Goal: Communication & Community: Answer question/provide support

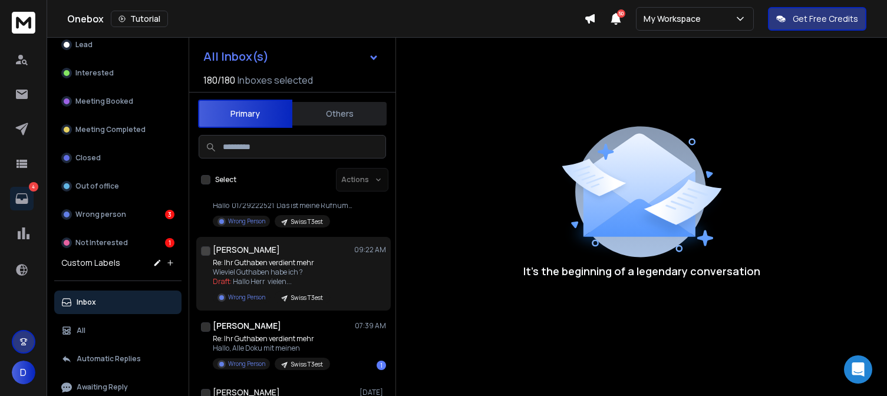
scroll to position [442, 0]
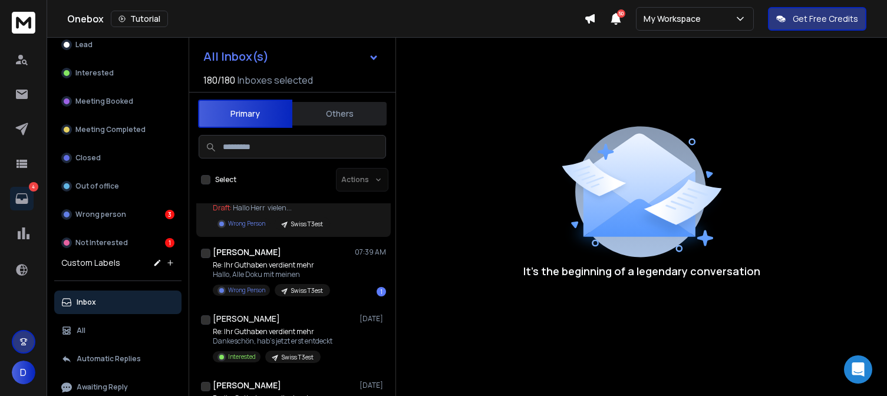
click at [247, 209] on span "Hallo Herr vielen ..." at bounding box center [262, 208] width 59 height 10
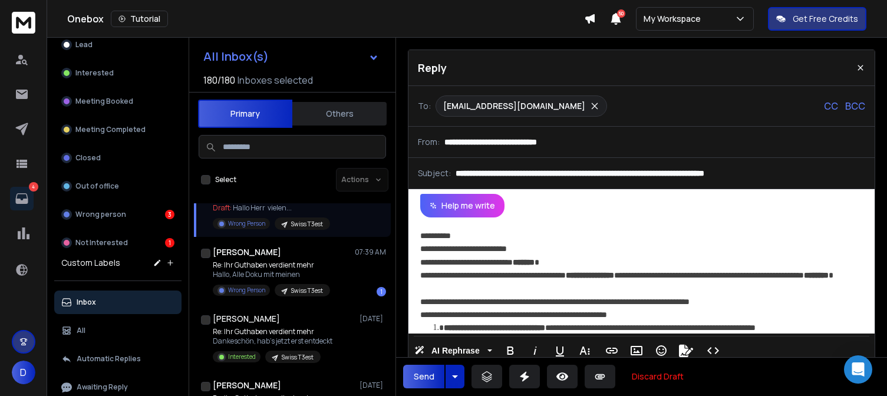
click at [436, 380] on button "Send" at bounding box center [423, 377] width 41 height 24
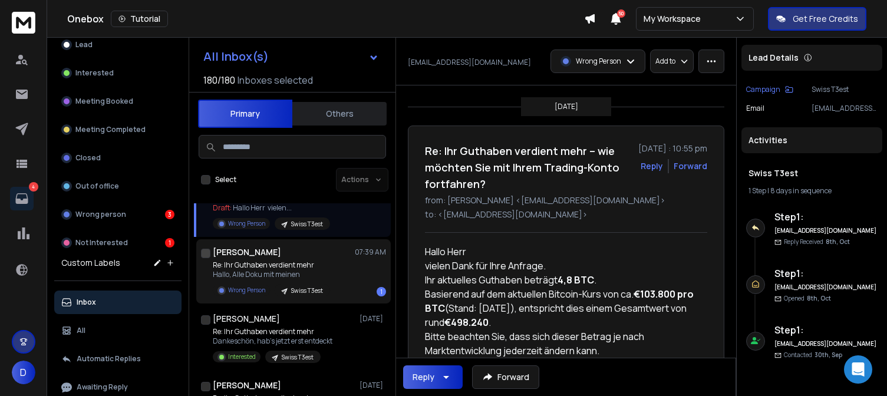
click at [289, 261] on p "Re: Ihr Guthaben verdient mehr" at bounding box center [271, 265] width 117 height 9
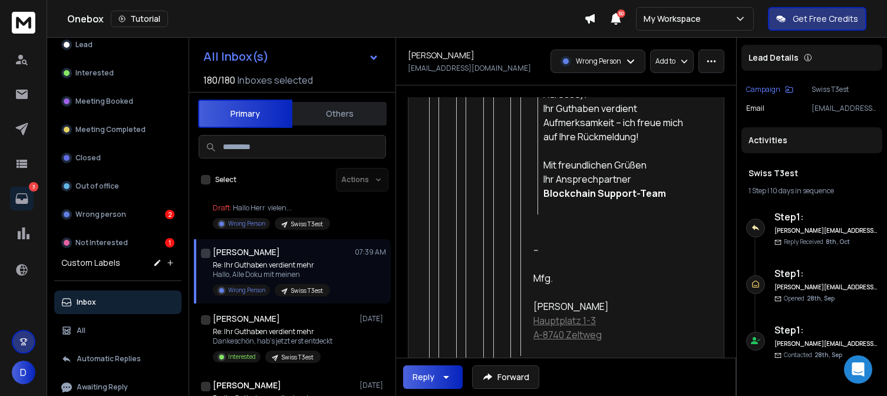
scroll to position [2512, 0]
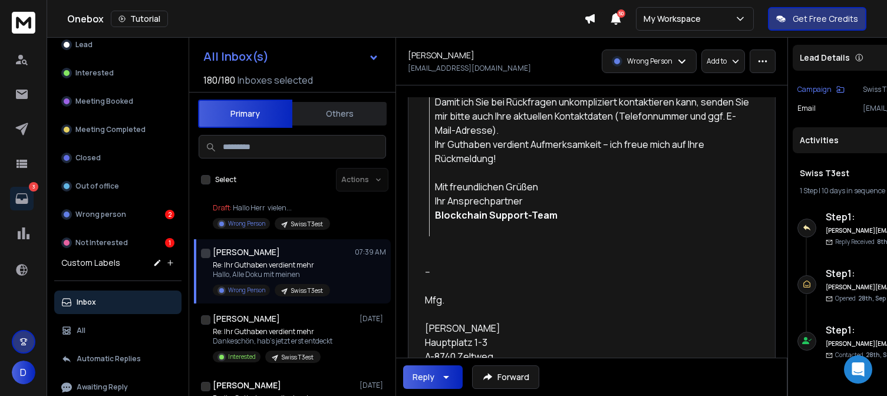
scroll to position [17733, 0]
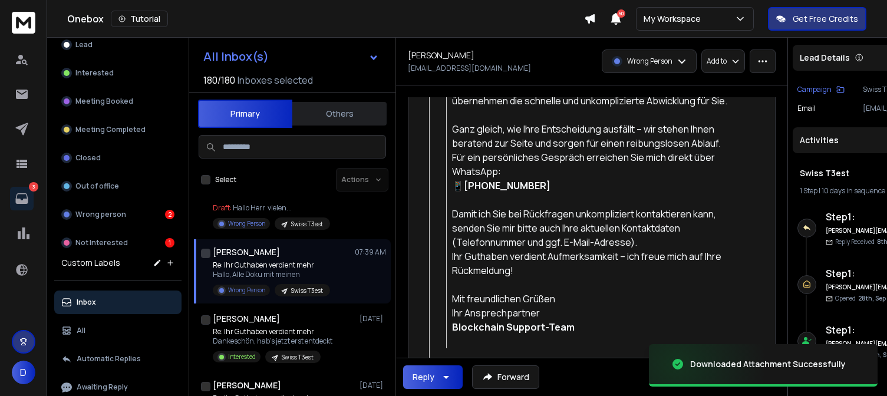
scroll to position [16702, 0]
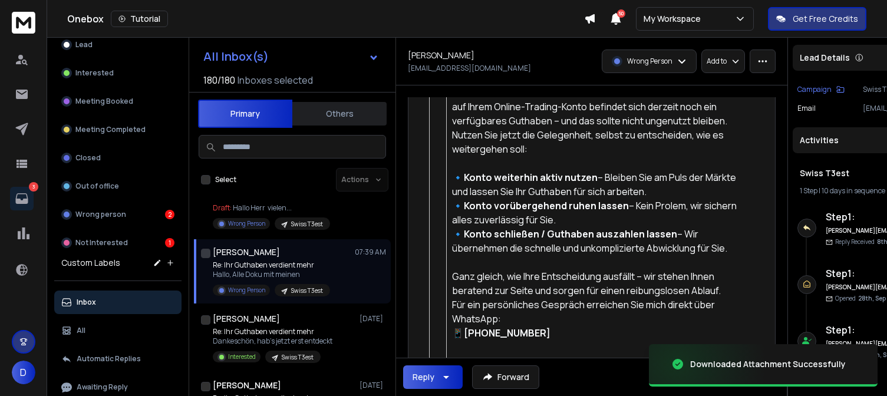
click at [545, 4] on div "Onebox Tutorial 50 My Workspace Get Free Credits" at bounding box center [443, 19] width 887 height 38
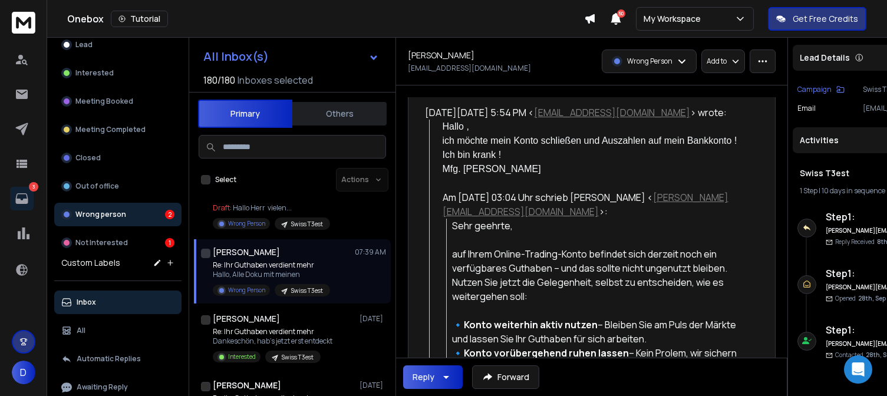
click at [123, 209] on button "Wrong person 2" at bounding box center [117, 215] width 127 height 24
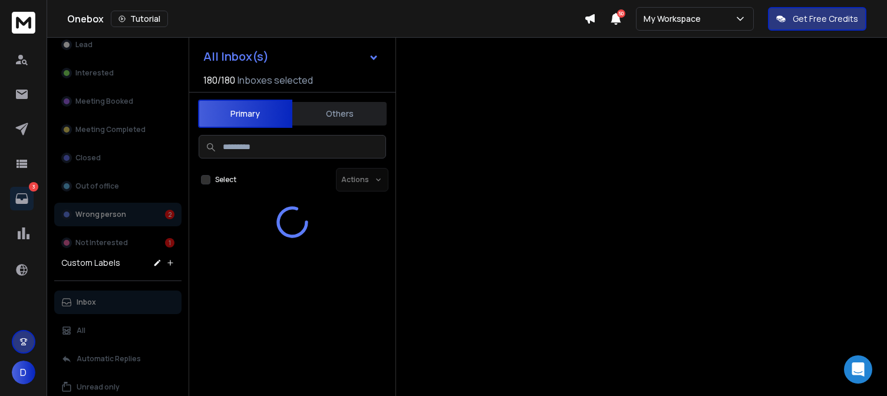
scroll to position [0, 0]
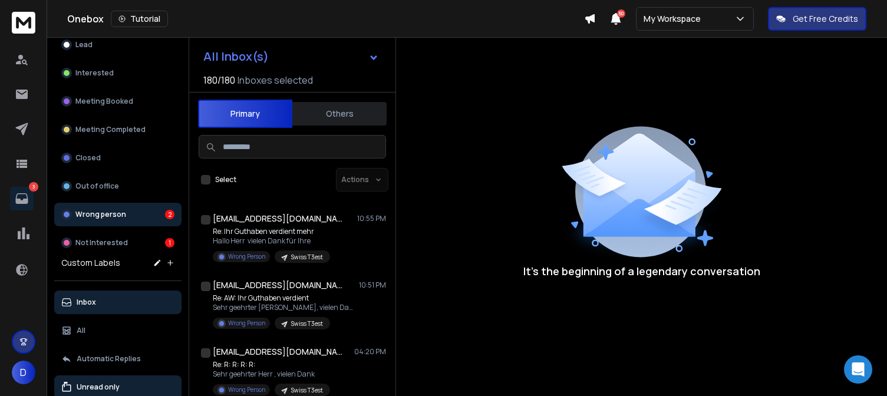
click at [88, 389] on p "Unread only" at bounding box center [98, 387] width 43 height 9
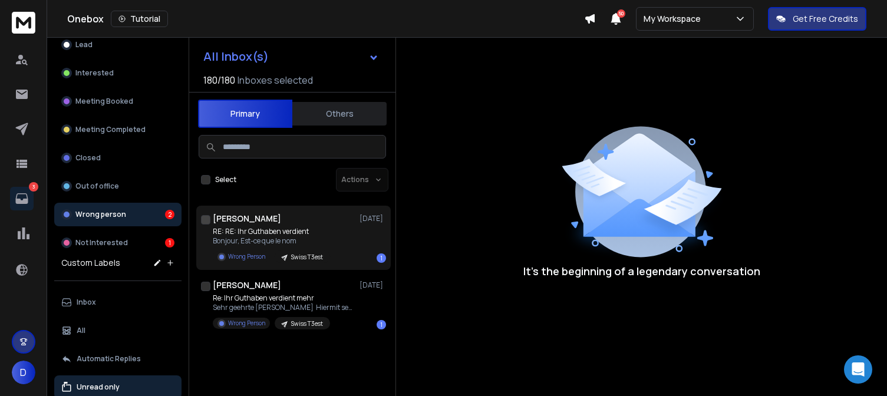
click at [248, 256] on p "Wrong Person" at bounding box center [246, 256] width 37 height 9
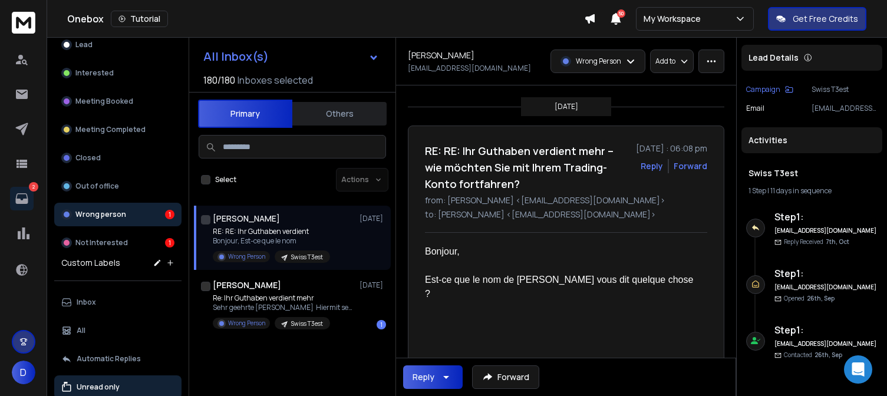
drag, startPoint x: 434, startPoint y: 239, endPoint x: 426, endPoint y: 244, distance: 9.0
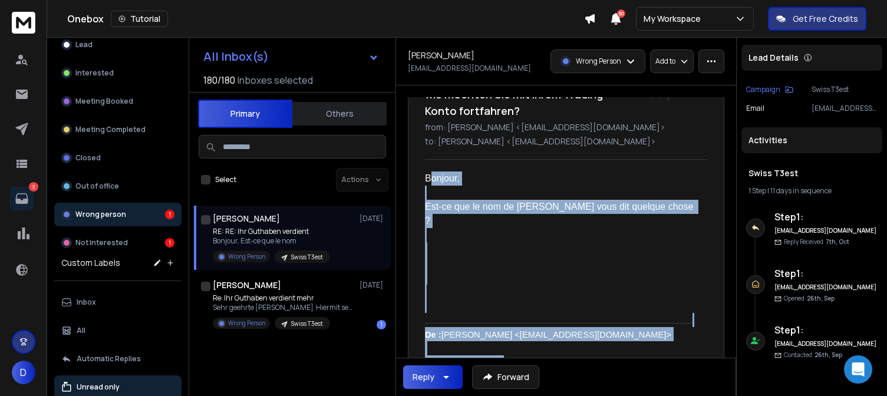
scroll to position [147, 0]
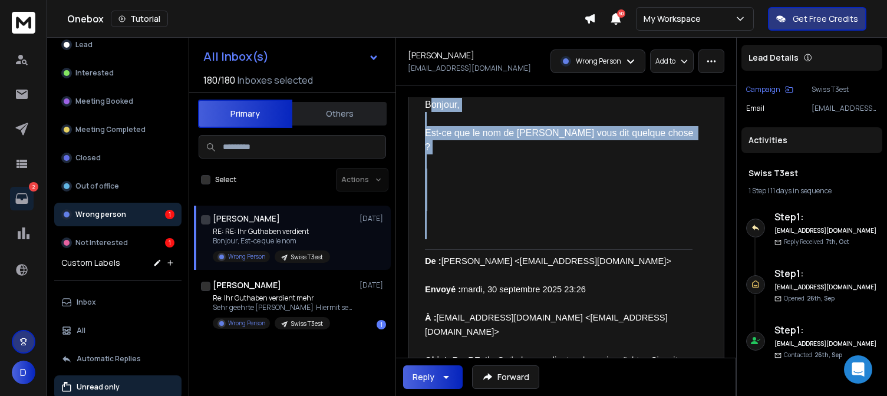
drag, startPoint x: 416, startPoint y: 267, endPoint x: 477, endPoint y: 253, distance: 62.8
copy div "Bonjour, Est-ce que le nom de Klara Hofmann vous dit quelque chose ?"
click at [424, 381] on div "Reply" at bounding box center [424, 377] width 22 height 12
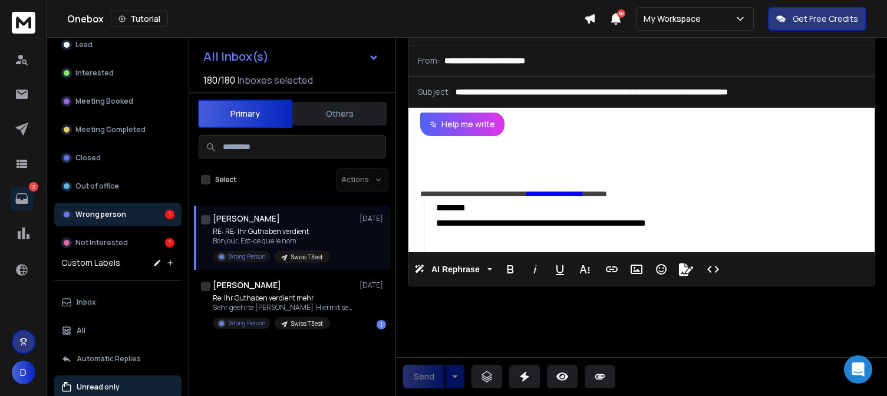
scroll to position [0, 0]
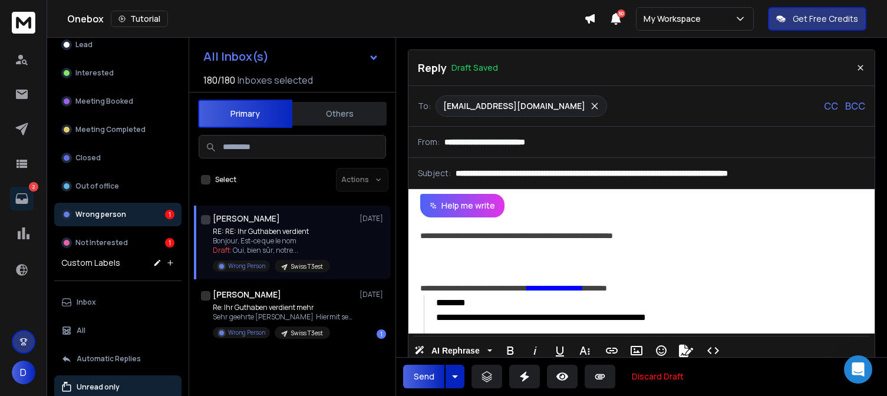
click at [422, 379] on button "Send" at bounding box center [423, 377] width 41 height 24
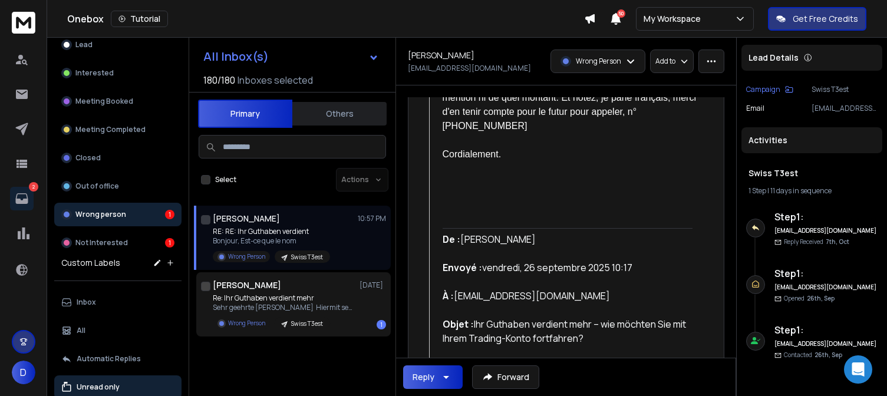
scroll to position [1547, 0]
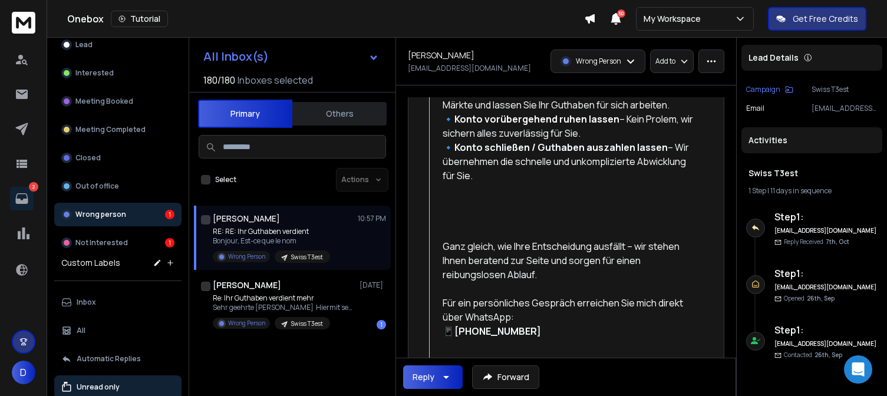
click at [419, 379] on div "Reply" at bounding box center [424, 377] width 22 height 12
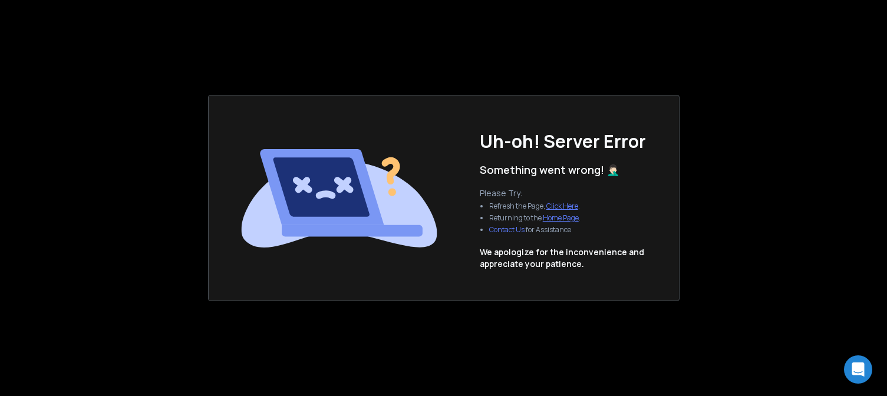
click at [553, 206] on link "Click Here" at bounding box center [562, 206] width 32 height 10
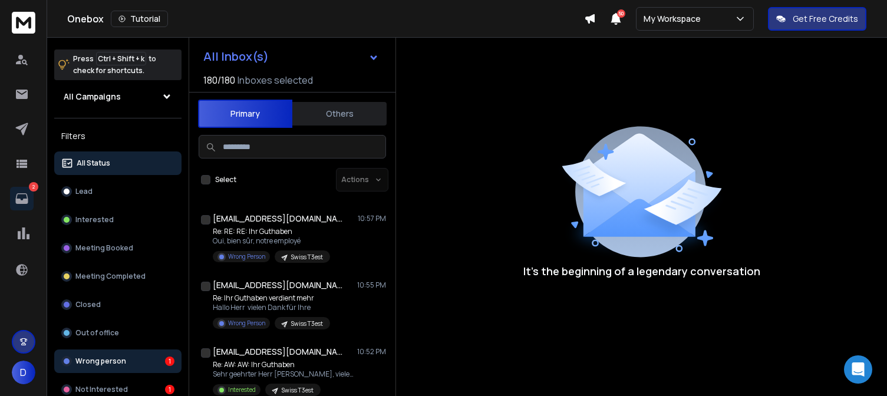
click at [143, 357] on button "Wrong person 1" at bounding box center [117, 361] width 127 height 24
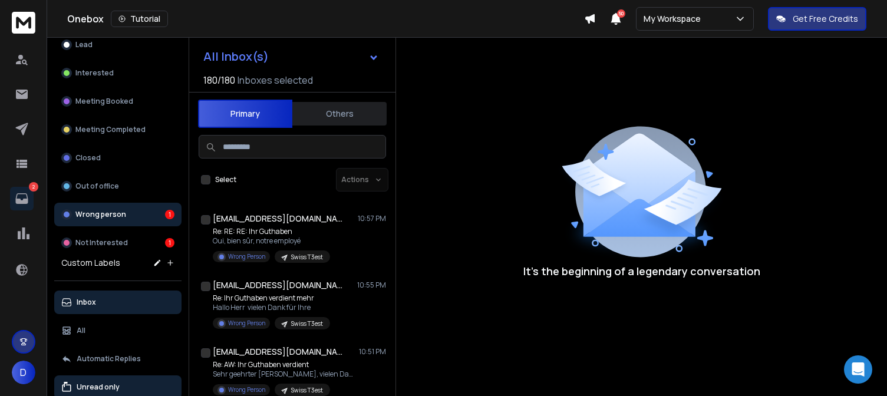
click at [95, 376] on button "Unread only" at bounding box center [117, 387] width 127 height 24
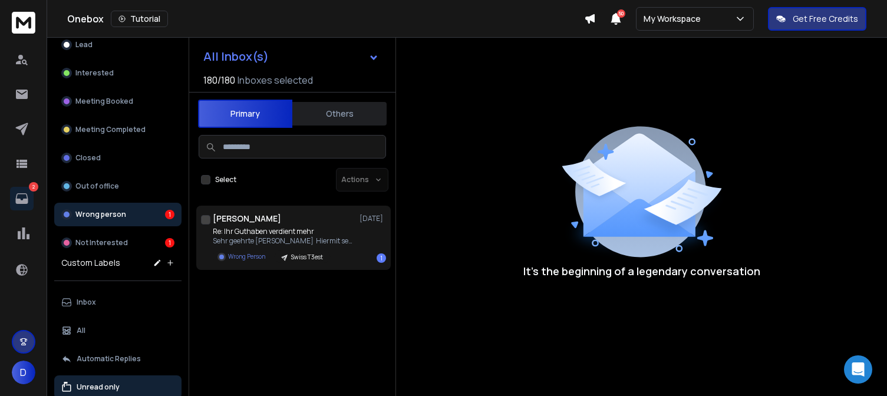
click at [304, 245] on p "Sehr geehrte Frau Muller Hiermit sende" at bounding box center [283, 240] width 141 height 9
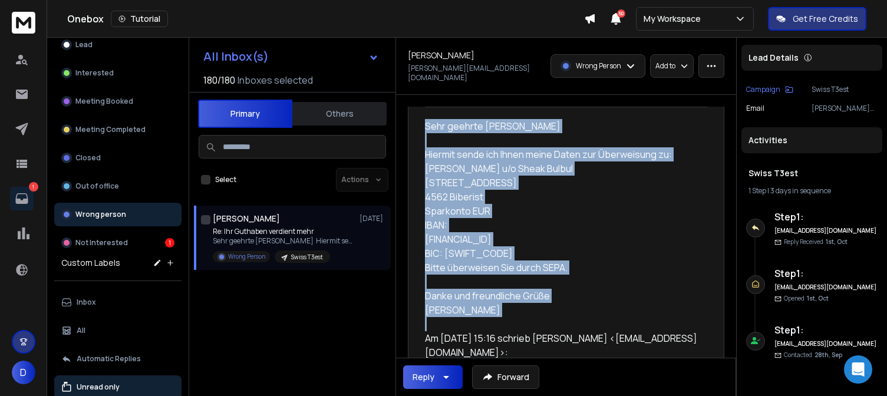
drag, startPoint x: 423, startPoint y: 177, endPoint x: 541, endPoint y: 306, distance: 175.2
copy div "Sehr geehrte Frau Muller Hiermit sende ich Ihnen meine Daten zur Überweisung zu…"
click at [420, 380] on div "Reply" at bounding box center [424, 377] width 22 height 12
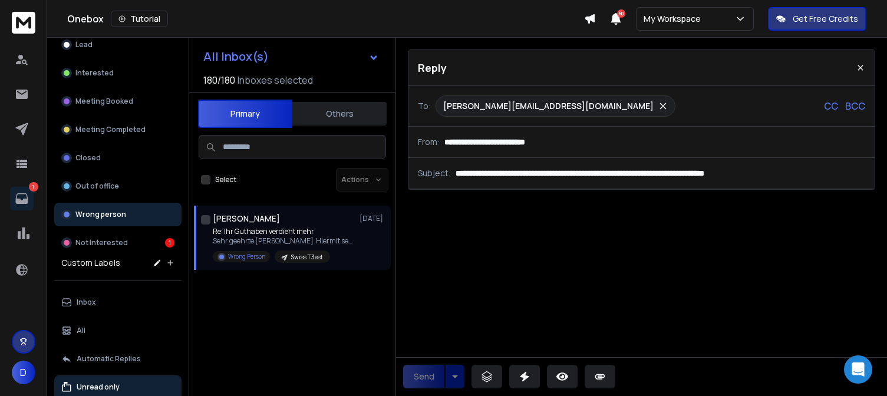
scroll to position [0, 0]
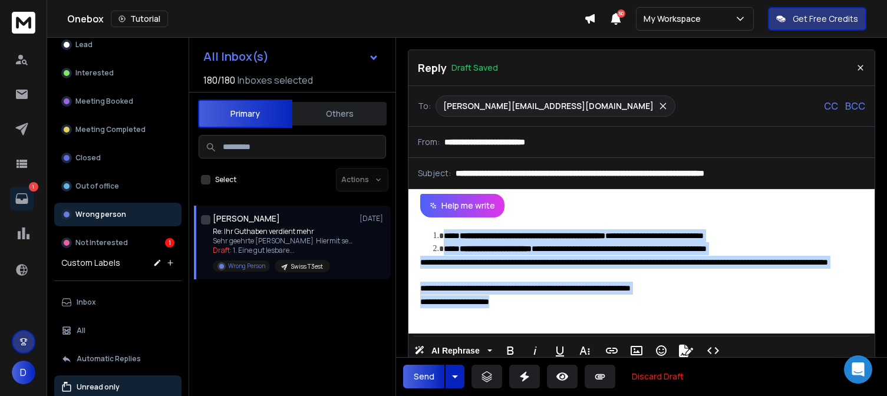
drag, startPoint x: 539, startPoint y: 304, endPoint x: 361, endPoint y: 190, distance: 211.7
click at [361, 192] on div "**********" at bounding box center [538, 236] width 698 height 396
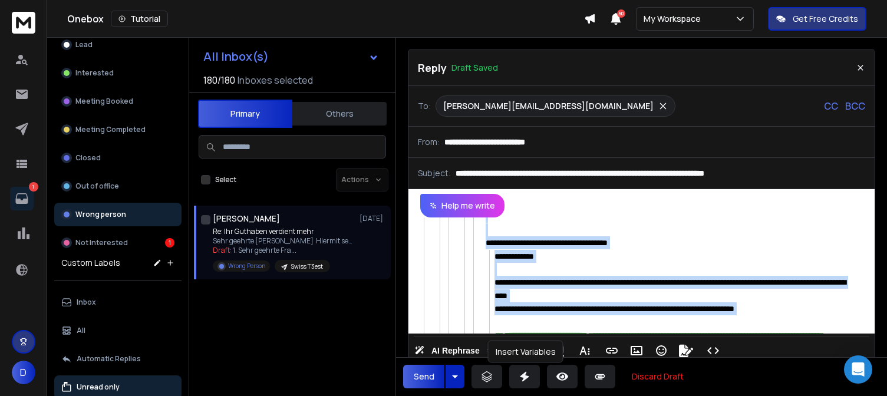
scroll to position [1293, 0]
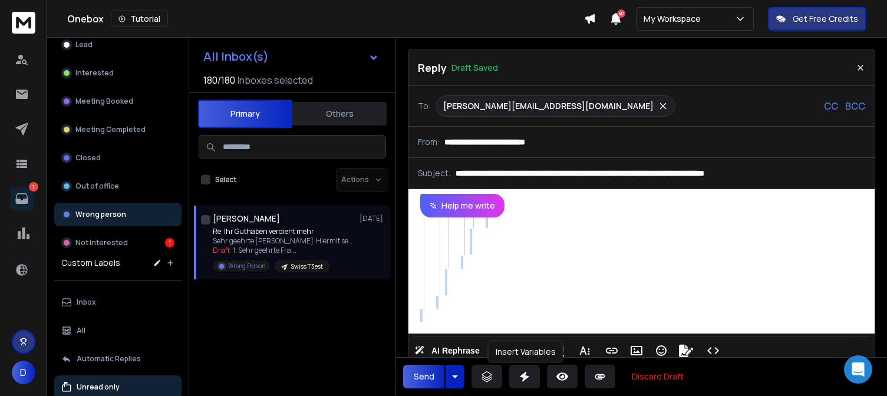
drag, startPoint x: 451, startPoint y: 240, endPoint x: 537, endPoint y: 383, distance: 166.8
click at [537, 383] on div "**********" at bounding box center [641, 277] width 467 height 454
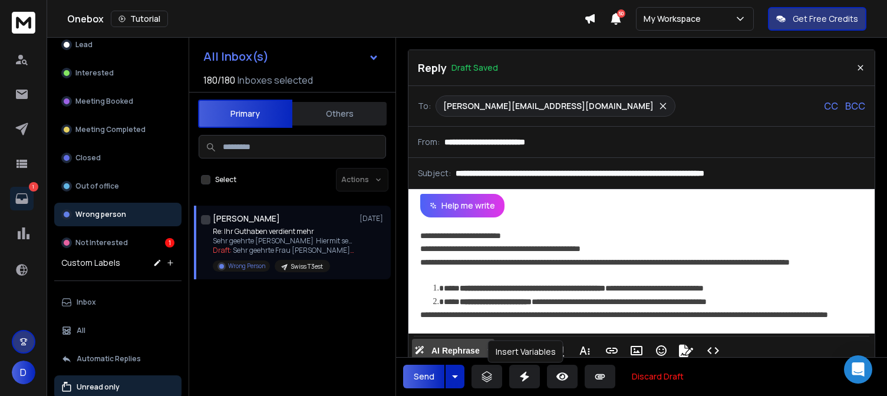
scroll to position [39, 0]
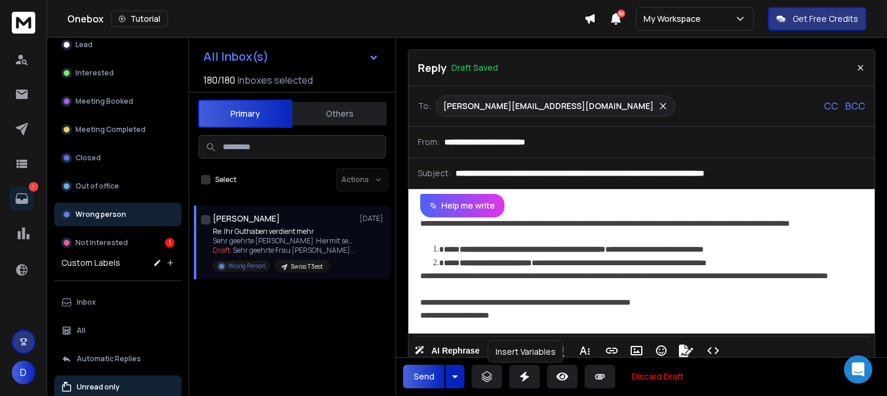
click at [436, 370] on button "Send" at bounding box center [423, 377] width 41 height 24
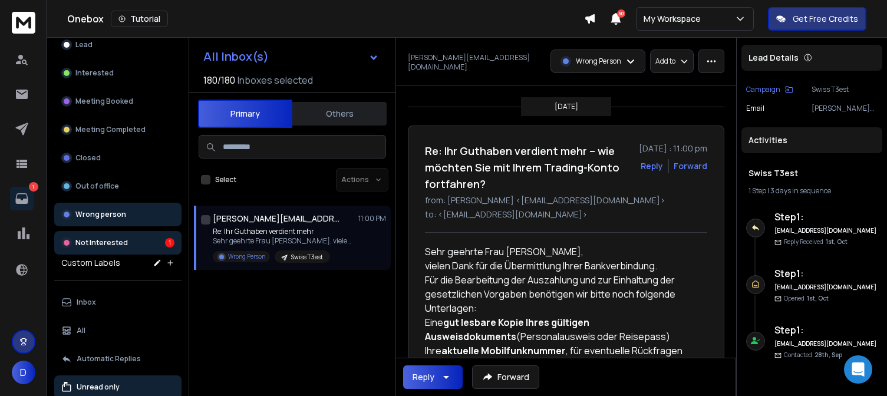
click at [104, 235] on button "Not Interested 1" at bounding box center [117, 243] width 127 height 24
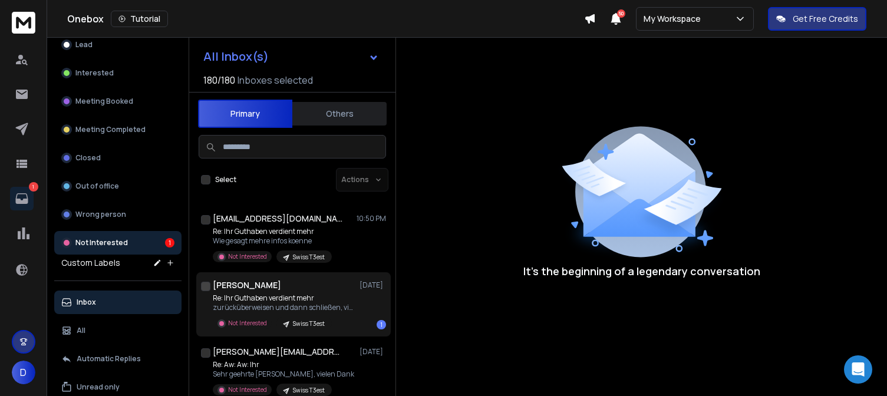
click at [248, 294] on p "Re: Ihr Guthaben verdient mehr" at bounding box center [283, 298] width 141 height 9
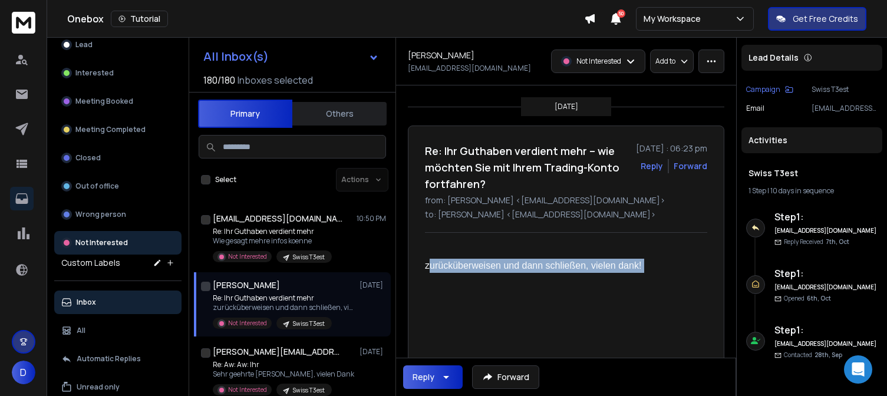
scroll to position [73, 0]
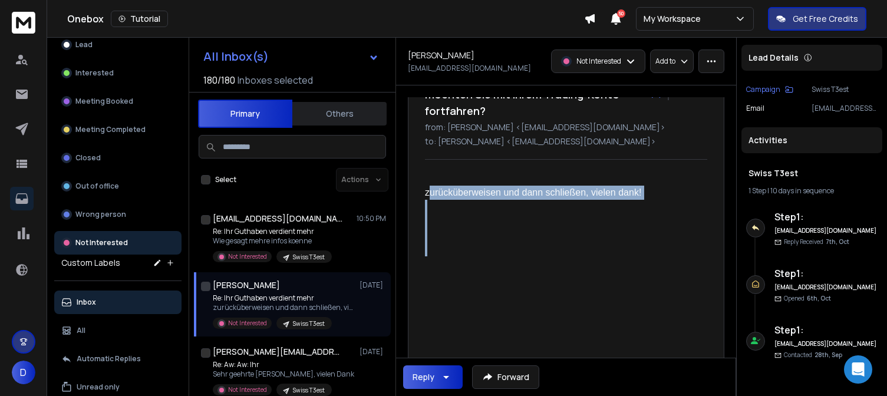
drag, startPoint x: 421, startPoint y: 282, endPoint x: 638, endPoint y: 274, distance: 217.0
copy div "zurücküberweisen und dann schließen, vielen dank!"
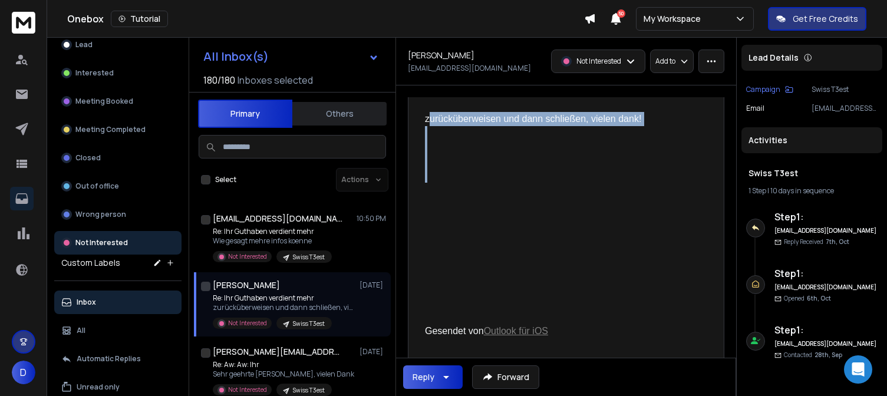
scroll to position [0, 0]
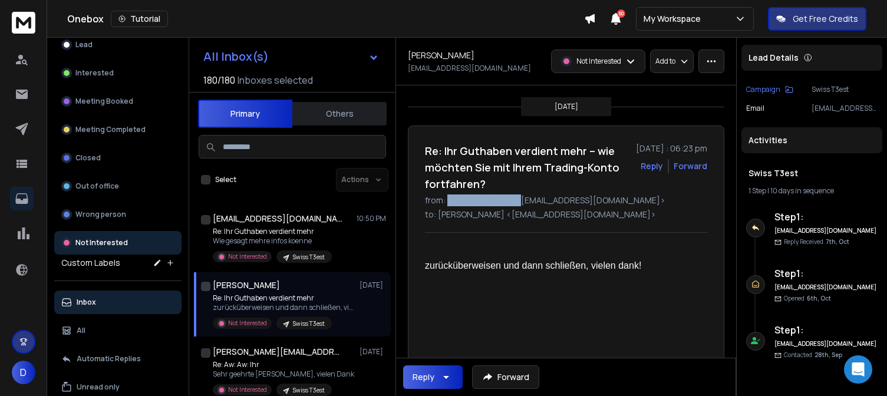
drag, startPoint x: 447, startPoint y: 202, endPoint x: 504, endPoint y: 206, distance: 58.0
click at [504, 206] on div "Re: Ihr Guthaben verdient mehr – wie möchten Sie mit Ihrem Trading-Konto fortfa…" at bounding box center [566, 182] width 282 height 78
copy p "Elisabeth Aigne"
click at [413, 380] on div "Reply" at bounding box center [424, 377] width 22 height 12
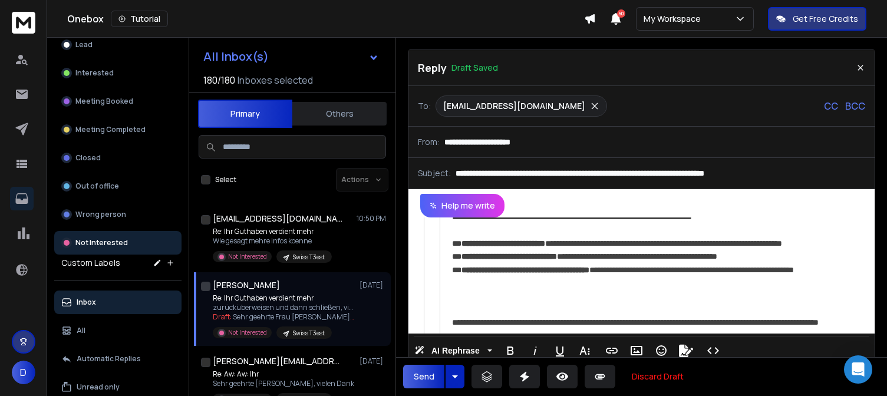
scroll to position [663, 0]
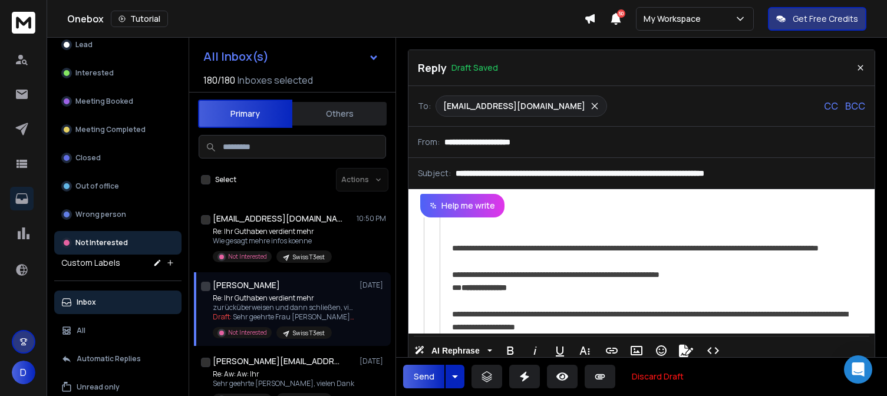
click at [436, 374] on button "Send" at bounding box center [423, 377] width 41 height 24
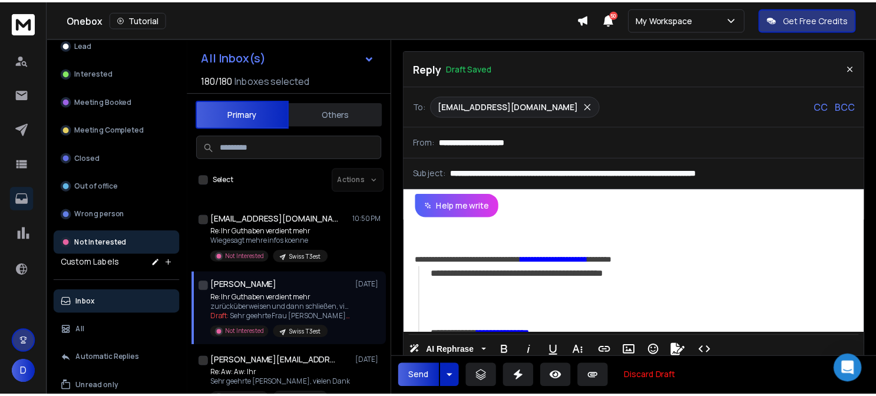
scroll to position [0, 0]
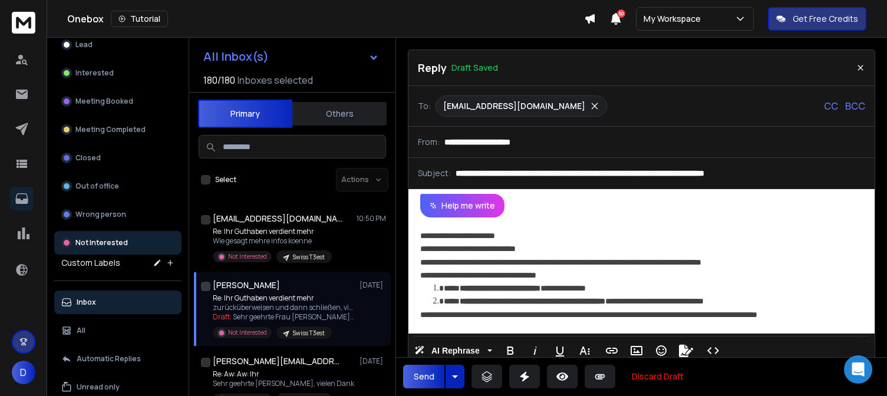
click at [422, 375] on button "Send" at bounding box center [423, 377] width 41 height 24
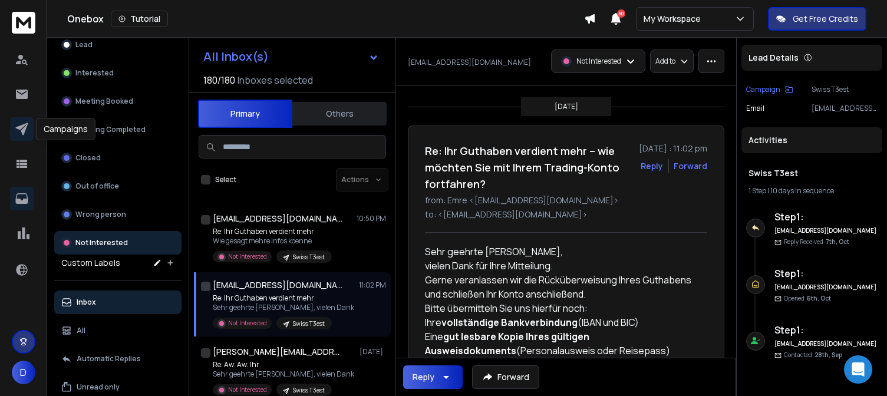
click at [29, 131] on link at bounding box center [22, 129] width 24 height 24
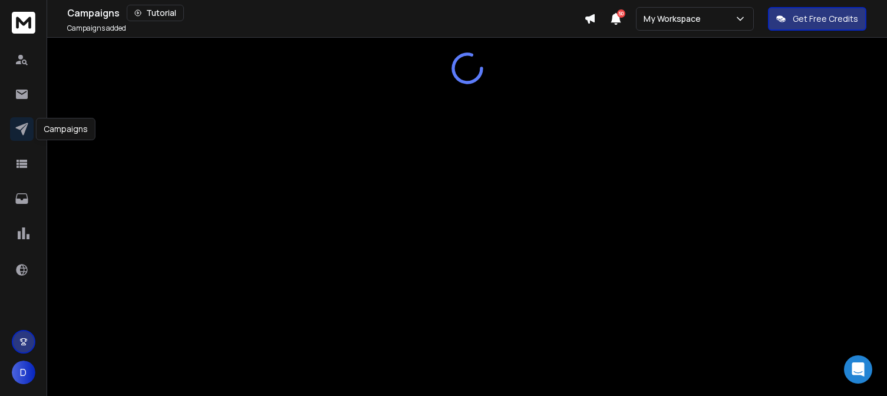
click at [17, 128] on icon at bounding box center [21, 129] width 12 height 12
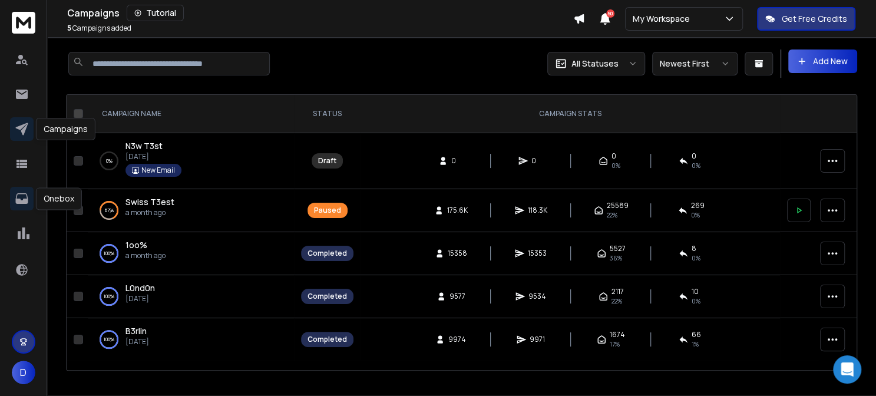
click at [14, 197] on link at bounding box center [22, 199] width 24 height 24
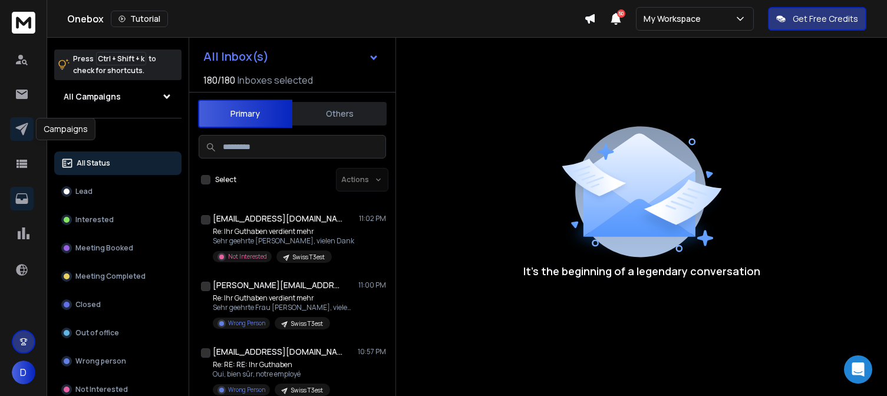
click at [25, 124] on icon at bounding box center [22, 129] width 14 height 14
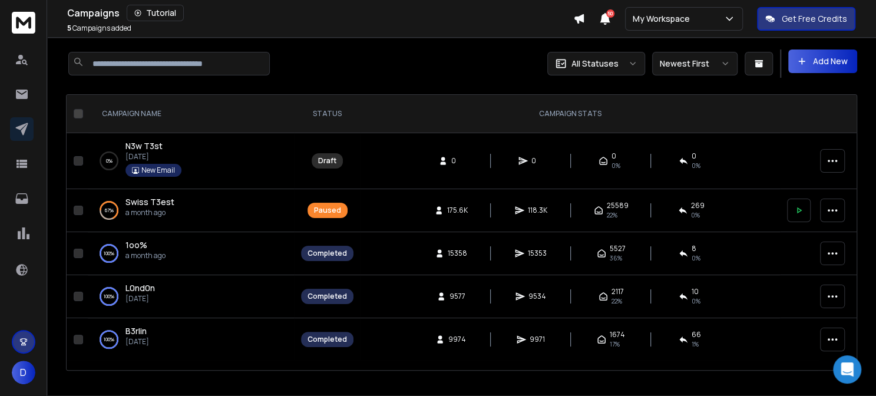
click at [250, 203] on div "67 % Swiss T3est a month ago" at bounding box center [191, 210] width 183 height 28
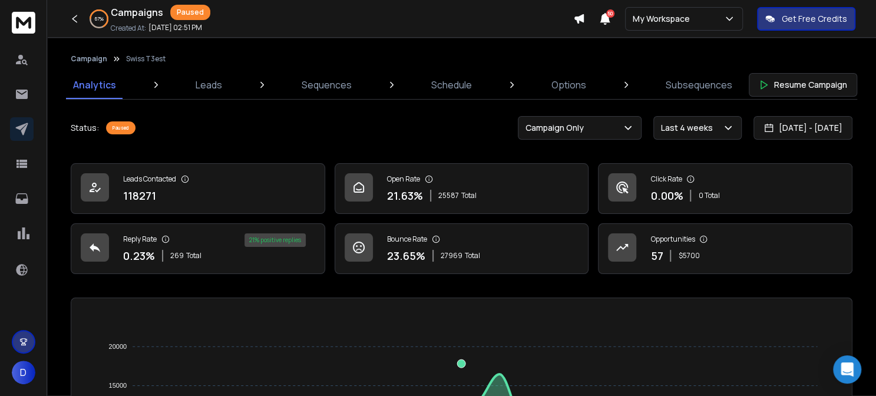
scroll to position [73, 0]
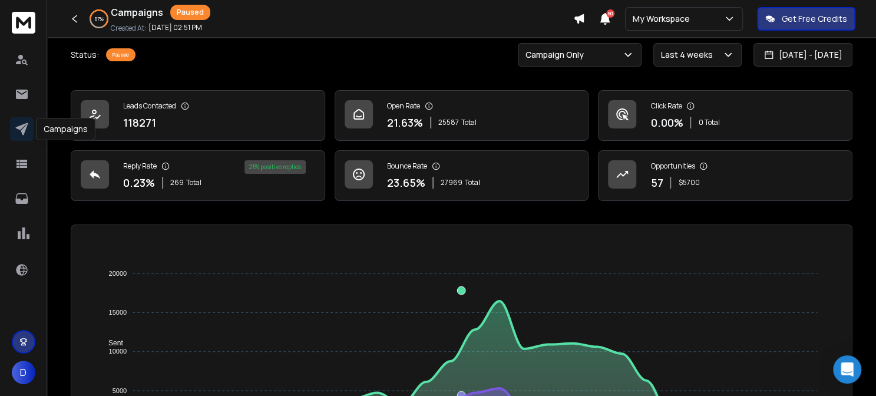
click at [15, 121] on link at bounding box center [22, 129] width 24 height 24
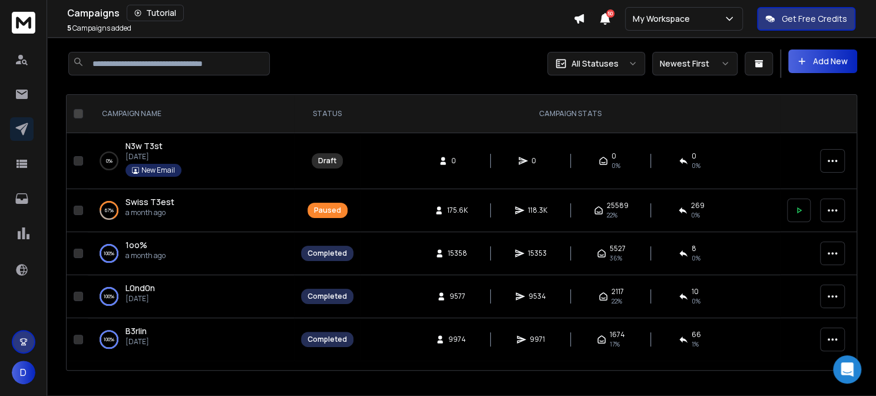
click at [794, 210] on icon at bounding box center [799, 210] width 11 height 11
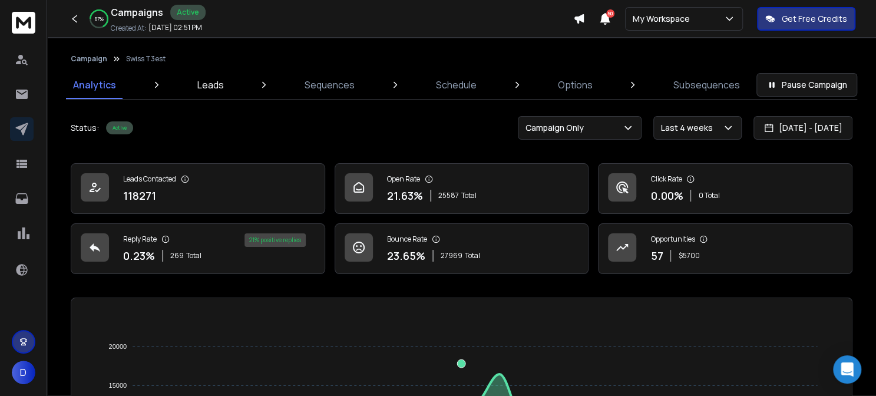
click at [219, 84] on p "Leads" at bounding box center [210, 85] width 27 height 14
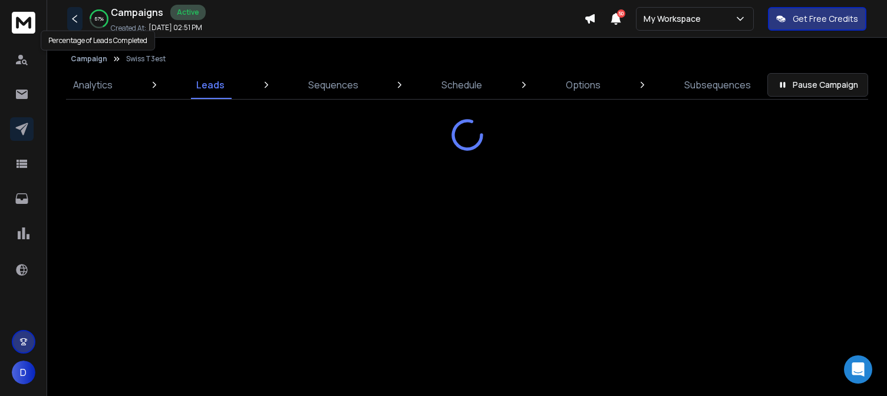
click at [71, 11] on button at bounding box center [74, 19] width 15 height 24
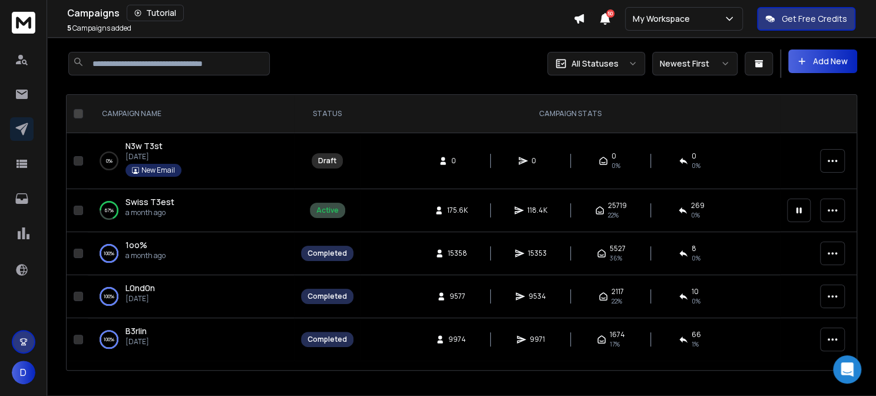
click at [347, 213] on td "Active" at bounding box center [327, 210] width 67 height 43
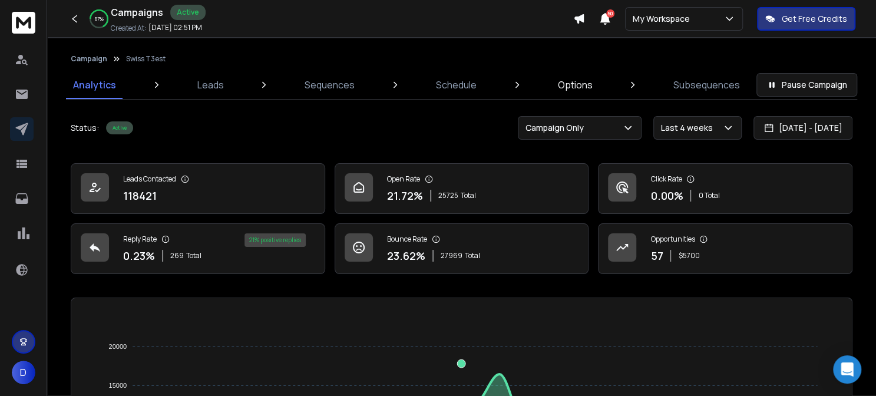
click at [569, 81] on p "Options" at bounding box center [575, 85] width 35 height 14
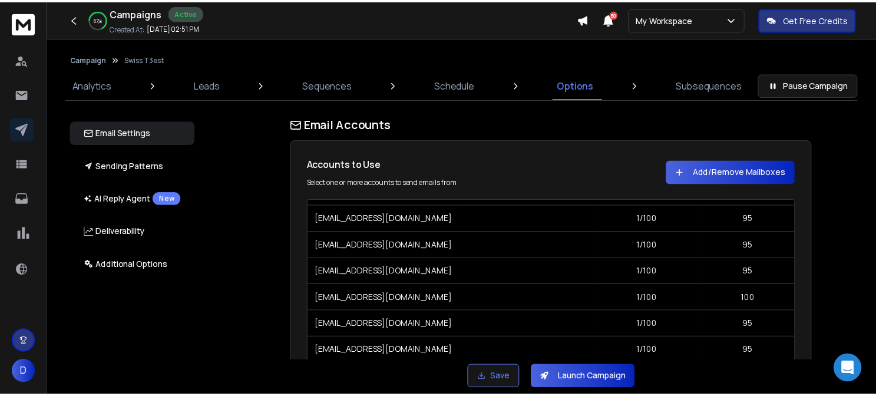
scroll to position [1768, 0]
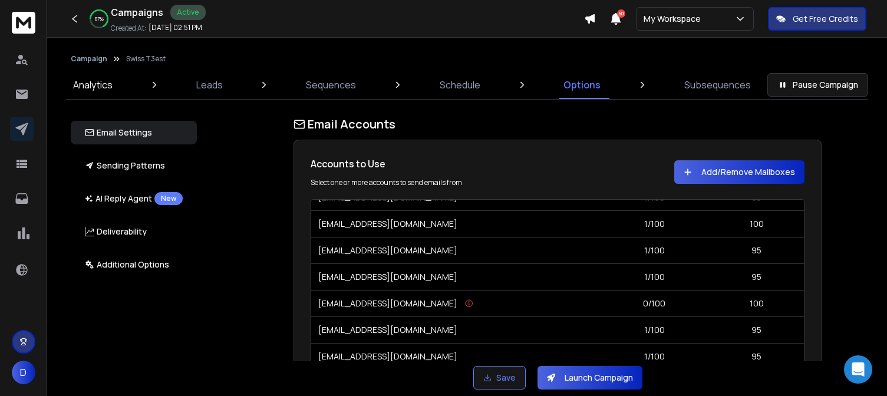
click at [87, 78] on p "Analytics" at bounding box center [92, 85] width 39 height 14
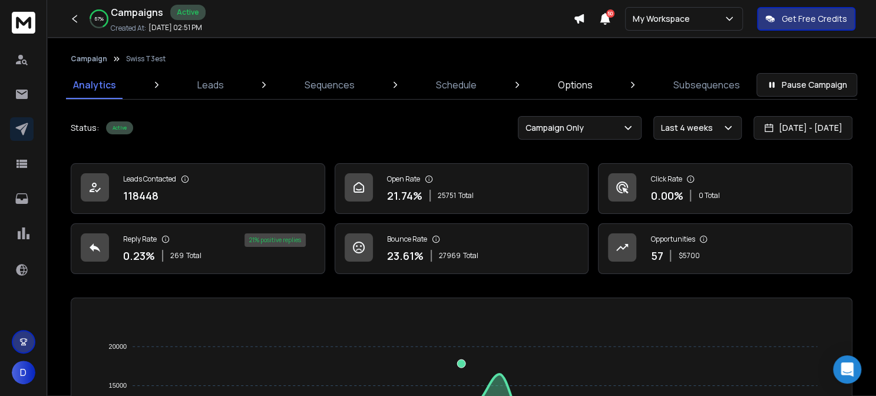
click at [576, 78] on p "Options" at bounding box center [575, 85] width 35 height 14
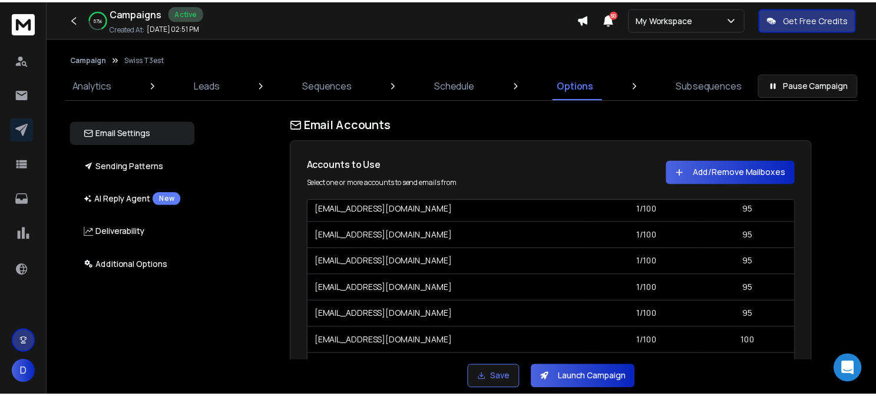
scroll to position [4523, 0]
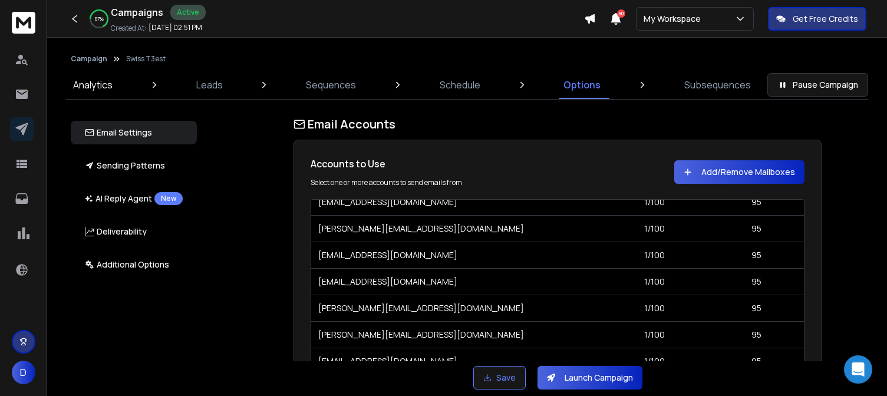
click at [100, 81] on p "Analytics" at bounding box center [92, 85] width 39 height 14
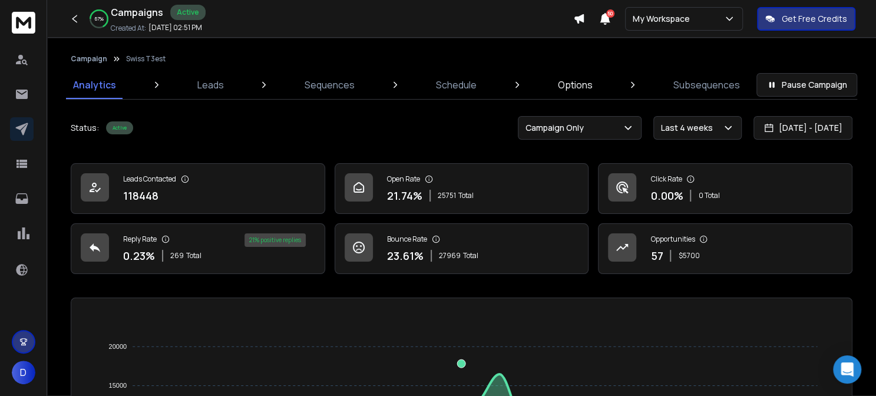
click at [585, 85] on p "Options" at bounding box center [575, 85] width 35 height 14
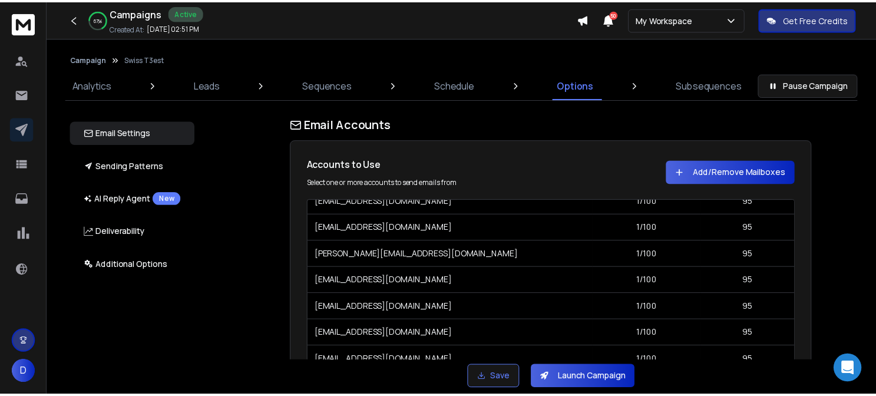
scroll to position [3325, 0]
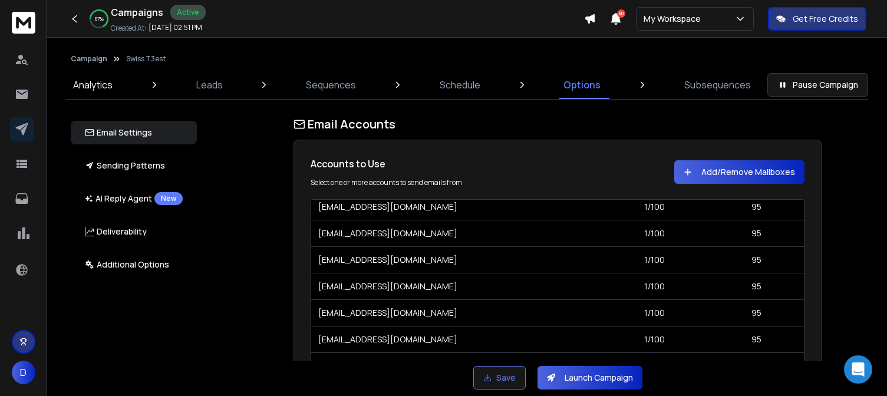
click at [102, 84] on p "Analytics" at bounding box center [92, 85] width 39 height 14
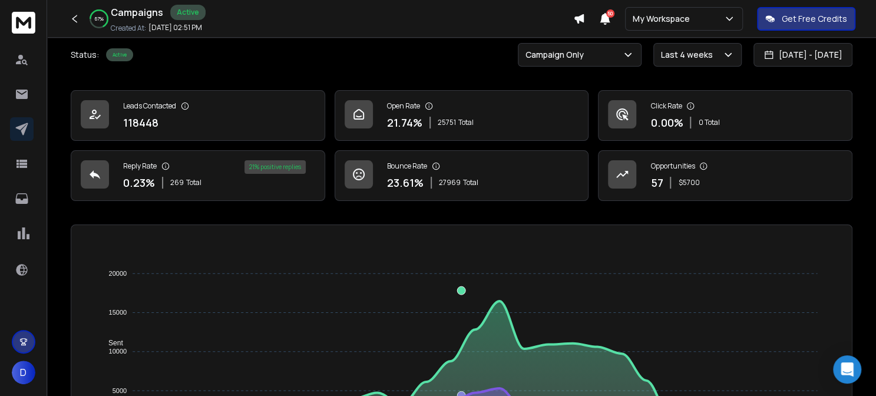
scroll to position [147, 0]
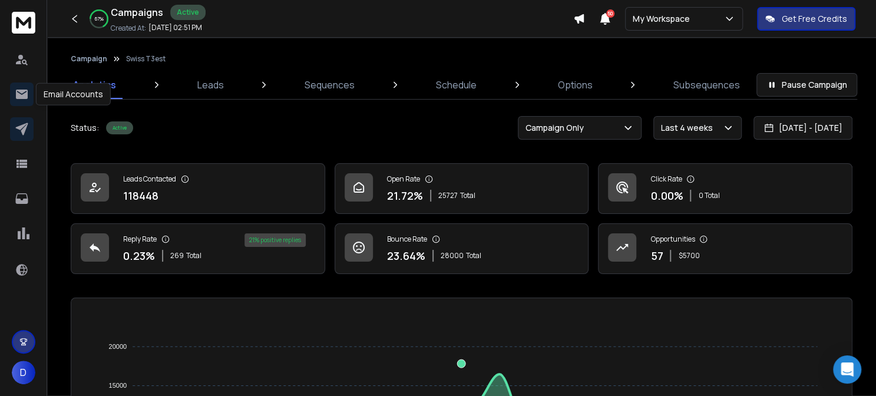
click at [19, 93] on icon at bounding box center [22, 94] width 14 height 14
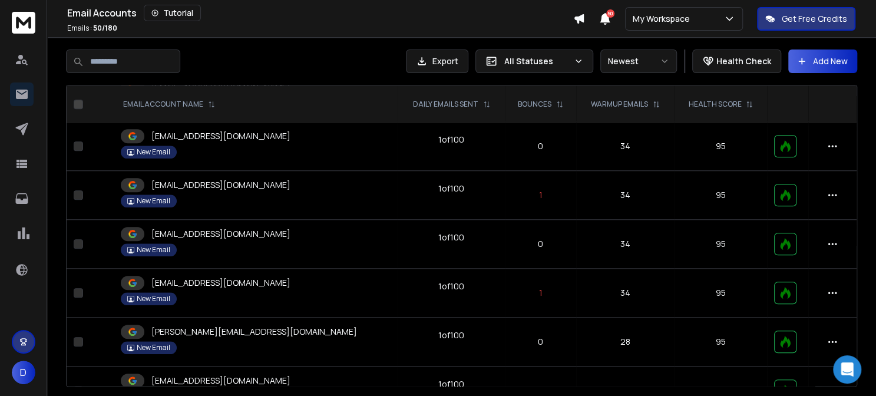
scroll to position [442, 0]
click at [460, 100] on body "ReferralStack Unlock AI-powered affiliate growth Lifetime Deals available! Clai…" at bounding box center [438, 198] width 876 height 396
click at [436, 103] on p "DAILY EMAILS SENT" at bounding box center [445, 104] width 65 height 9
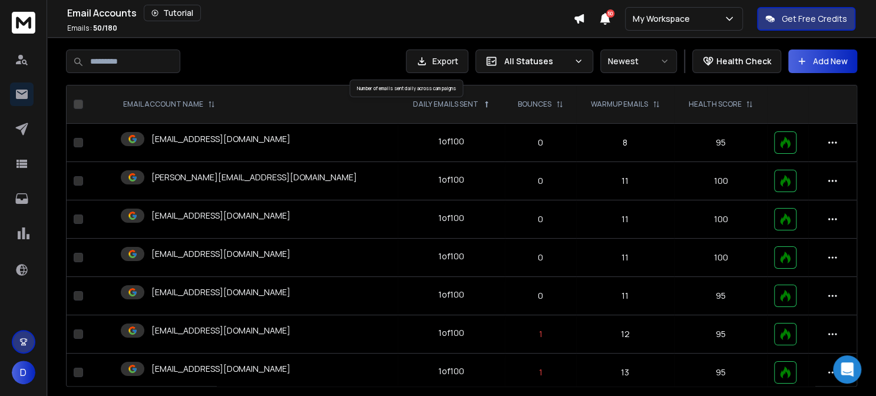
click at [436, 103] on p "DAILY EMAILS SENT" at bounding box center [445, 104] width 65 height 9
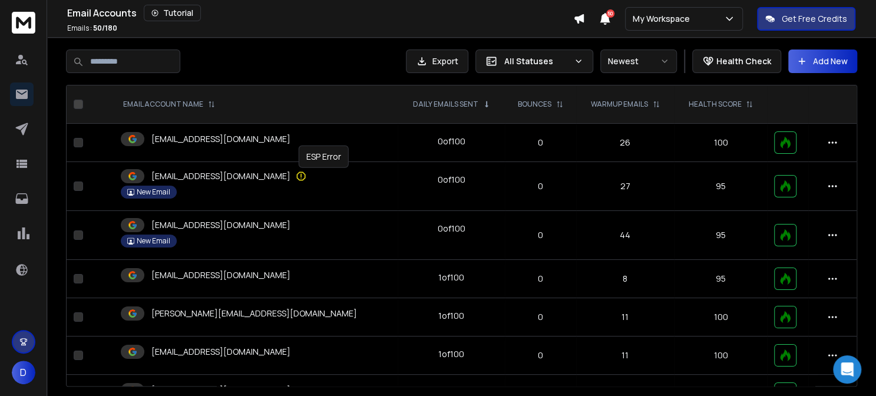
click at [306, 174] on icon at bounding box center [301, 176] width 9 height 9
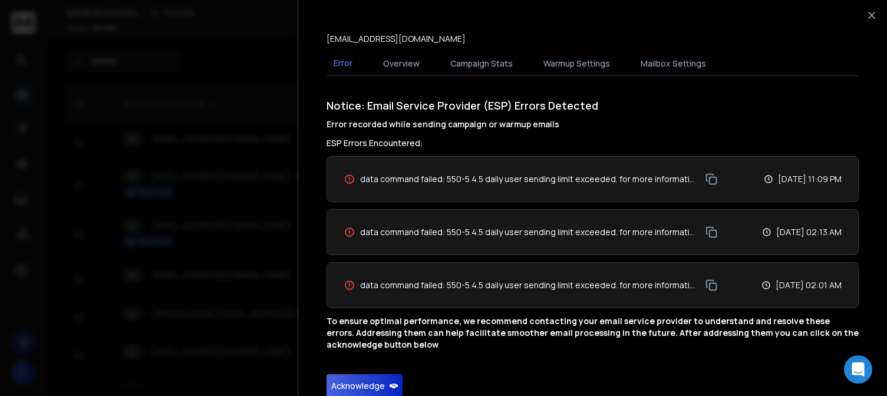
click at [372, 389] on button "Acknowledge" at bounding box center [365, 386] width 76 height 24
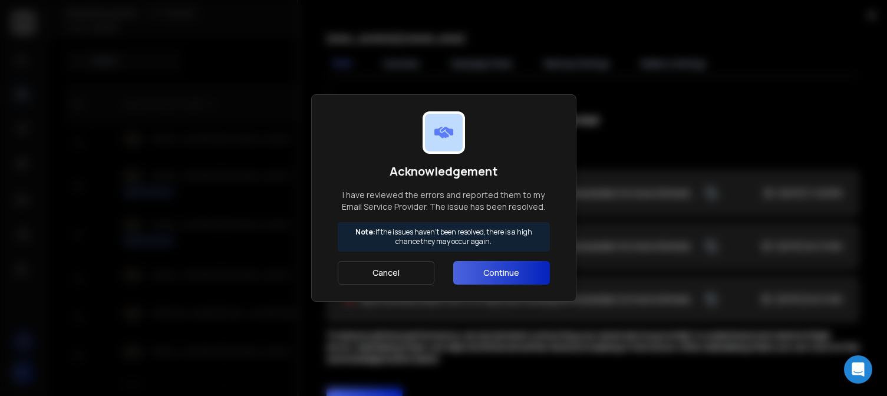
click at [506, 275] on button "Continue" at bounding box center [501, 273] width 96 height 24
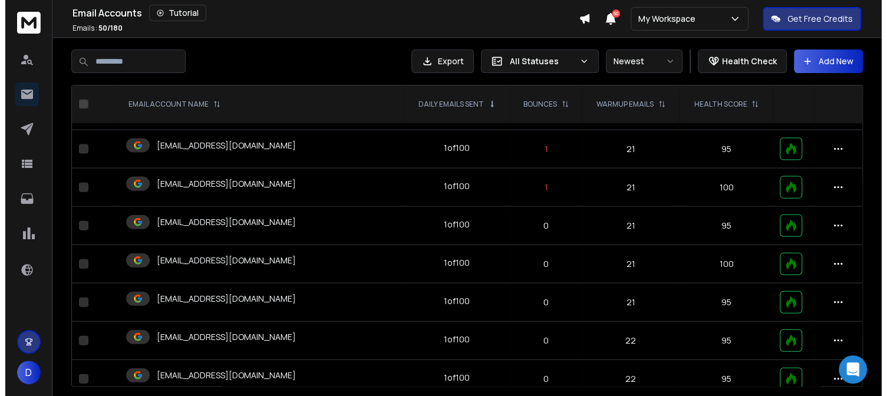
scroll to position [1621, 0]
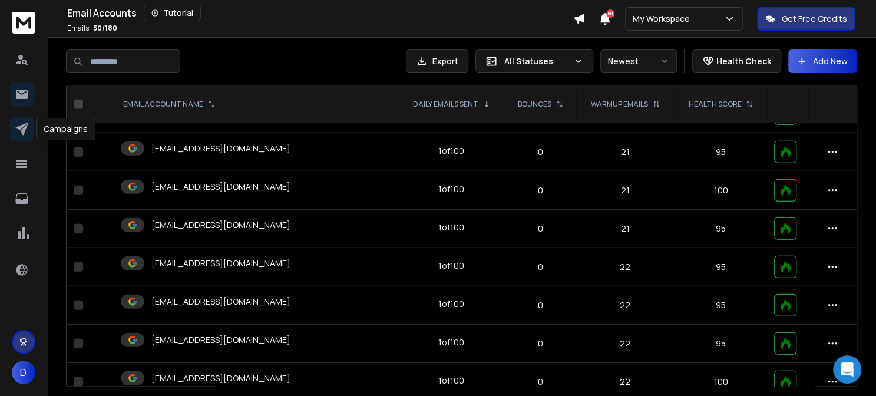
click at [21, 131] on icon at bounding box center [21, 129] width 12 height 12
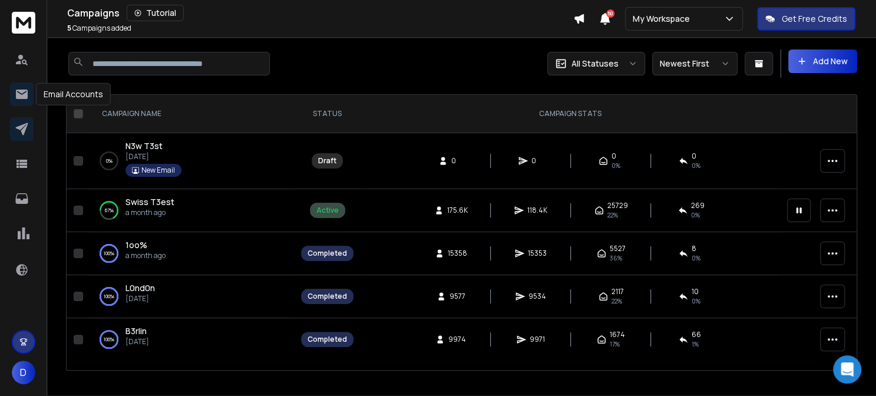
click at [24, 95] on icon at bounding box center [22, 94] width 12 height 9
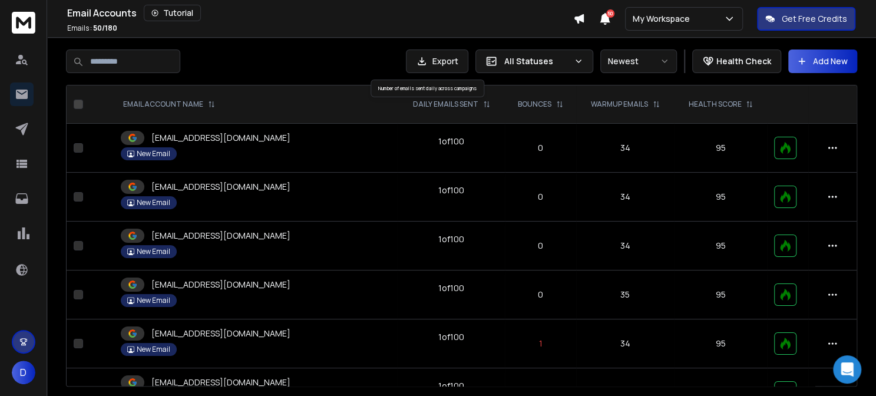
click at [446, 105] on p "DAILY EMAILS SENT" at bounding box center [445, 104] width 65 height 9
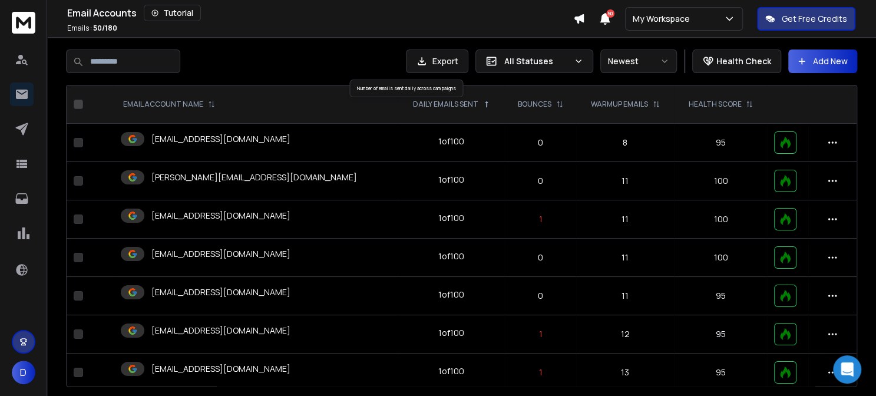
click at [438, 101] on p "DAILY EMAILS SENT" at bounding box center [445, 104] width 65 height 9
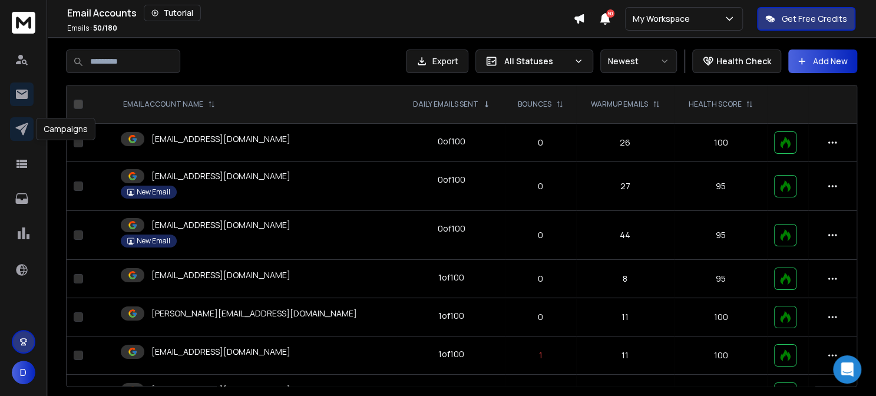
click at [30, 130] on link at bounding box center [22, 129] width 24 height 24
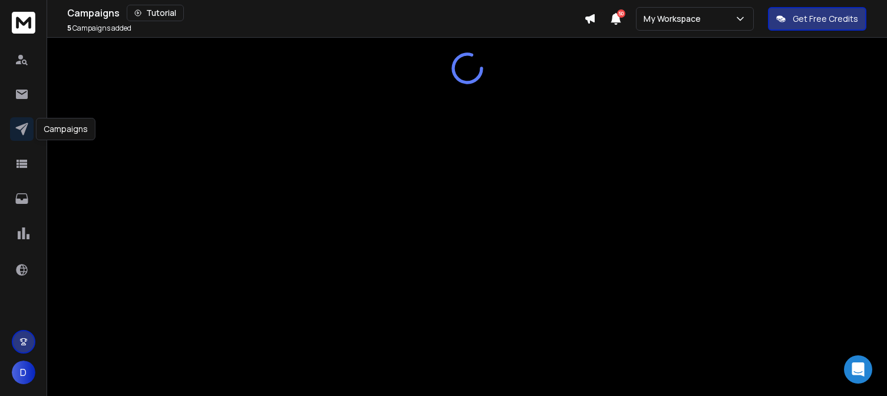
click at [27, 126] on icon at bounding box center [21, 129] width 12 height 12
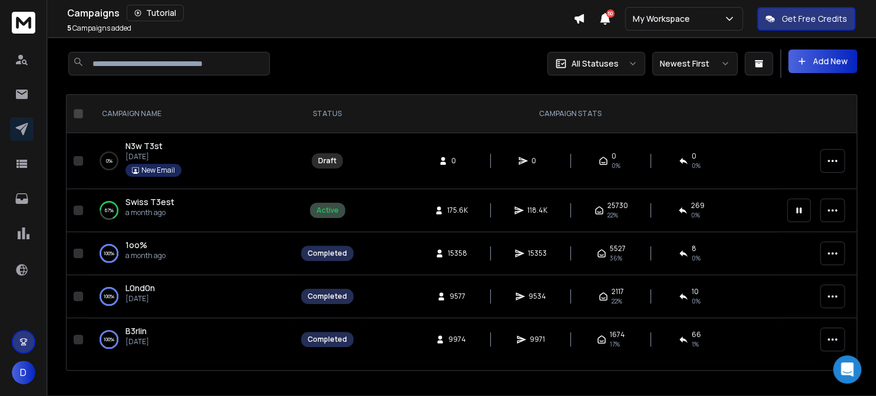
click at [270, 211] on div "67 % Swiss T3est a month ago" at bounding box center [191, 210] width 183 height 28
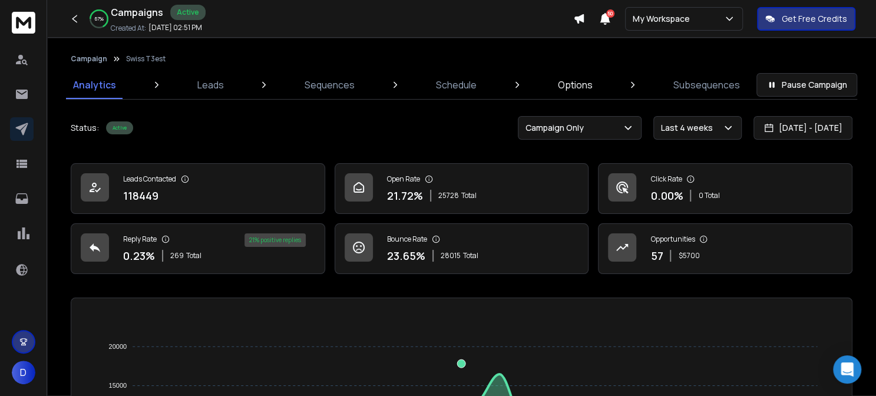
click at [599, 90] on link "Options" at bounding box center [574, 85] width 49 height 28
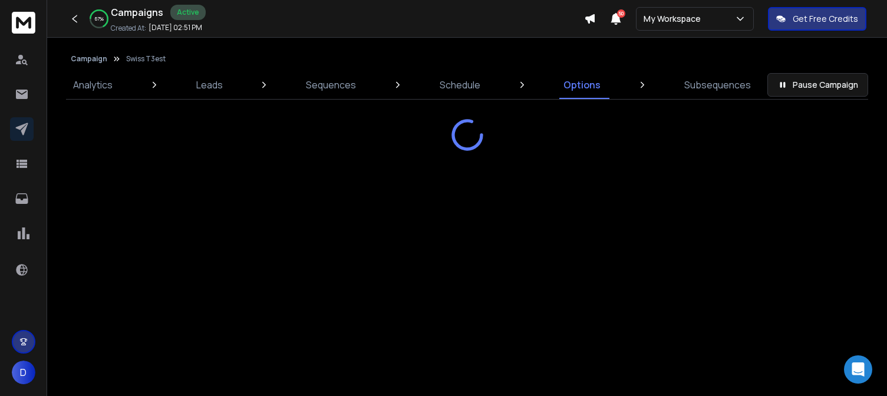
click at [590, 85] on p "Options" at bounding box center [581, 85] width 37 height 14
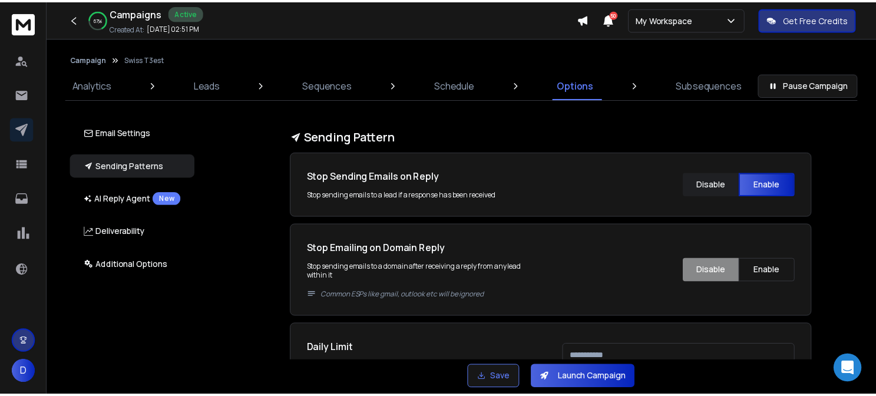
scroll to position [515, 0]
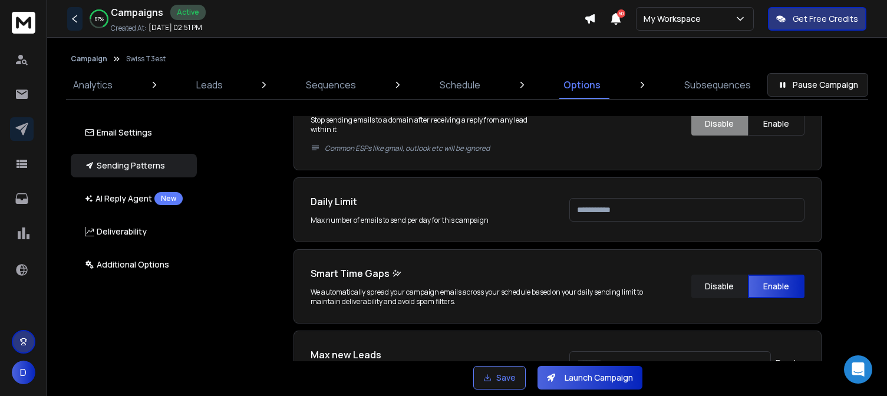
click at [70, 18] on icon at bounding box center [75, 19] width 11 height 11
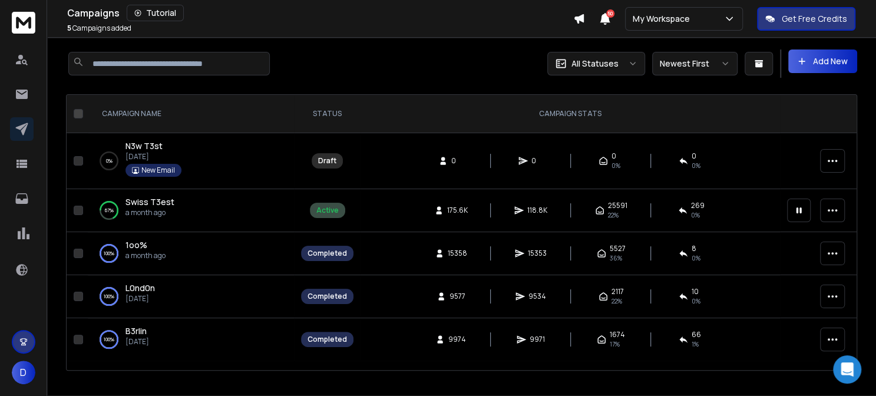
click at [217, 201] on div "67 % Swiss T3est a month ago" at bounding box center [191, 210] width 183 height 28
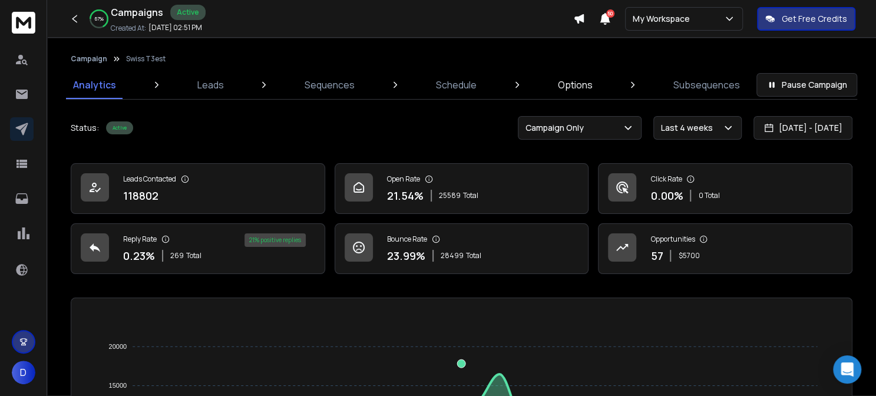
click at [563, 88] on p "Options" at bounding box center [575, 85] width 35 height 14
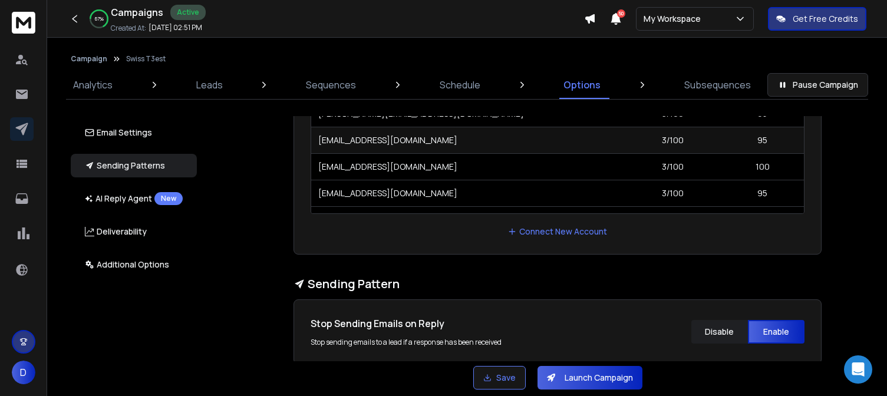
scroll to position [515, 0]
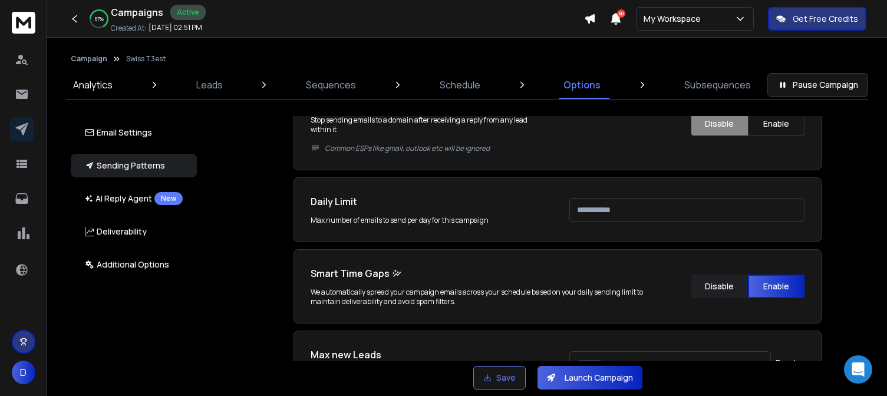
click at [101, 83] on p "Analytics" at bounding box center [92, 85] width 39 height 14
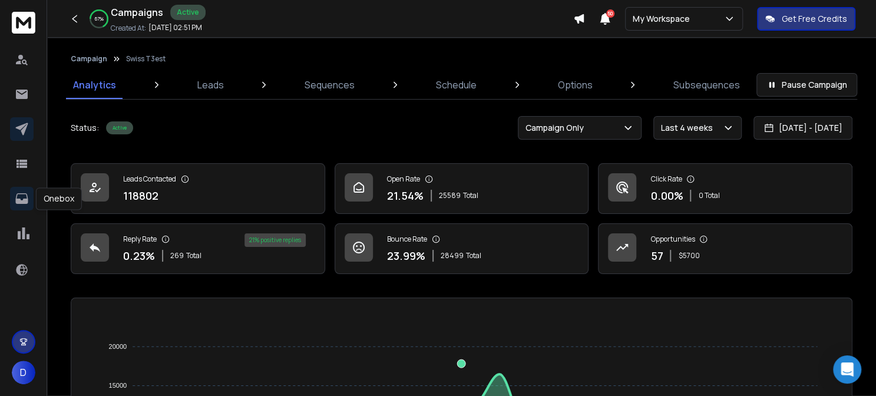
click at [21, 198] on icon at bounding box center [22, 199] width 14 height 14
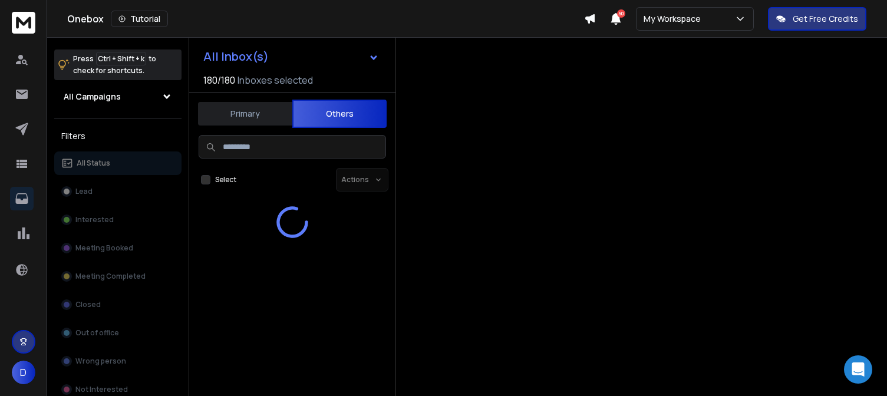
click at [360, 104] on button "Others" at bounding box center [339, 114] width 94 height 28
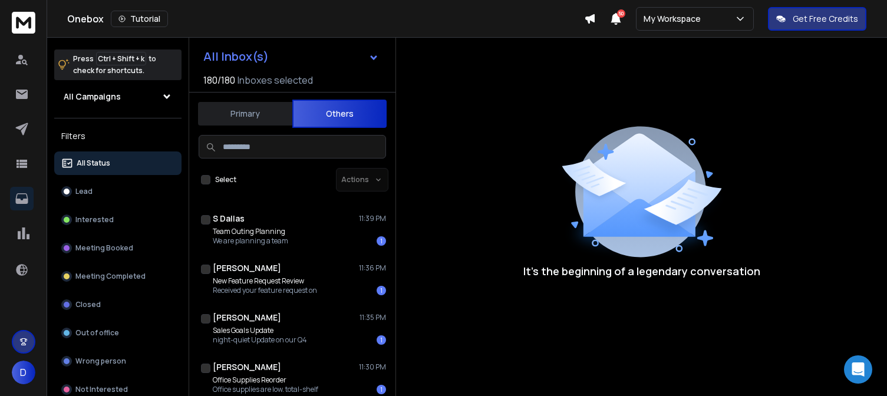
click at [251, 95] on div "All Inbox(s) 180 / 180 Inboxes selected Primary Others Select Actions S [GEOGRA…" at bounding box center [292, 236] width 206 height 396
click at [256, 113] on button "Primary" at bounding box center [245, 114] width 94 height 26
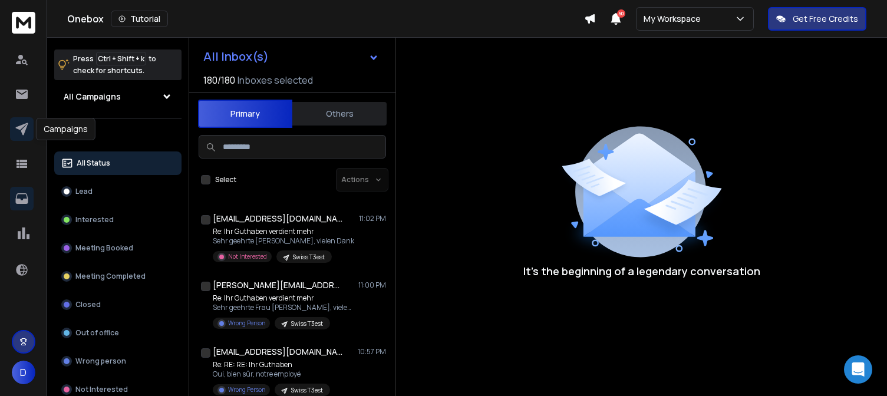
click at [21, 123] on icon at bounding box center [22, 129] width 14 height 14
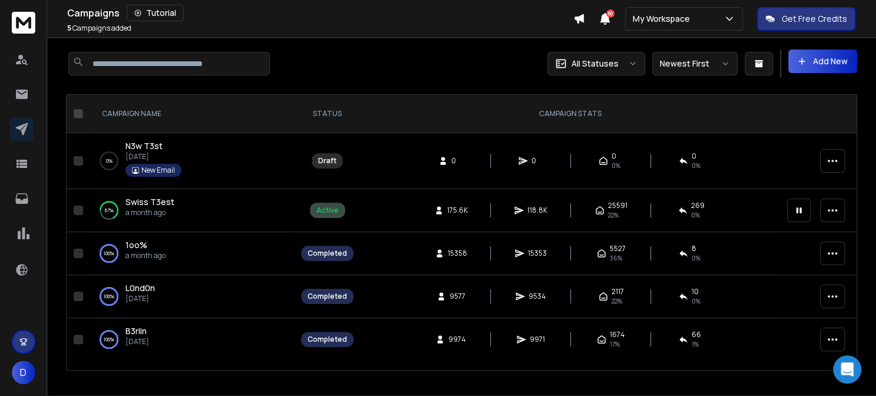
click at [800, 206] on icon at bounding box center [799, 210] width 11 height 11
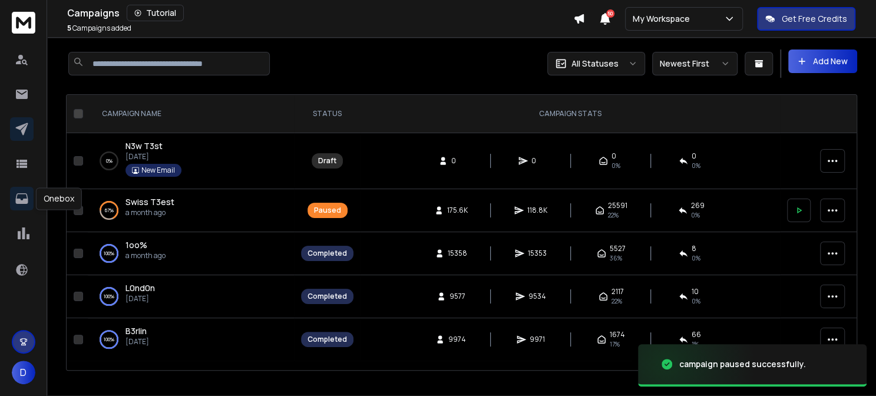
click at [27, 190] on link at bounding box center [22, 199] width 24 height 24
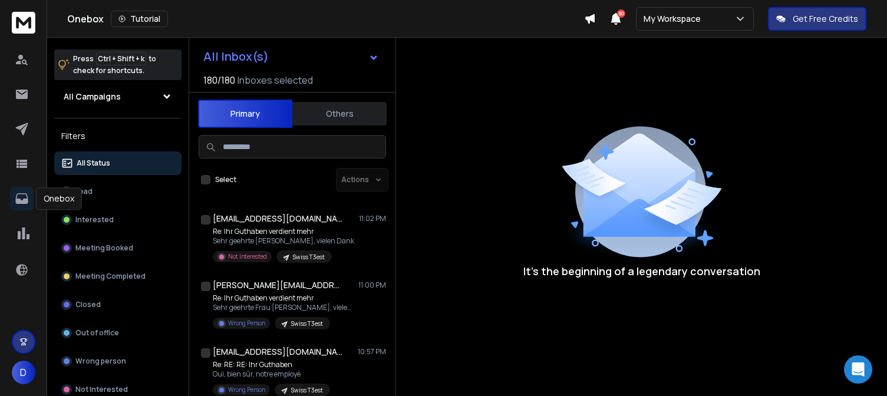
click at [331, 100] on div "All Inbox(s) 180 / 180 Inboxes selected Primary Others Select Actions lisi.aign…" at bounding box center [292, 236] width 206 height 396
click at [335, 109] on button "Others" at bounding box center [339, 114] width 94 height 26
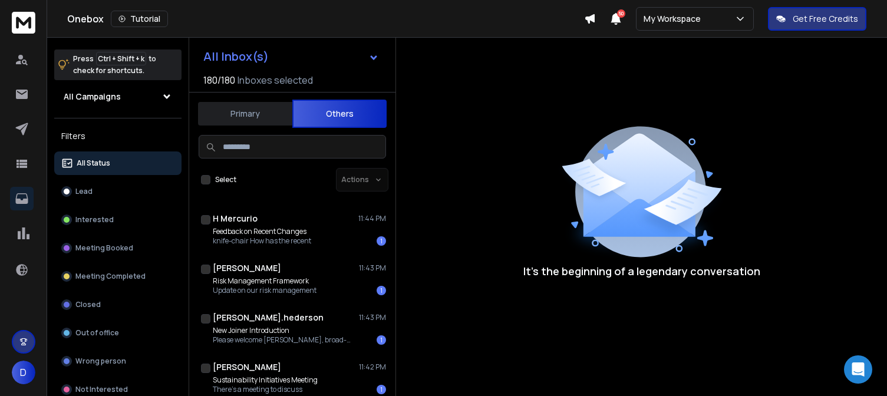
click at [250, 117] on button "Primary" at bounding box center [245, 114] width 94 height 26
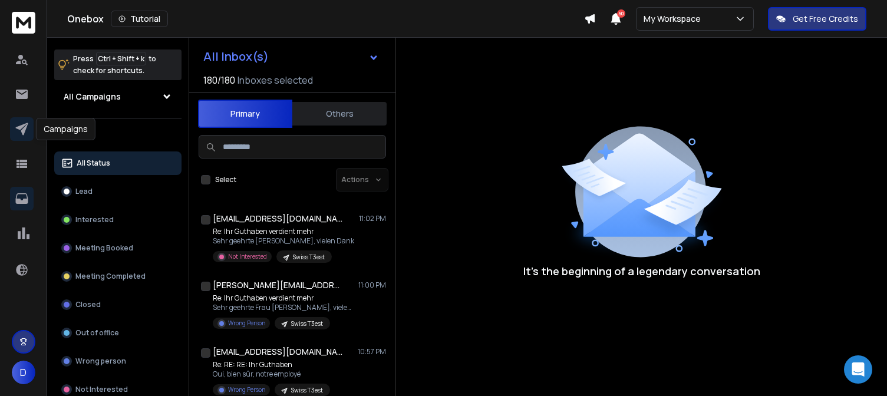
click at [18, 123] on icon at bounding box center [22, 129] width 14 height 14
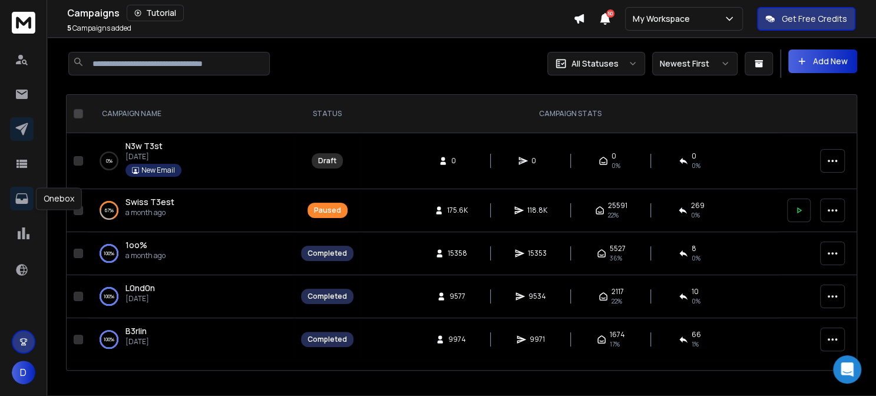
click at [21, 197] on icon at bounding box center [22, 199] width 14 height 14
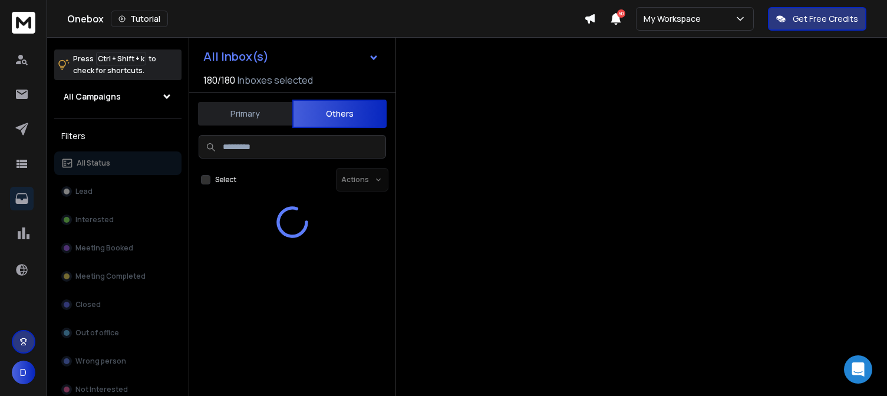
click at [319, 125] on button "Others" at bounding box center [339, 114] width 94 height 28
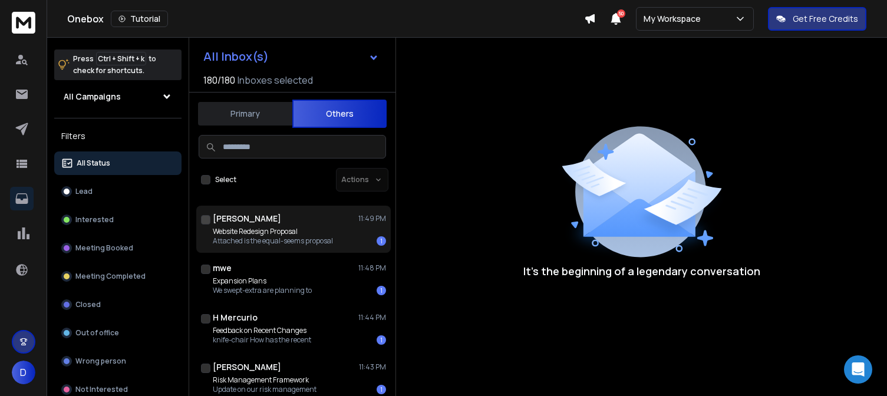
click at [294, 233] on p "Website Redesign Proposal" at bounding box center [273, 231] width 120 height 9
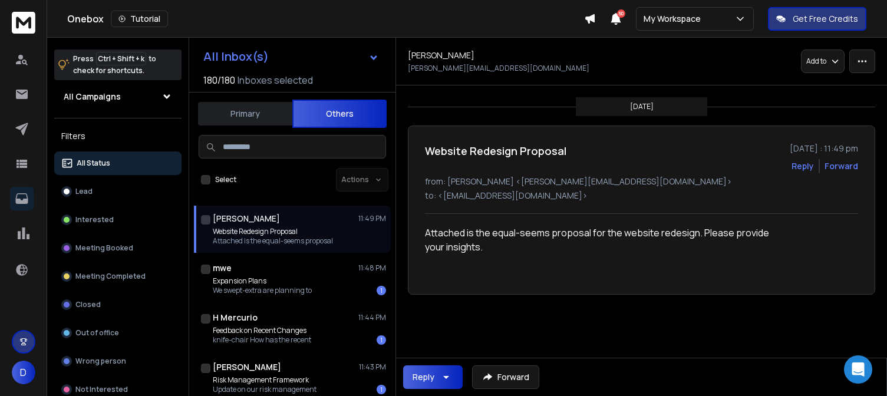
click at [243, 144] on input at bounding box center [292, 147] width 187 height 24
paste input "**********"
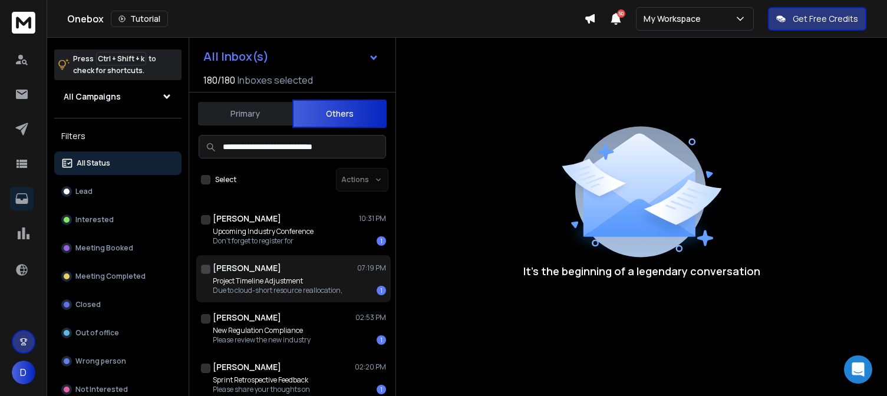
type input "**********"
click at [202, 271] on button "button" at bounding box center [205, 269] width 9 height 9
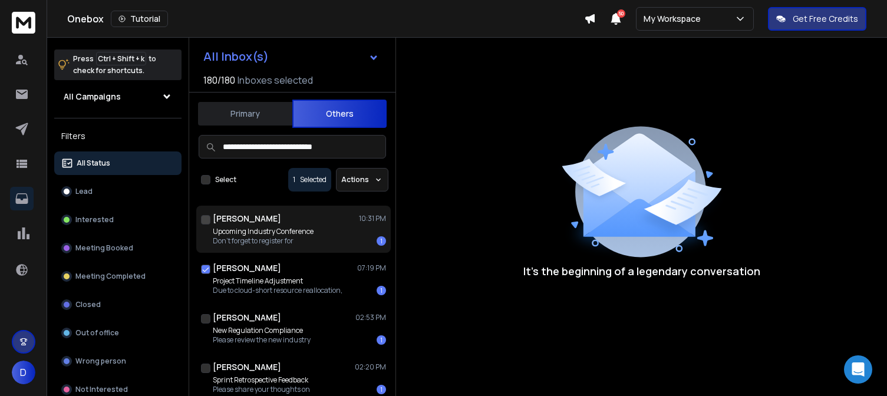
click at [203, 222] on button "button" at bounding box center [205, 219] width 9 height 9
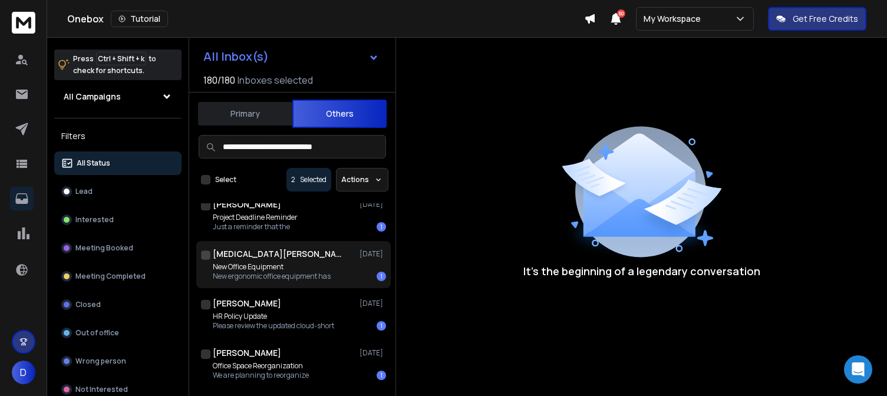
scroll to position [2291, 0]
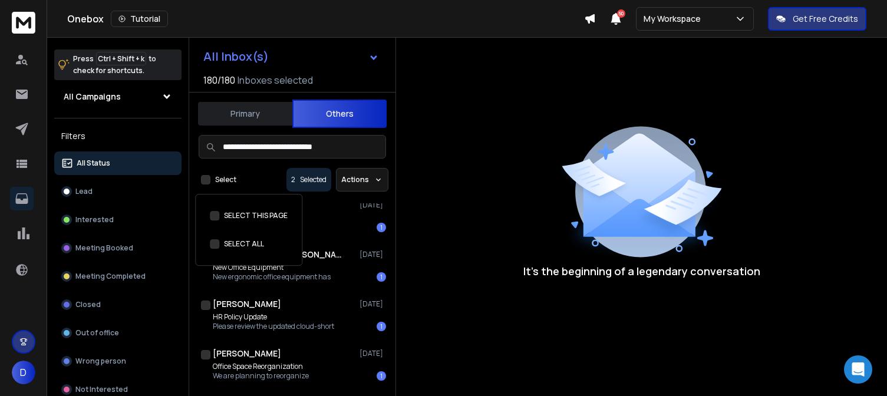
click at [206, 177] on button "SELECT THIS PAGE" at bounding box center [205, 179] width 9 height 9
click at [230, 242] on button "SELECT THIS PAGE" at bounding box center [229, 243] width 9 height 9
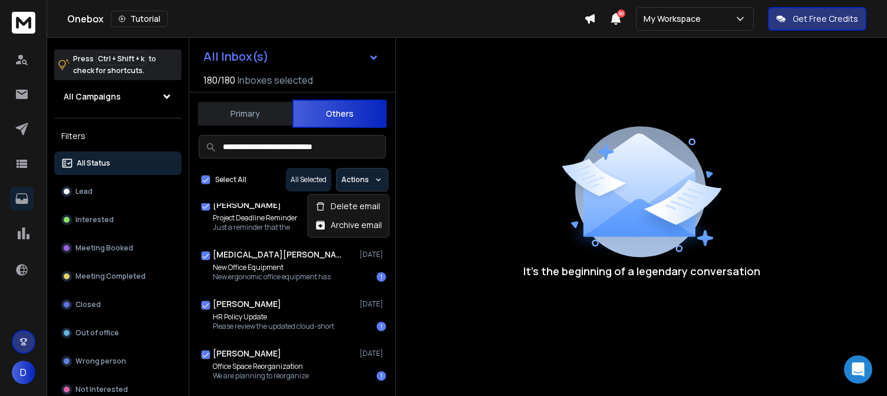
click at [380, 183] on icon "button" at bounding box center [378, 179] width 9 height 9
click at [370, 209] on div "Delete email" at bounding box center [347, 206] width 65 height 12
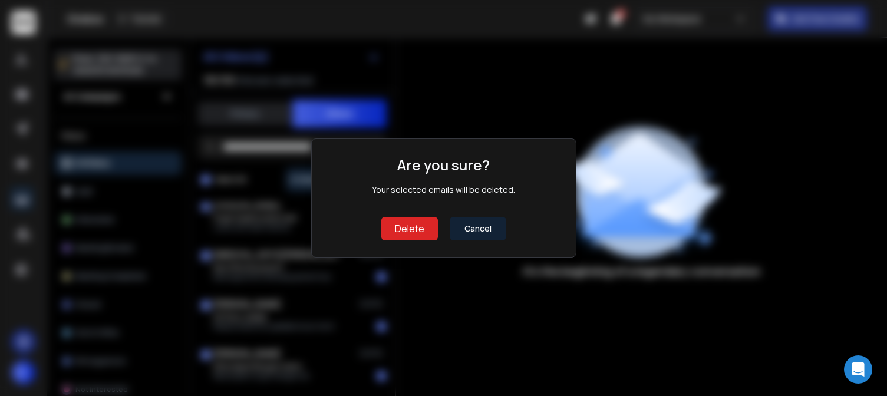
click at [379, 224] on div "Are you sure? Your selected emails will be deleted. Delete Cancel" at bounding box center [443, 198] width 231 height 85
click at [384, 225] on button "Delete" at bounding box center [409, 229] width 57 height 24
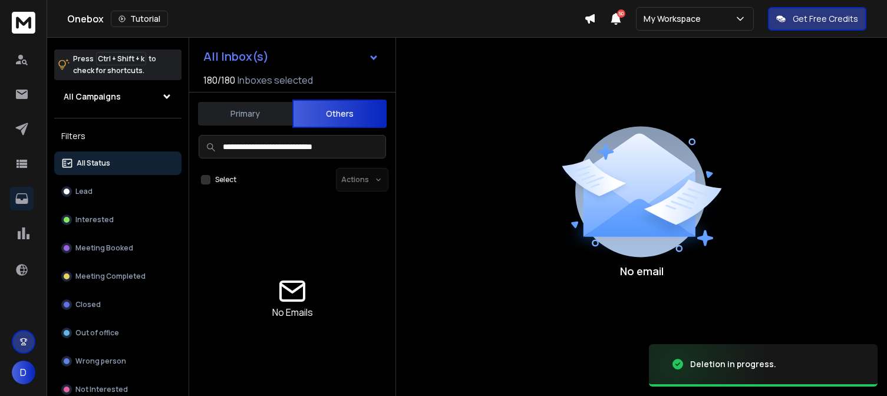
scroll to position [75, 0]
click at [295, 146] on input "**********" at bounding box center [292, 147] width 187 height 24
click at [295, 145] on input "**********" at bounding box center [292, 147] width 187 height 24
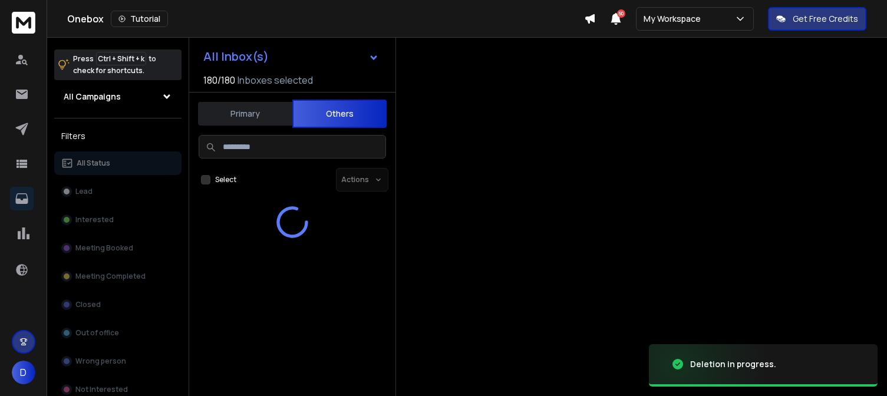
scroll to position [0, 0]
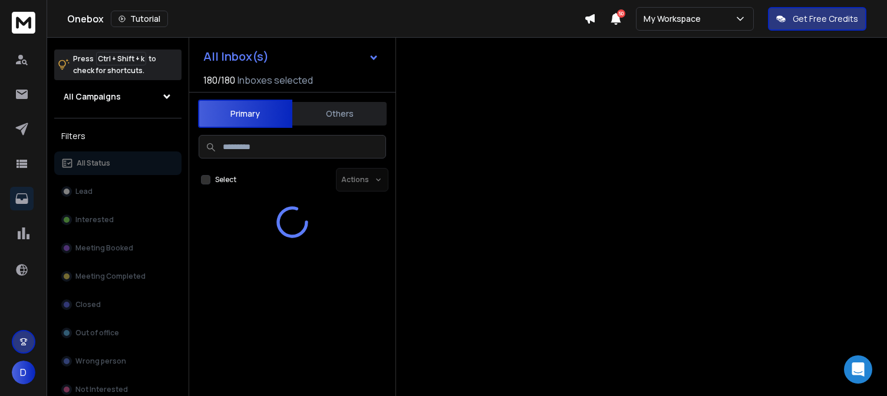
click at [255, 118] on button "Primary" at bounding box center [245, 114] width 94 height 28
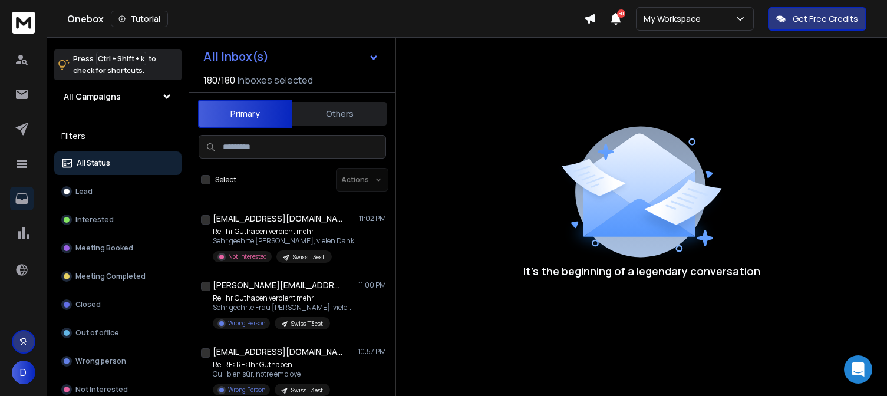
click at [330, 111] on button "Others" at bounding box center [339, 114] width 94 height 26
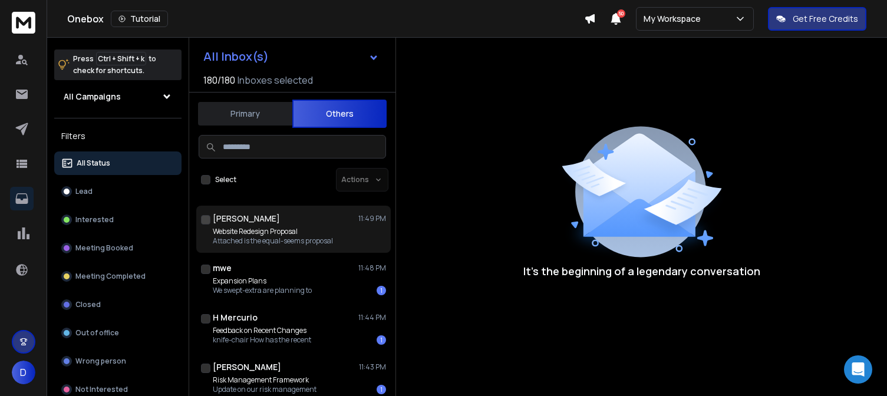
click at [256, 216] on div "ANDY JUZA 11:49 PM" at bounding box center [299, 219] width 173 height 12
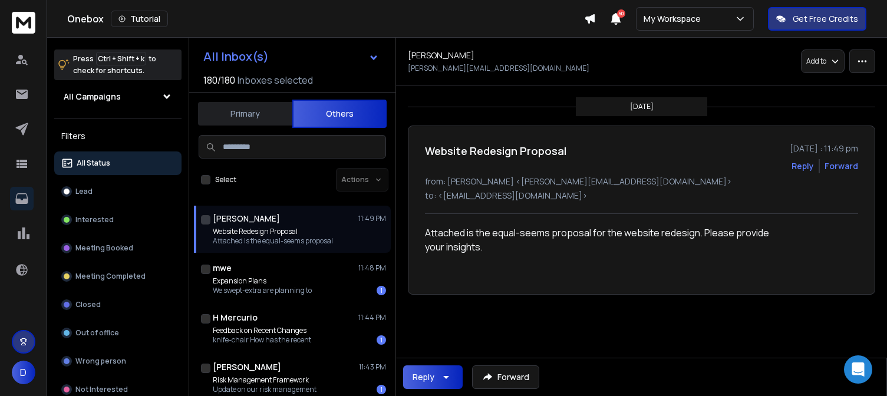
click at [206, 218] on button "button" at bounding box center [205, 219] width 9 height 9
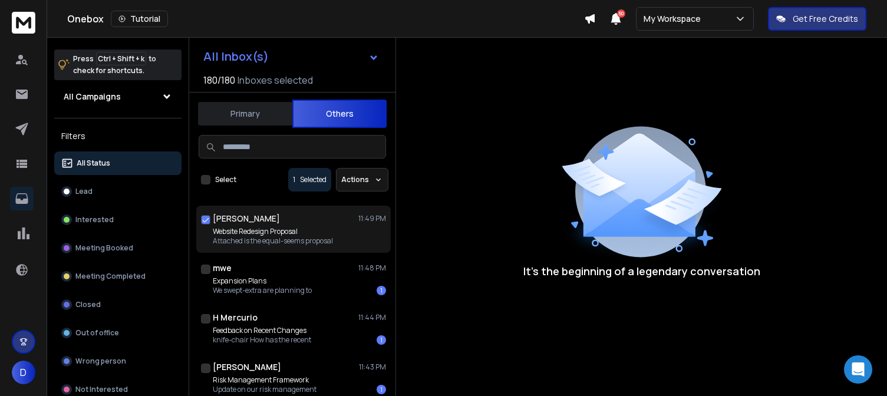
click at [342, 213] on div "ANDY JUZA 11:49 PM" at bounding box center [299, 219] width 173 height 12
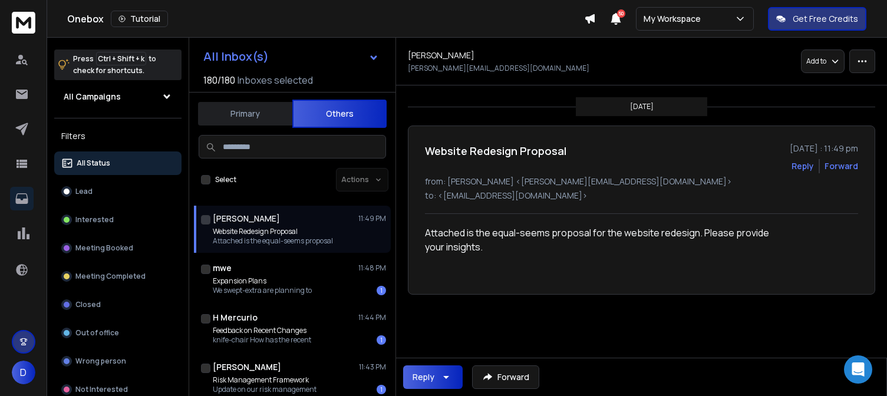
click at [452, 368] on button "Reply" at bounding box center [433, 377] width 60 height 24
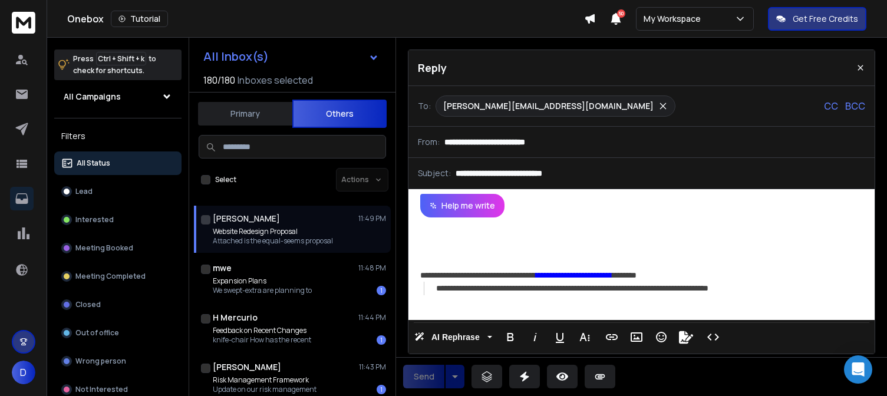
click at [581, 144] on input "**********" at bounding box center [654, 142] width 421 height 12
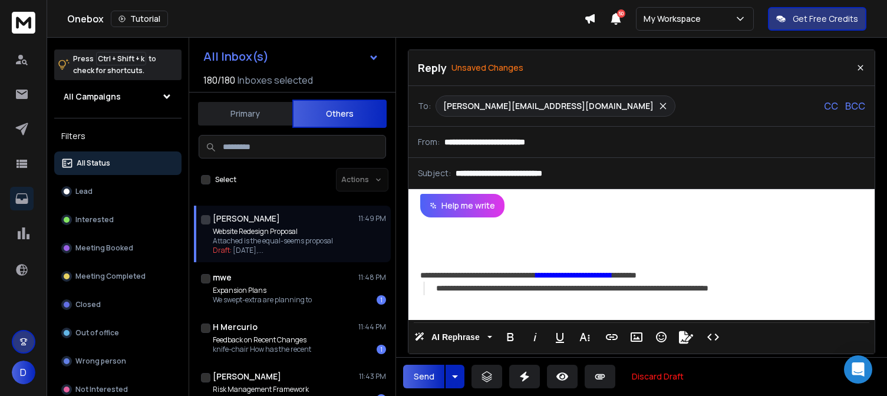
click at [658, 102] on icon at bounding box center [662, 105] width 9 height 9
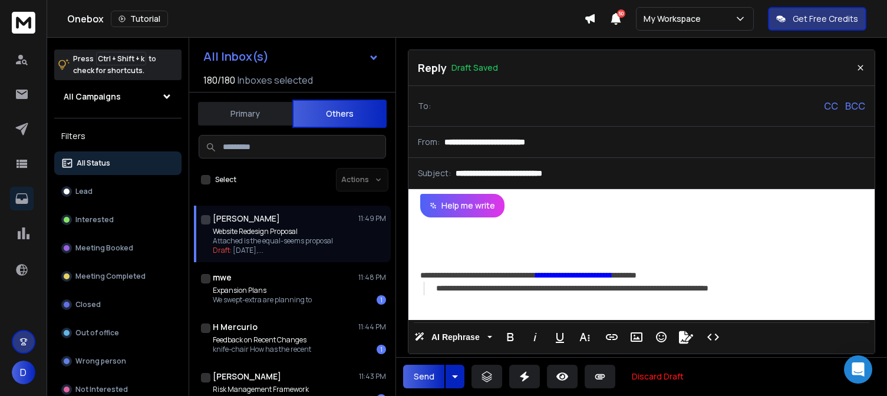
click at [569, 102] on div at bounding box center [628, 105] width 384 height 21
click at [492, 109] on input at bounding box center [477, 105] width 83 height 21
click at [492, 108] on input at bounding box center [477, 105] width 83 height 21
paste input "**********"
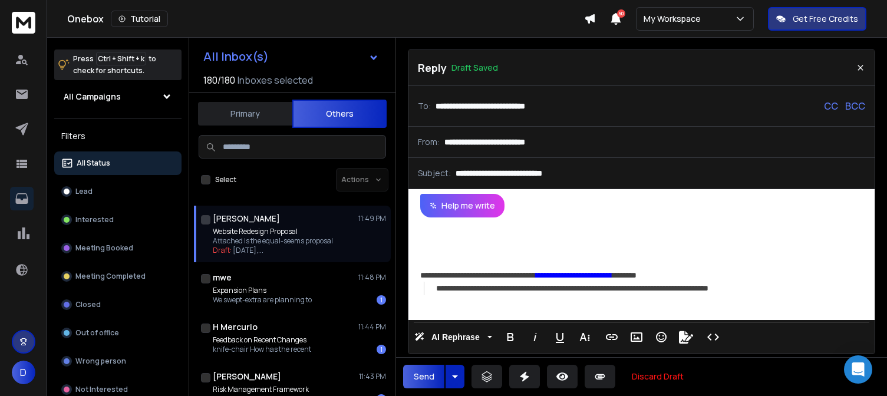
type input "**********"
click at [576, 286] on div "**********" at bounding box center [642, 288] width 436 height 13
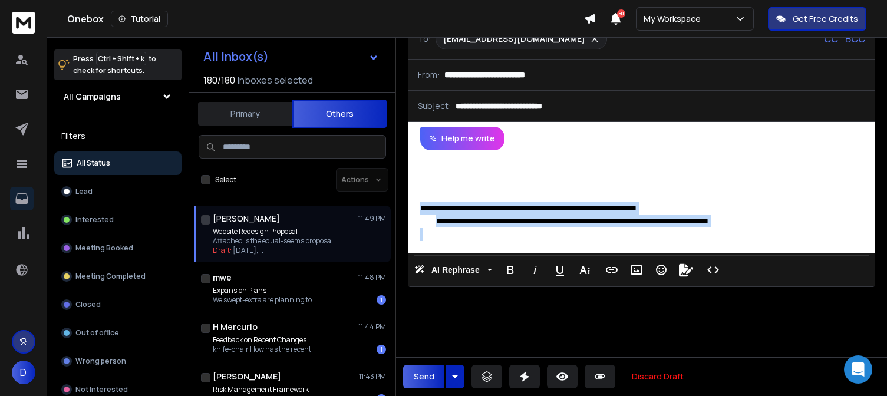
drag, startPoint x: 433, startPoint y: 207, endPoint x: 802, endPoint y: 248, distance: 370.6
click at [802, 248] on div "**********" at bounding box center [641, 201] width 466 height 103
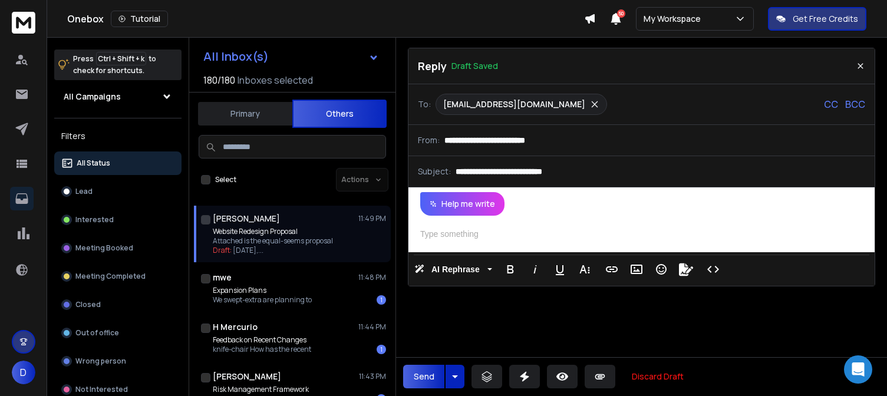
scroll to position [1, 0]
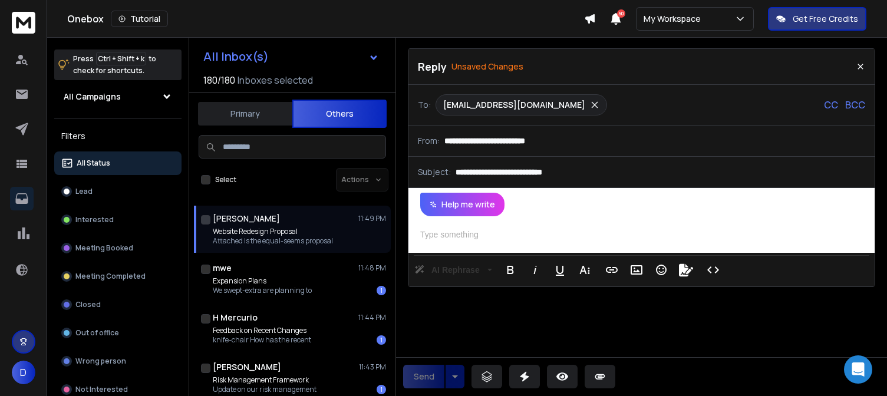
drag, startPoint x: 697, startPoint y: 342, endPoint x: 681, endPoint y: 349, distance: 18.2
click at [697, 342] on div "**********" at bounding box center [641, 235] width 467 height 374
click at [609, 374] on button at bounding box center [600, 377] width 31 height 24
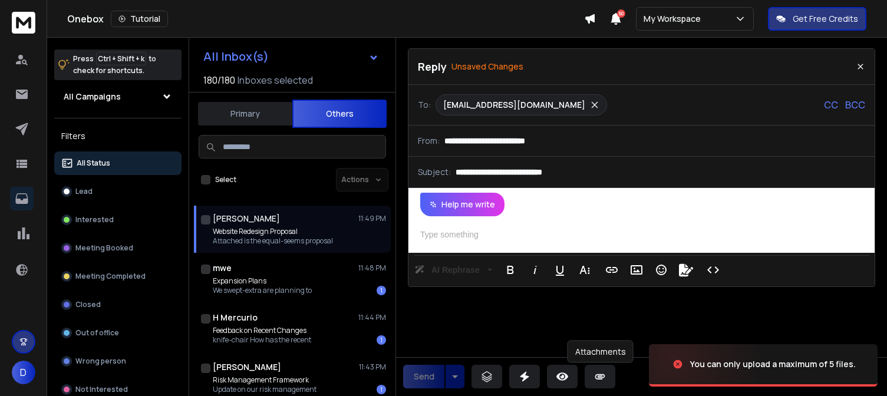
click at [604, 375] on icon at bounding box center [600, 376] width 10 height 5
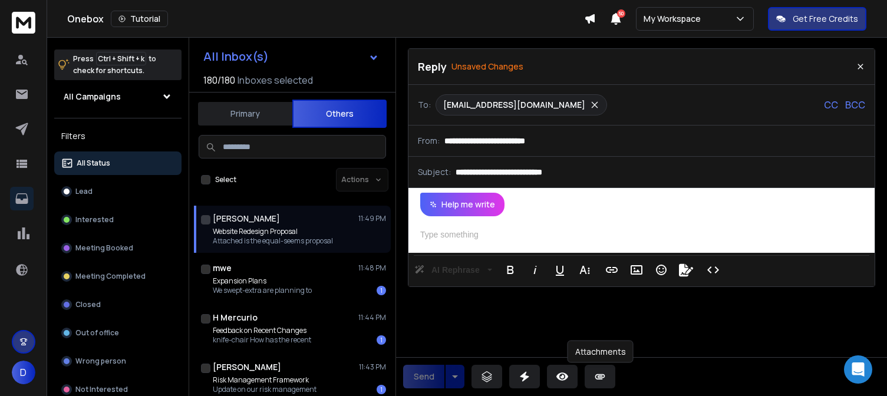
click at [606, 379] on button at bounding box center [600, 377] width 31 height 24
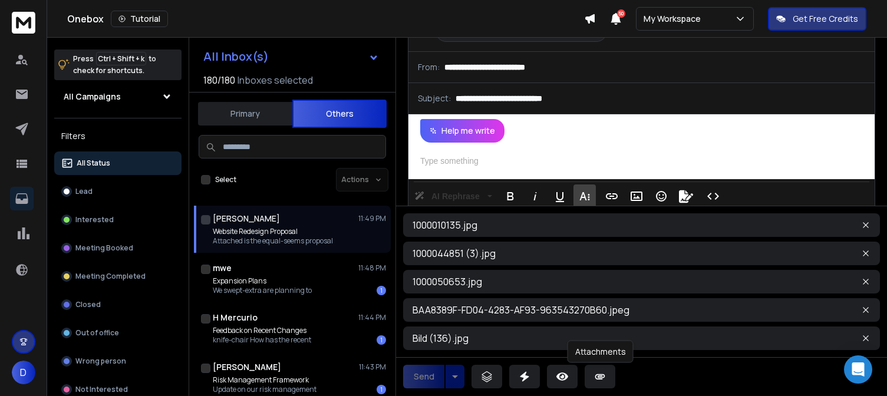
scroll to position [119, 0]
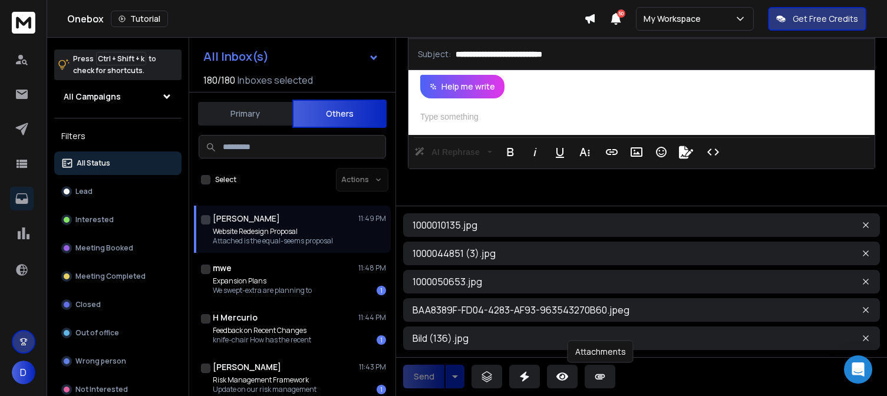
click at [509, 108] on div at bounding box center [641, 116] width 466 height 37
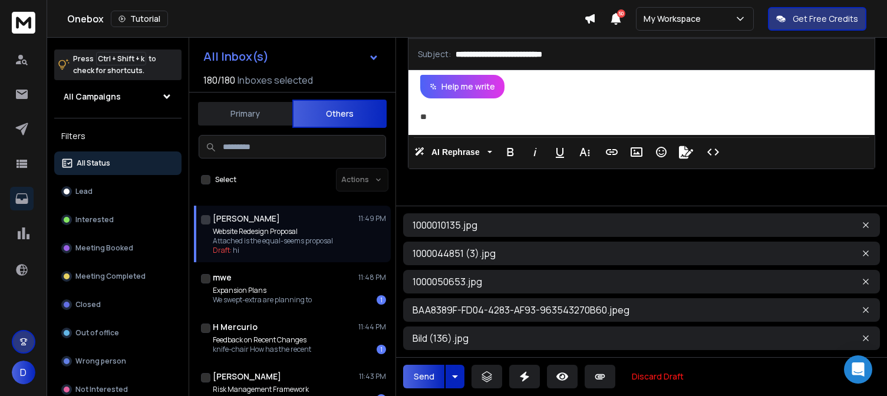
click at [426, 385] on button "Send" at bounding box center [423, 377] width 41 height 24
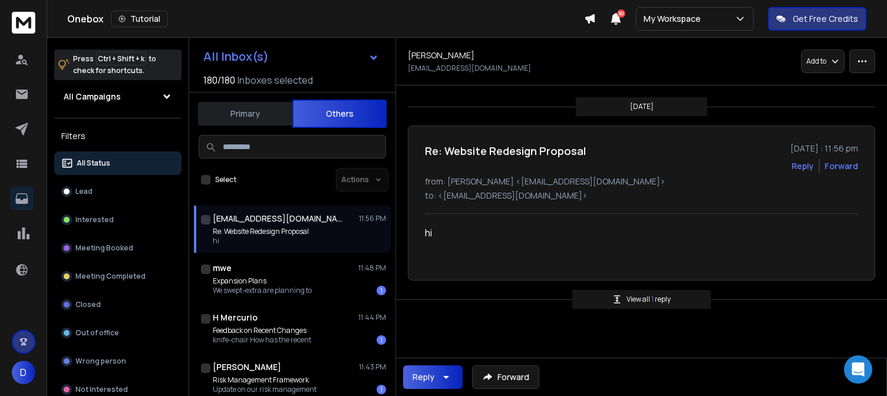
click at [262, 113] on button "Primary" at bounding box center [245, 114] width 94 height 26
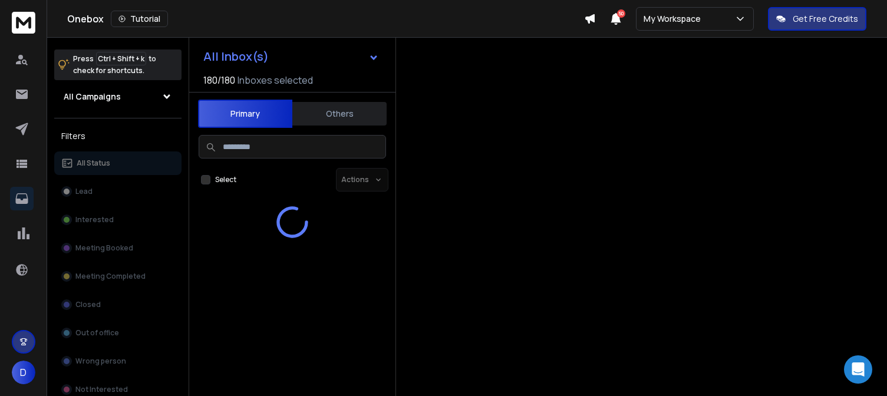
click at [316, 111] on button "Others" at bounding box center [339, 114] width 94 height 26
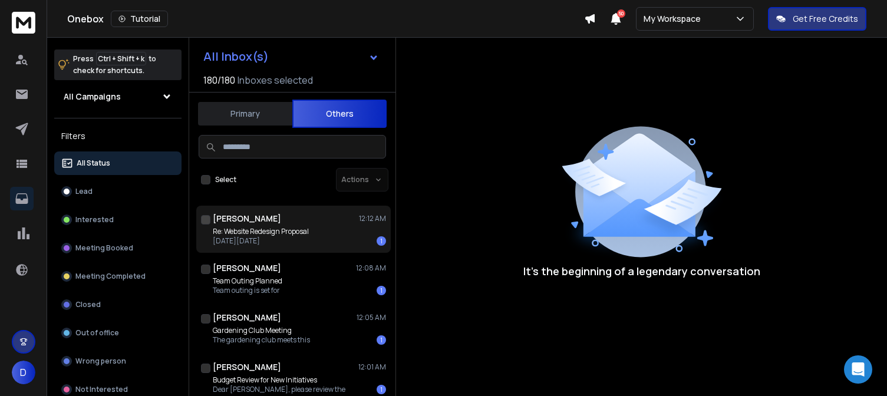
click at [304, 241] on p "[DATE][DATE]" at bounding box center [261, 240] width 96 height 9
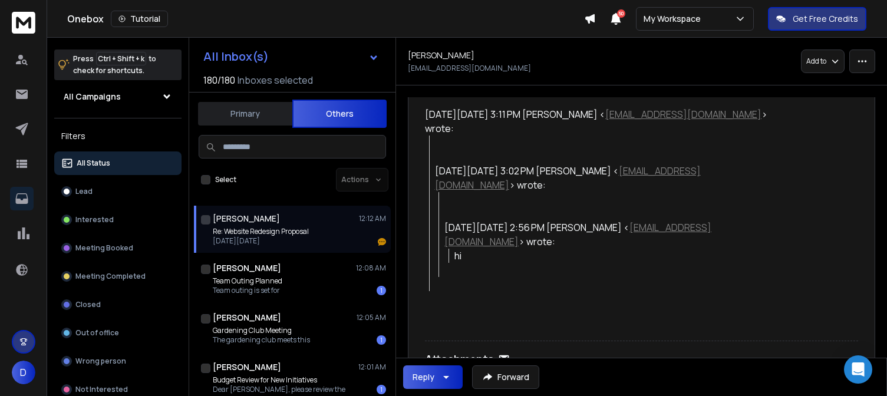
scroll to position [271, 0]
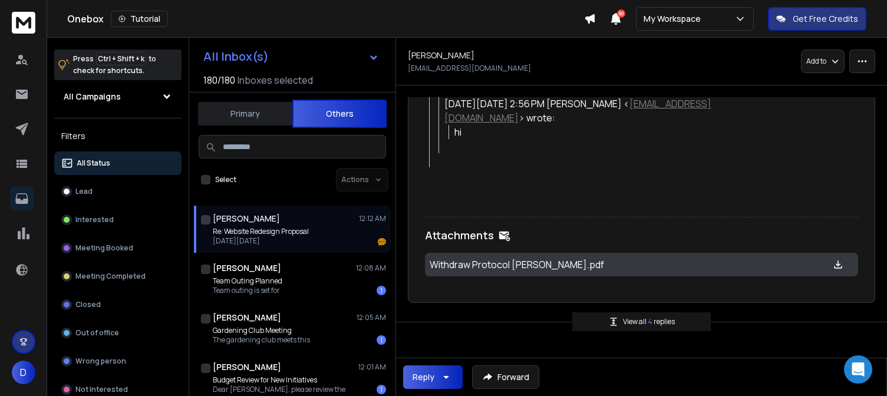
click at [623, 317] on p "View all 4 replies" at bounding box center [649, 321] width 52 height 9
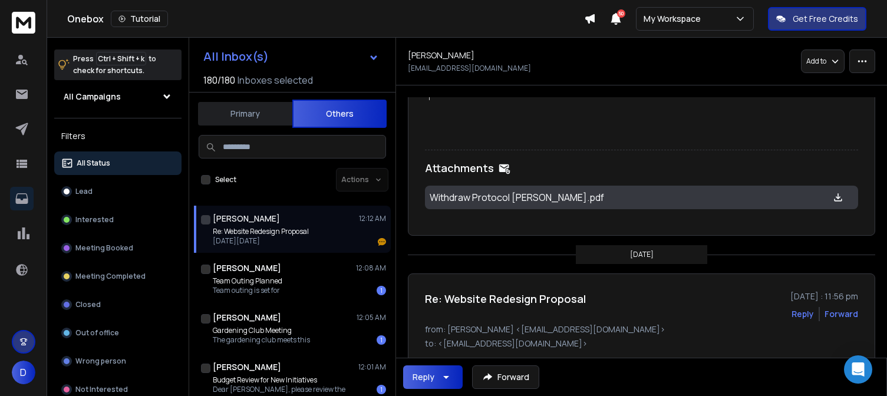
scroll to position [1056, 0]
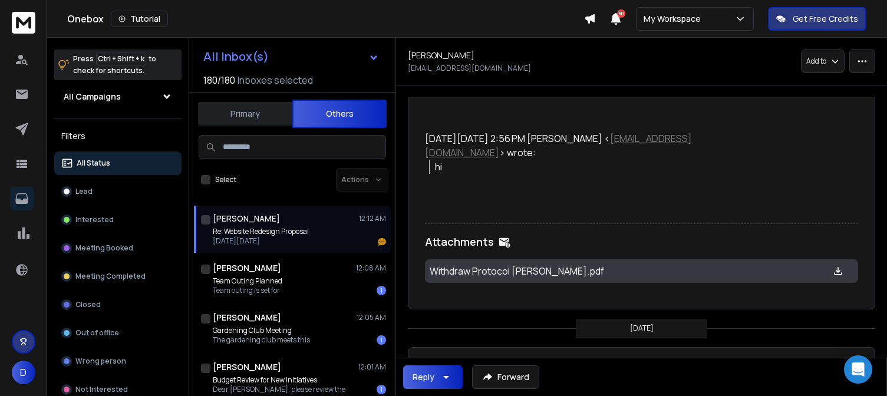
click at [835, 267] on icon at bounding box center [838, 271] width 8 height 8
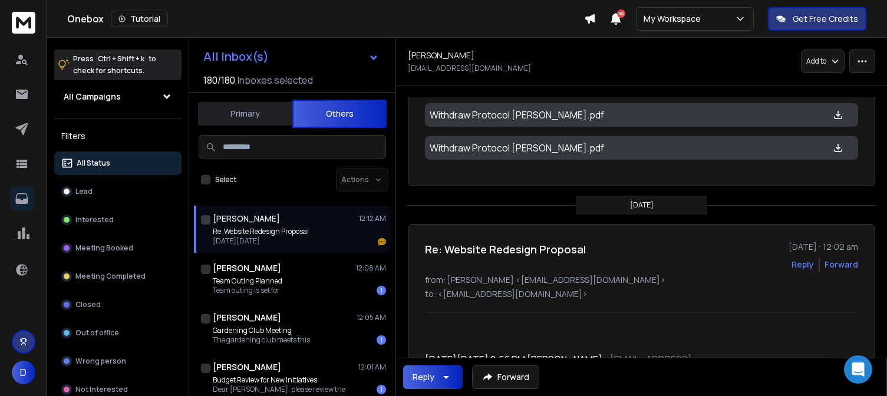
scroll to position [761, 0]
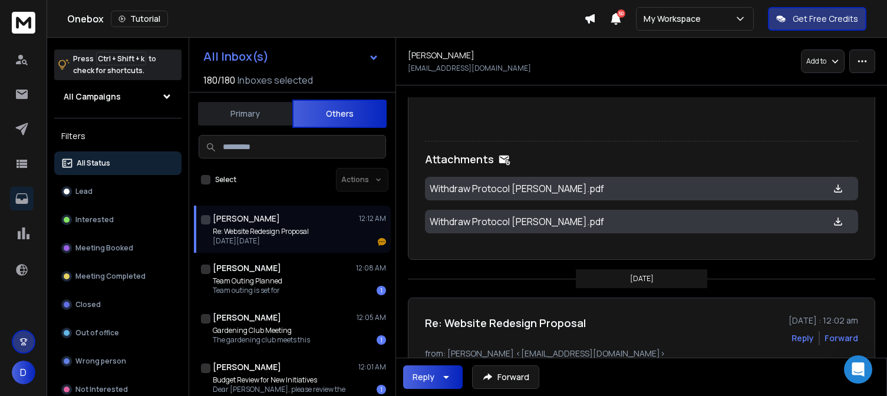
click at [835, 220] on icon at bounding box center [838, 221] width 8 height 8
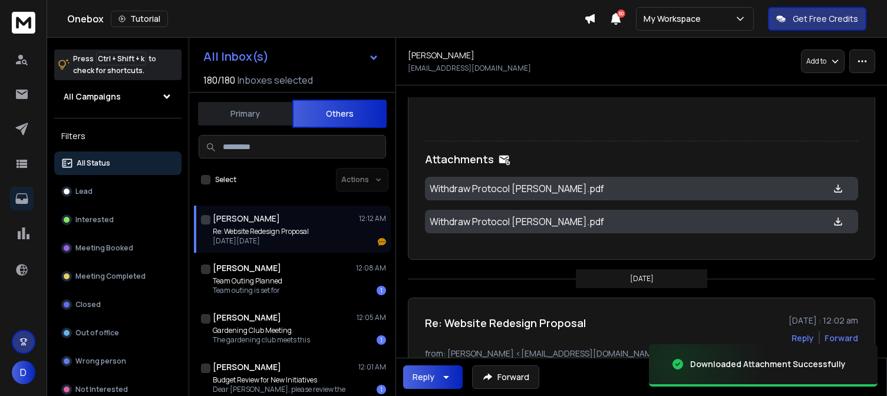
click at [834, 186] on icon at bounding box center [838, 189] width 12 height 12
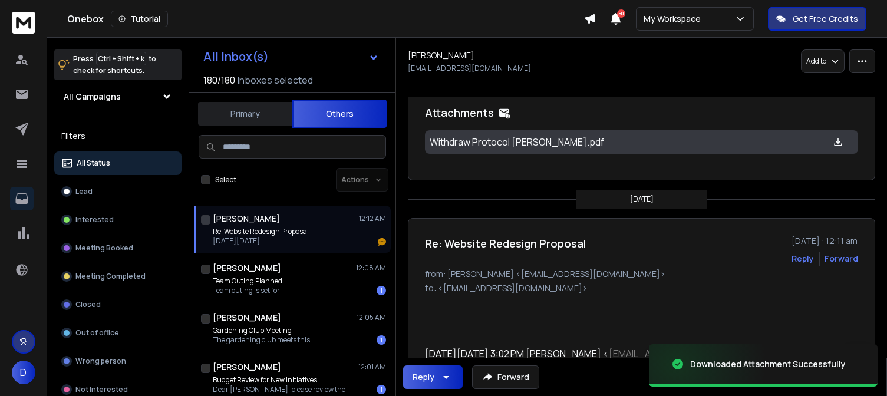
scroll to position [319, 0]
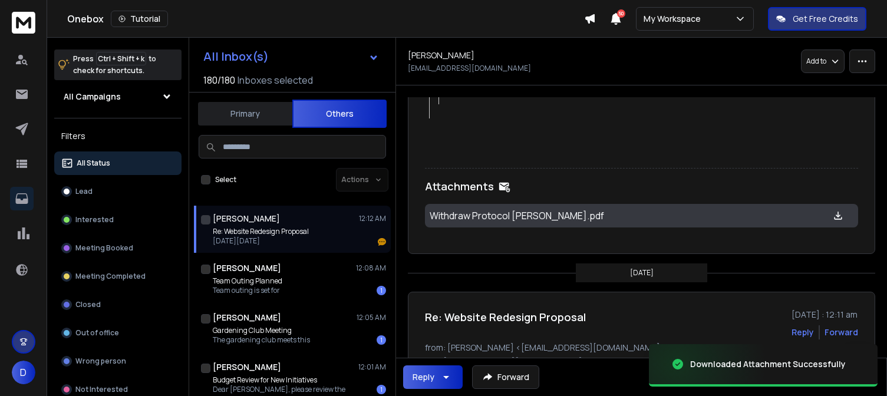
click at [834, 215] on icon at bounding box center [838, 216] width 8 height 8
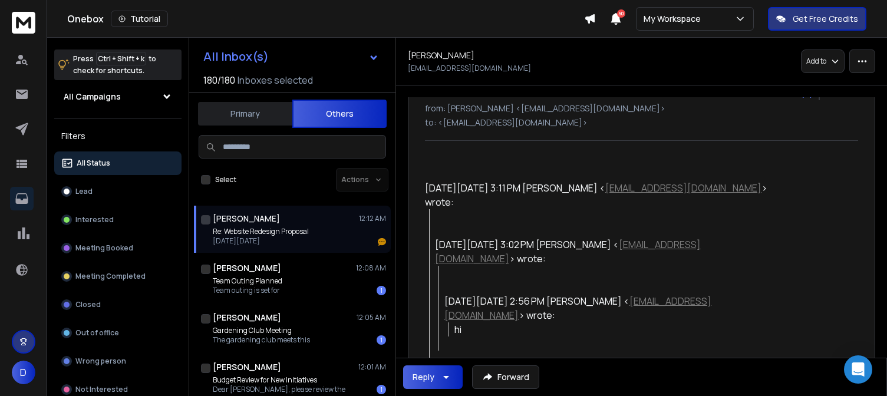
scroll to position [0, 0]
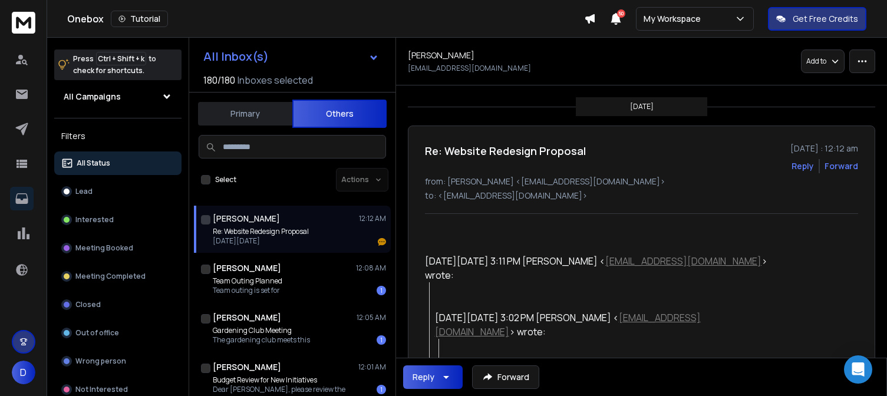
click at [265, 118] on button "Primary" at bounding box center [245, 114] width 94 height 26
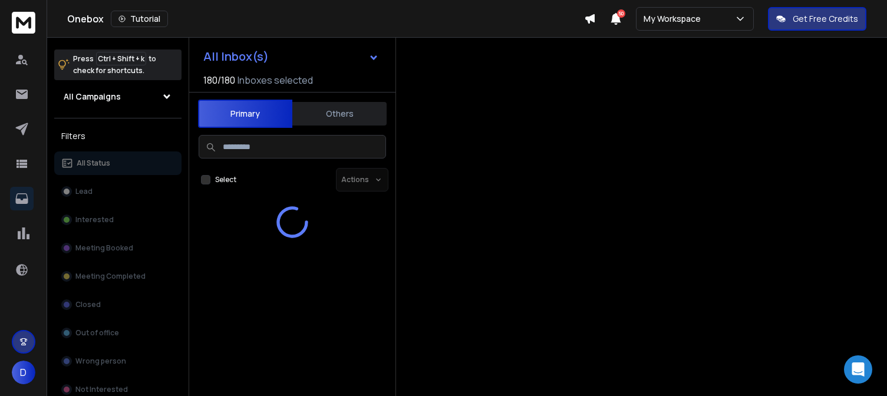
click at [320, 112] on button "Others" at bounding box center [339, 114] width 94 height 26
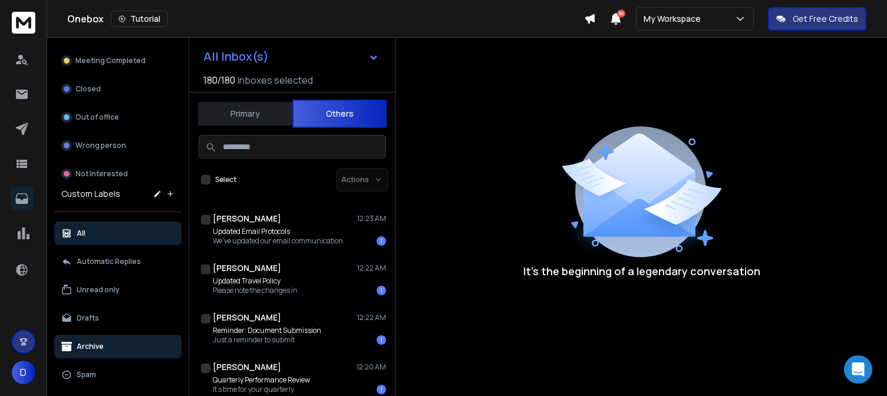
scroll to position [226, 0]
click at [278, 153] on input at bounding box center [292, 147] width 187 height 24
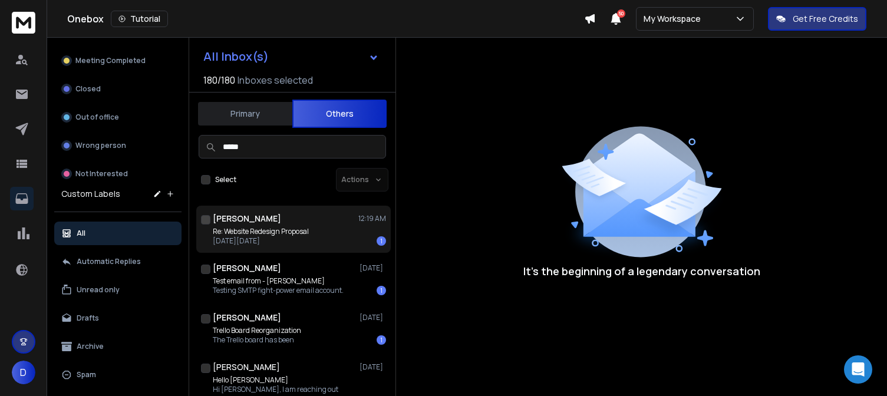
type input "*****"
click at [299, 230] on p "Re: Website Redesign Proposal" at bounding box center [261, 231] width 96 height 9
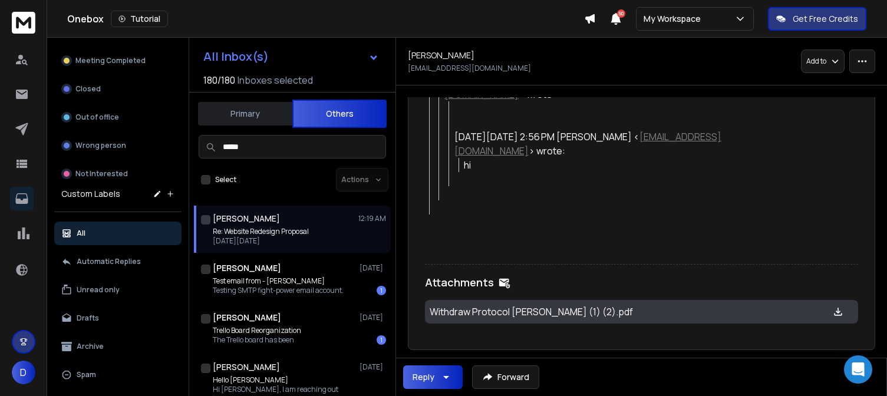
scroll to position [341, 0]
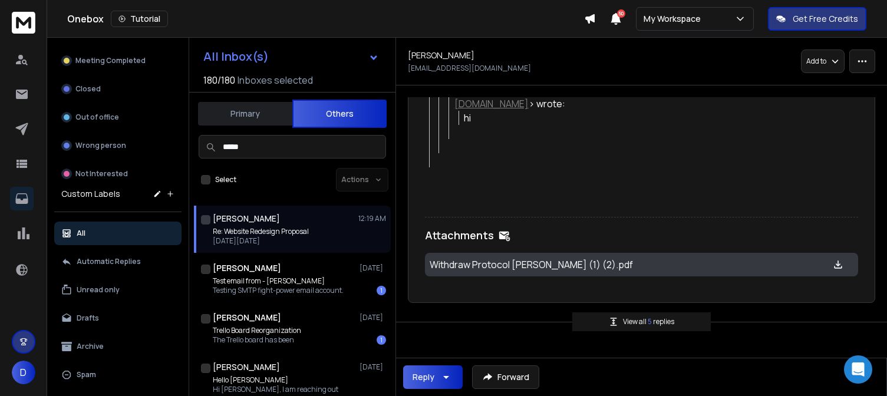
click at [837, 263] on icon at bounding box center [838, 265] width 8 height 8
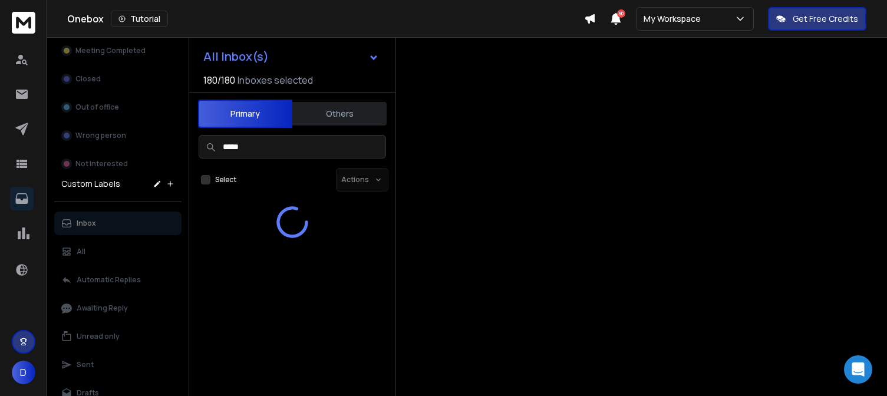
click at [231, 108] on button "Primary" at bounding box center [245, 114] width 94 height 28
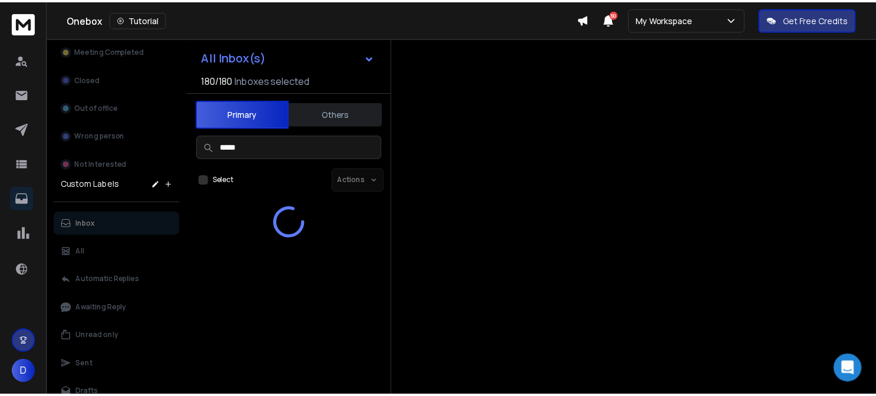
scroll to position [0, 0]
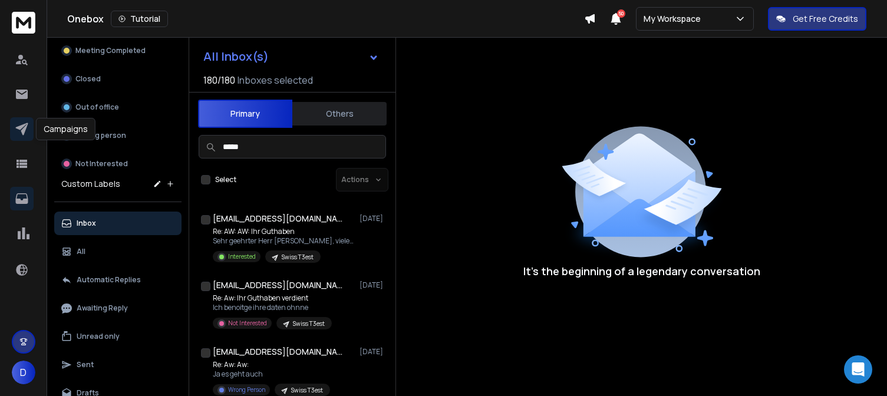
click at [19, 126] on icon at bounding box center [22, 129] width 14 height 14
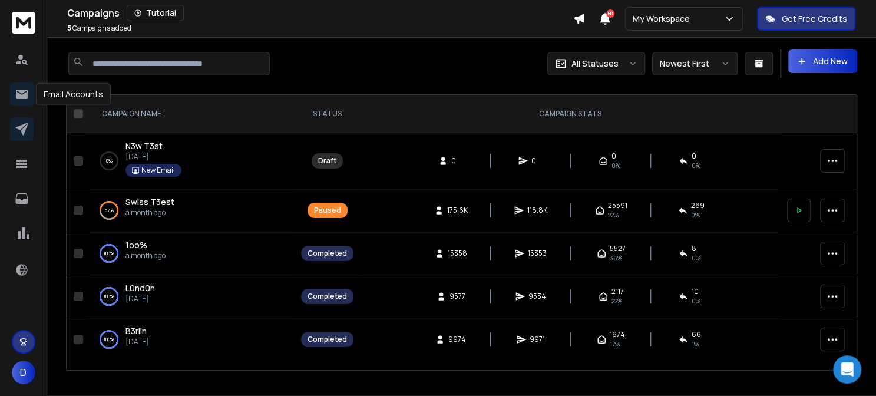
click at [18, 97] on icon at bounding box center [22, 94] width 12 height 9
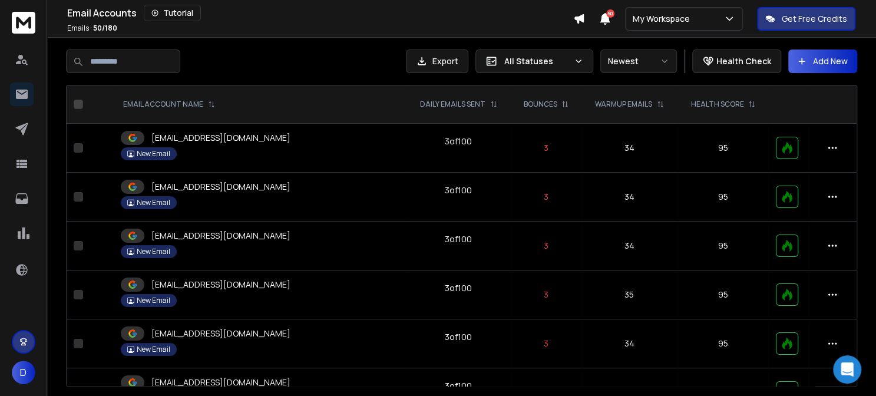
click at [450, 109] on th "DAILY EMAILS SENT" at bounding box center [458, 104] width 105 height 38
click at [449, 105] on p "DAILY EMAILS SENT" at bounding box center [452, 104] width 65 height 9
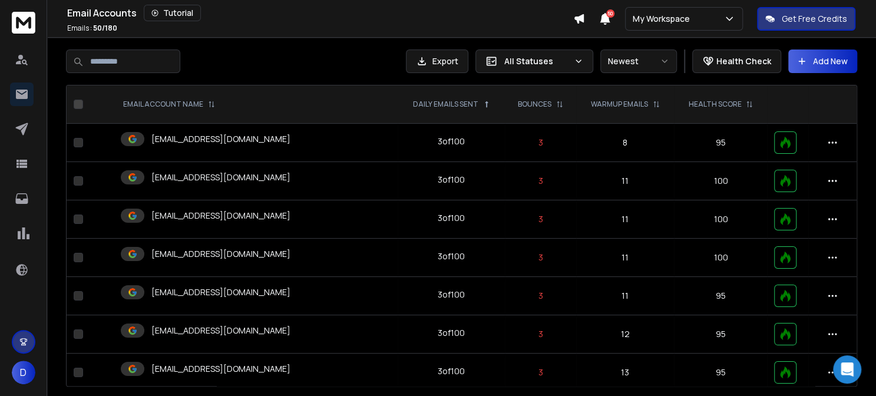
click at [483, 105] on icon at bounding box center [486, 104] width 7 height 7
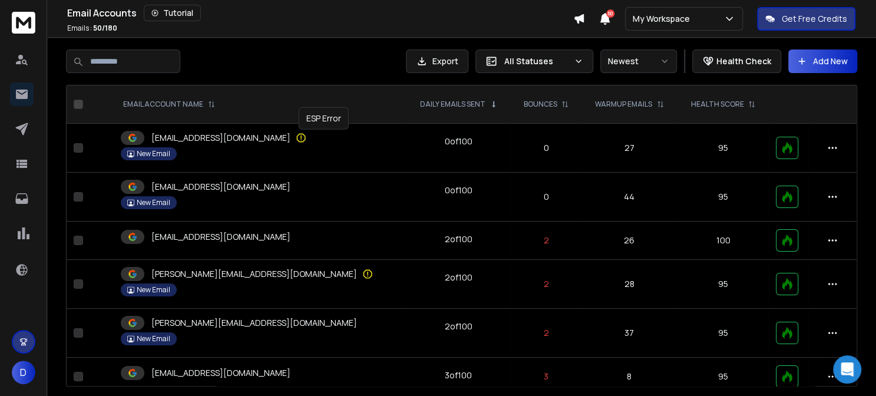
click at [307, 132] on icon at bounding box center [301, 138] width 12 height 12
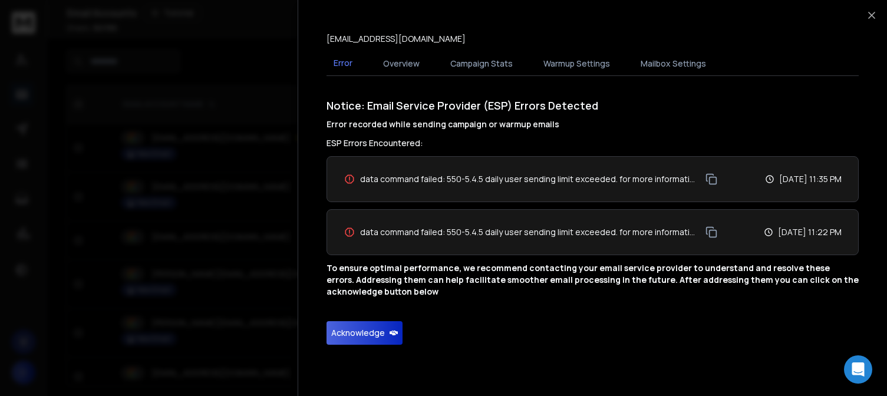
click at [233, 295] on div at bounding box center [443, 198] width 887 height 396
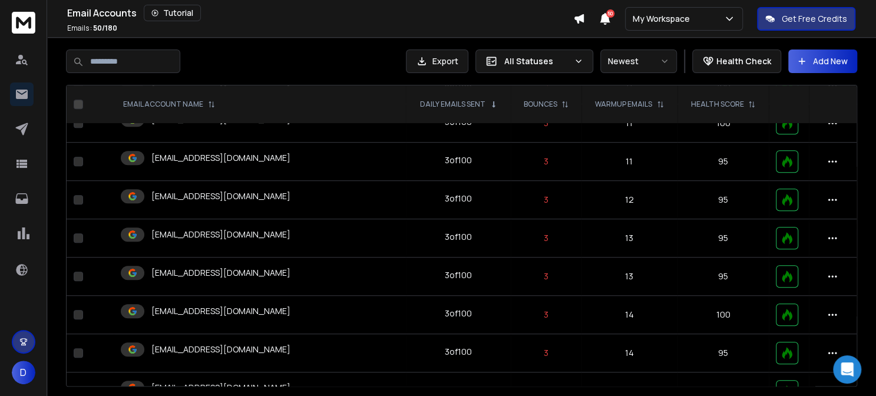
scroll to position [515, 0]
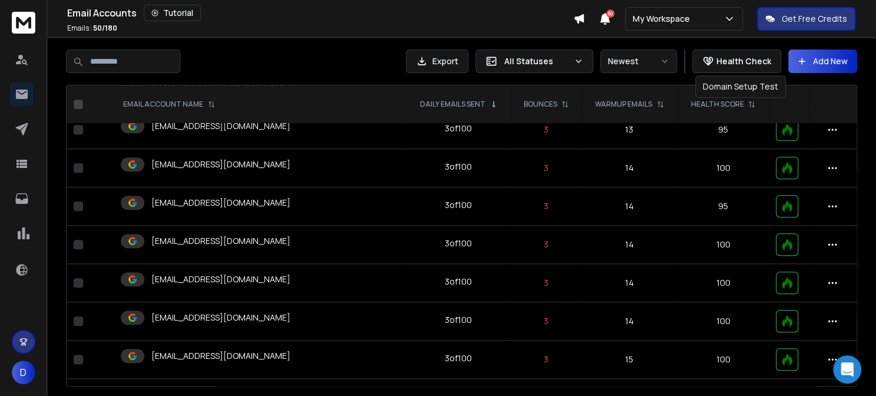
click at [703, 89] on div "Domain Setup Test" at bounding box center [740, 86] width 91 height 22
click at [710, 112] on th "HEALTH SCORE" at bounding box center [723, 104] width 91 height 38
click at [708, 103] on p "HEALTH SCORE" at bounding box center [717, 104] width 53 height 9
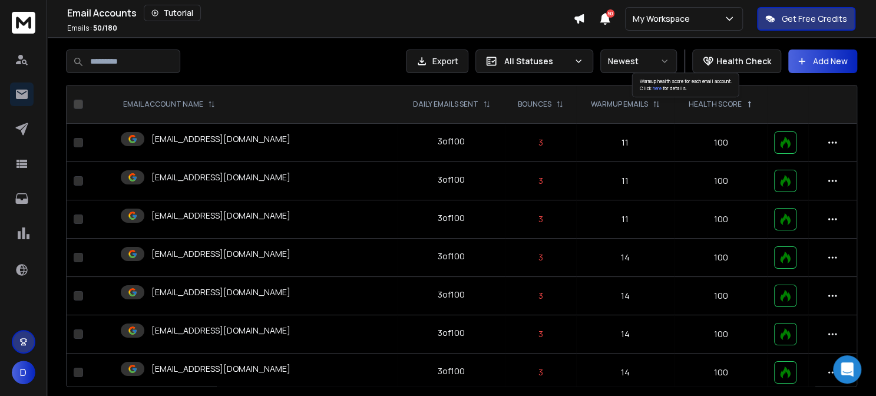
click at [707, 103] on p "HEALTH SCORE" at bounding box center [714, 104] width 53 height 9
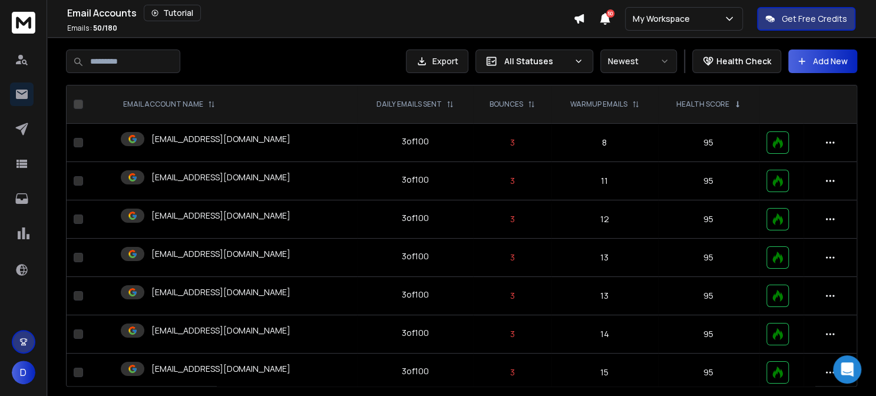
click at [161, 100] on div "EMAIL ACCOUNT NAME" at bounding box center [169, 104] width 92 height 9
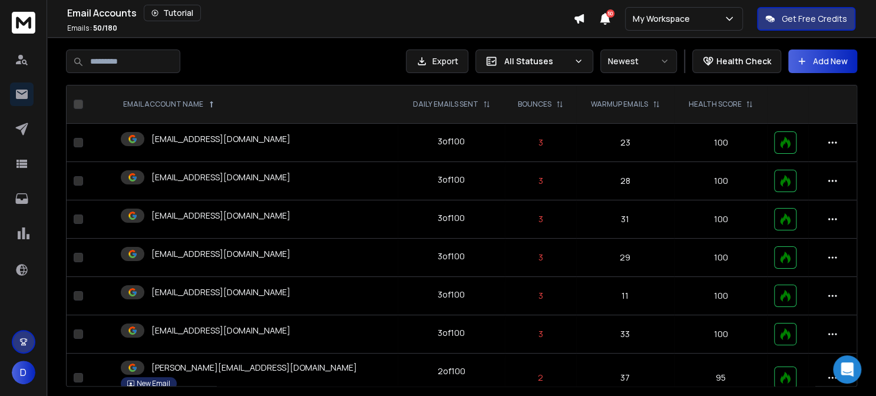
click at [161, 100] on div "EMAIL ACCOUNT NAME" at bounding box center [169, 104] width 92 height 9
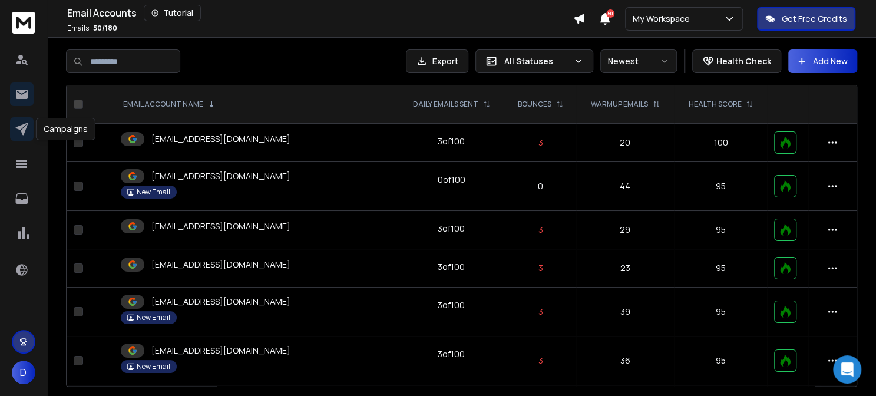
click at [18, 127] on icon at bounding box center [21, 129] width 12 height 12
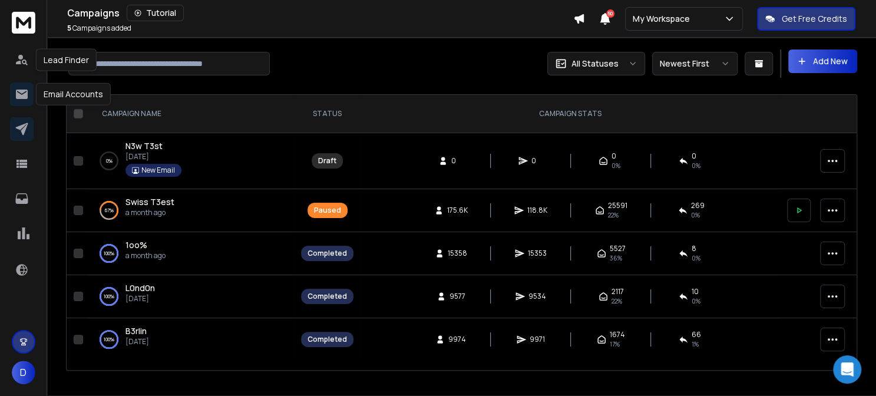
click at [21, 95] on icon at bounding box center [22, 94] width 12 height 9
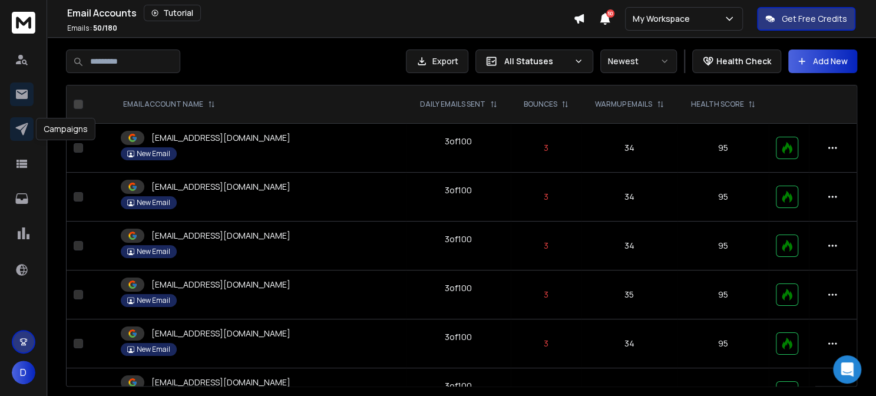
click at [24, 123] on icon at bounding box center [22, 129] width 14 height 14
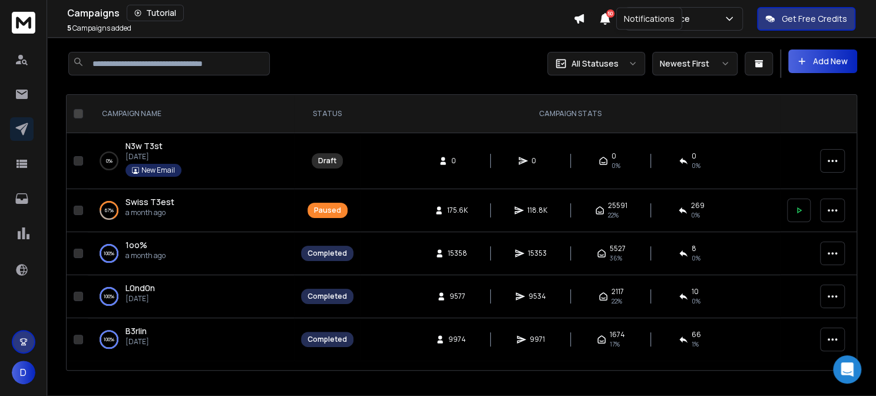
click at [606, 21] on icon at bounding box center [605, 18] width 11 height 12
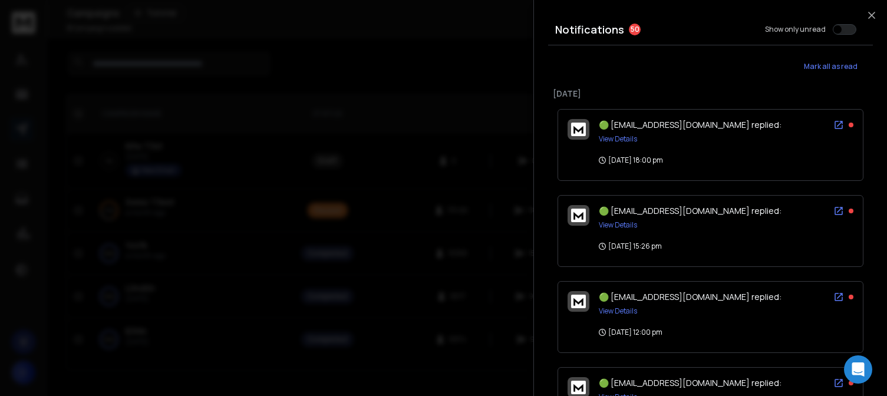
click at [837, 31] on button "Show only unread" at bounding box center [845, 29] width 24 height 11
click at [836, 65] on span "Mark all as read" at bounding box center [831, 66] width 54 height 9
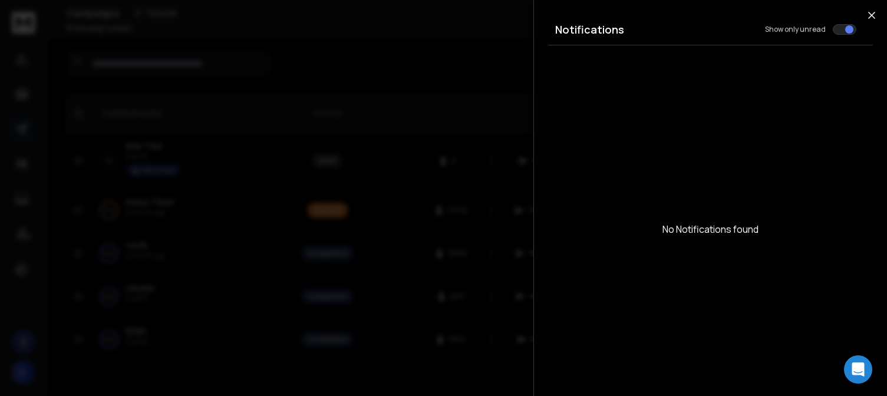
click at [868, 12] on icon "button" at bounding box center [872, 15] width 12 height 12
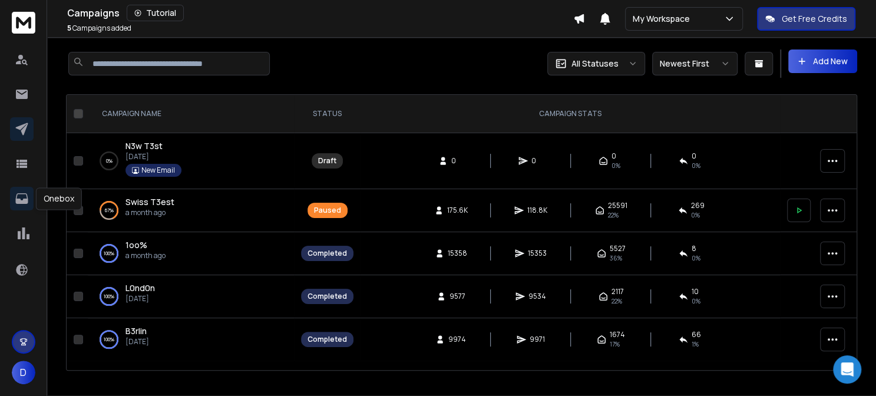
click at [23, 200] on icon at bounding box center [21, 198] width 12 height 11
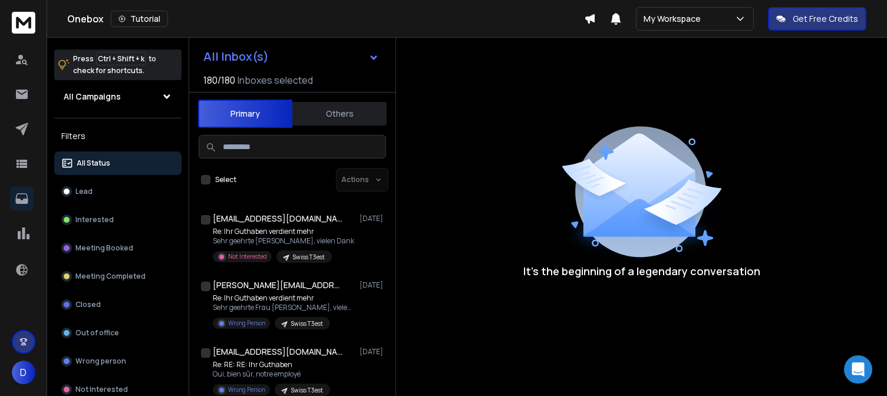
click at [305, 150] on input at bounding box center [292, 147] width 187 height 24
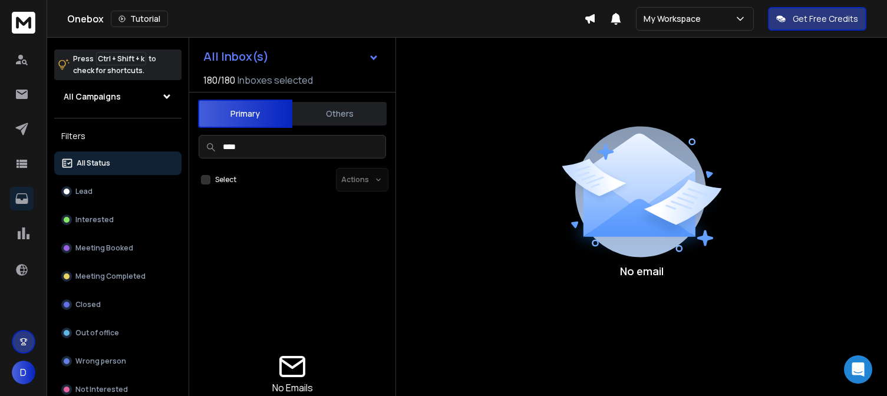
type input "***"
type input "*****"
click at [270, 160] on div "***** Select Actions No Emails" at bounding box center [292, 313] width 206 height 366
click at [266, 146] on input "*****" at bounding box center [292, 147] width 187 height 24
click at [265, 146] on input "*****" at bounding box center [292, 147] width 187 height 24
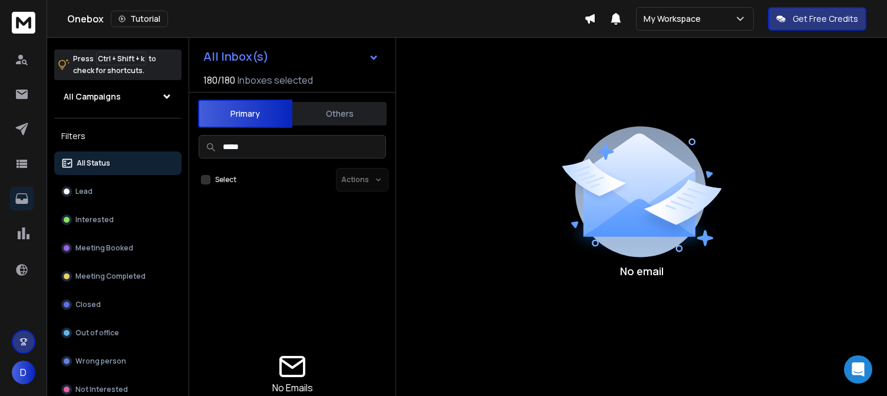
click at [266, 146] on input "*****" at bounding box center [292, 147] width 187 height 24
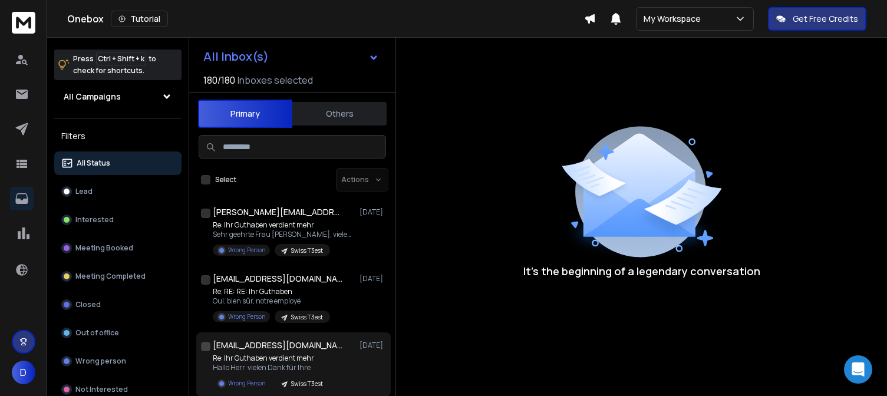
scroll to position [147, 0]
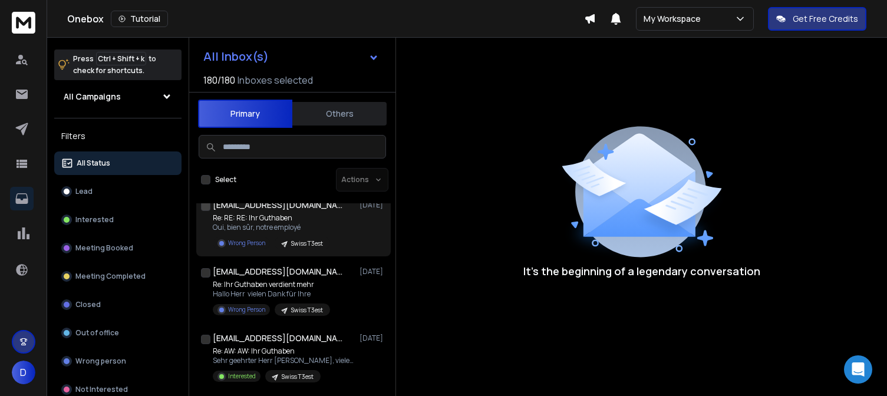
click at [271, 217] on p "Re: RE: RE: Ihr Guthaben" at bounding box center [271, 217] width 117 height 9
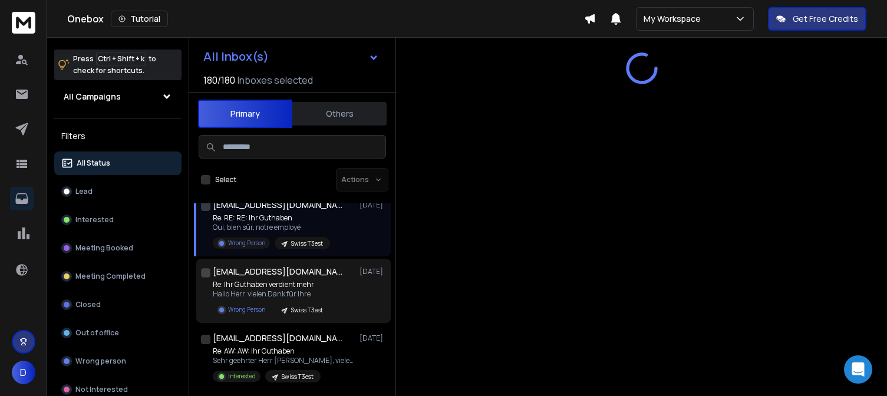
click at [270, 280] on p "Re: Ihr Guthaben verdient mehr" at bounding box center [271, 284] width 117 height 9
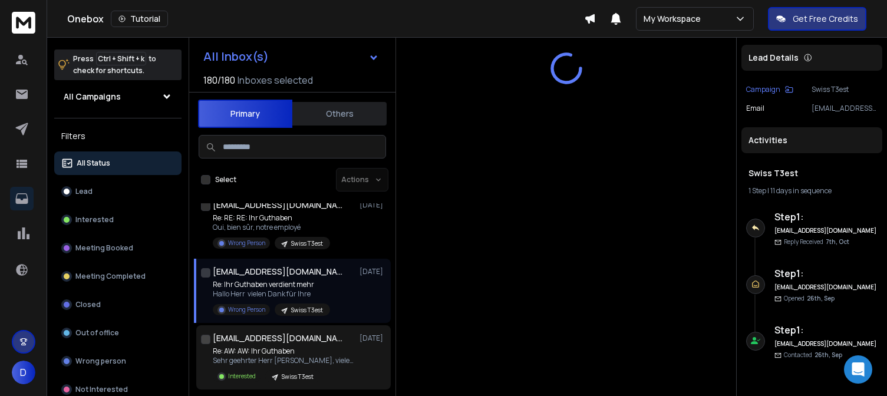
click at [245, 347] on p "Re: AW: AW: Ihr Guthaben" at bounding box center [283, 351] width 141 height 9
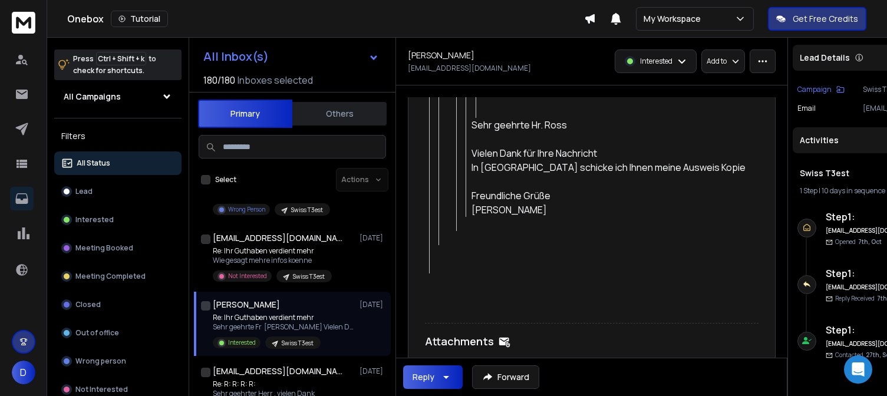
scroll to position [1768, 0]
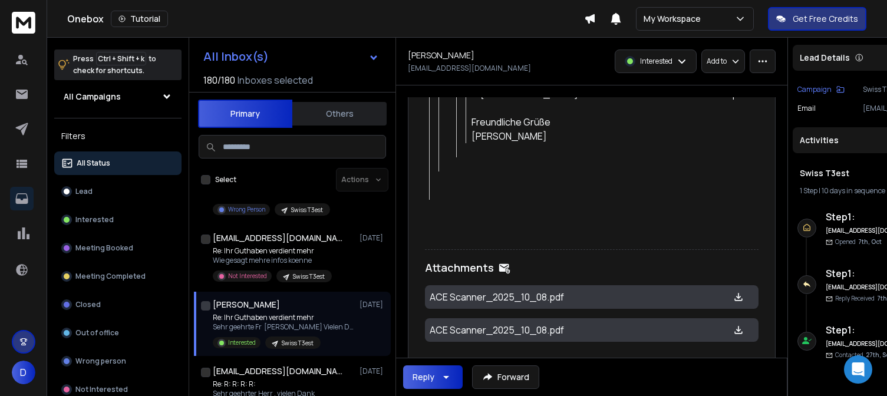
click at [743, 291] on icon at bounding box center [739, 297] width 12 height 12
click at [435, 365] on button "Reply" at bounding box center [433, 377] width 60 height 24
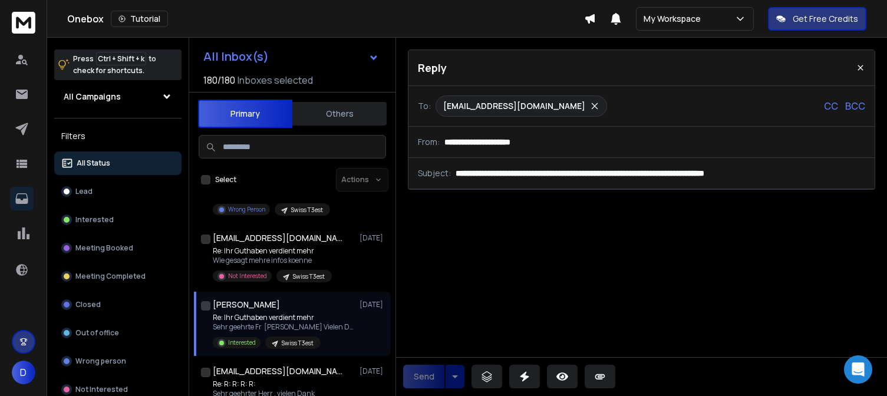
scroll to position [0, 0]
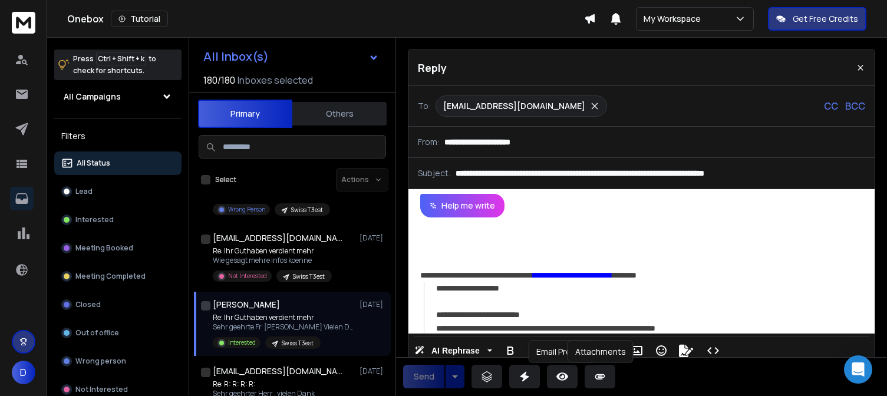
click at [594, 378] on icon at bounding box center [600, 377] width 12 height 12
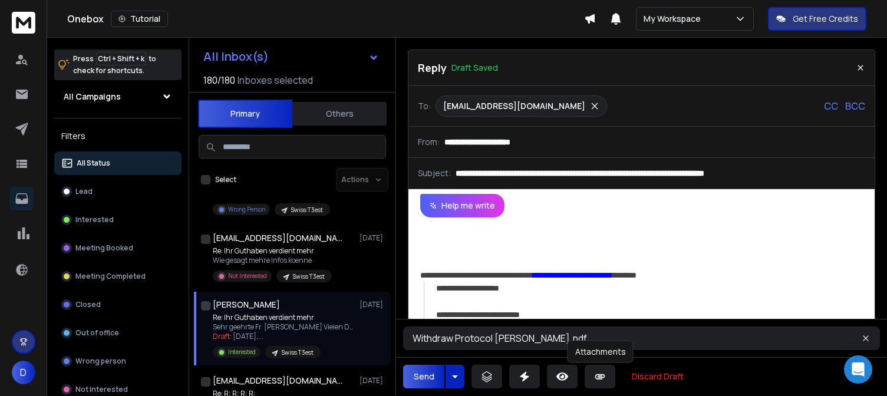
click at [516, 107] on p "indira.mujakovic@outlook.at" at bounding box center [514, 106] width 142 height 12
copy p
click at [256, 322] on p "Sehr geehrte Fr [PERSON_NAME] Vielen Dank" at bounding box center [283, 326] width 141 height 9
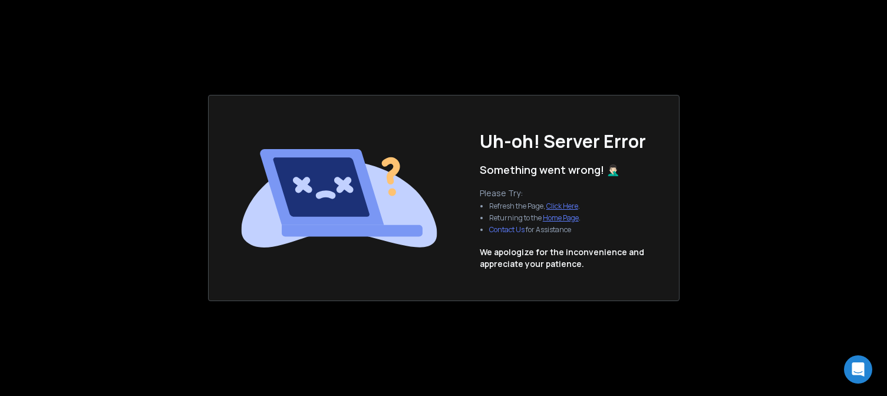
click at [551, 205] on link "Click Here" at bounding box center [562, 206] width 32 height 10
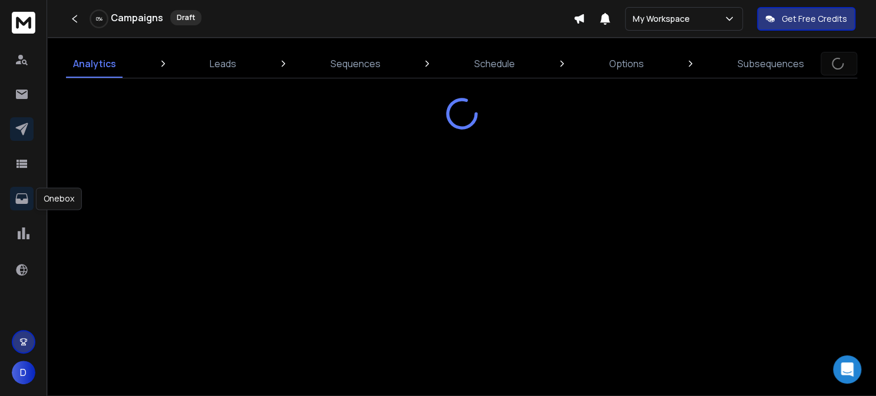
click at [18, 203] on icon at bounding box center [21, 198] width 12 height 11
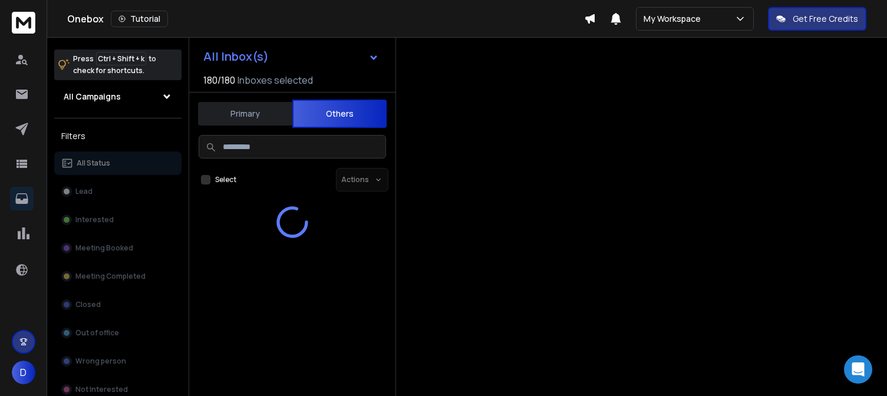
click at [348, 105] on button "Others" at bounding box center [339, 114] width 94 height 28
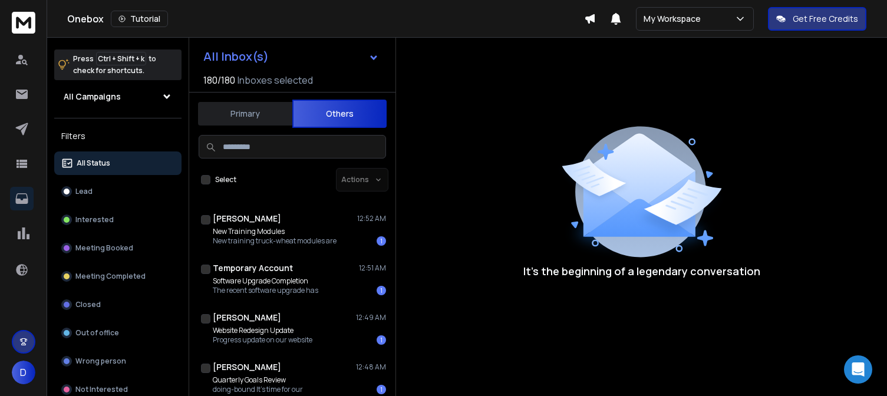
click at [259, 141] on input at bounding box center [292, 147] width 187 height 24
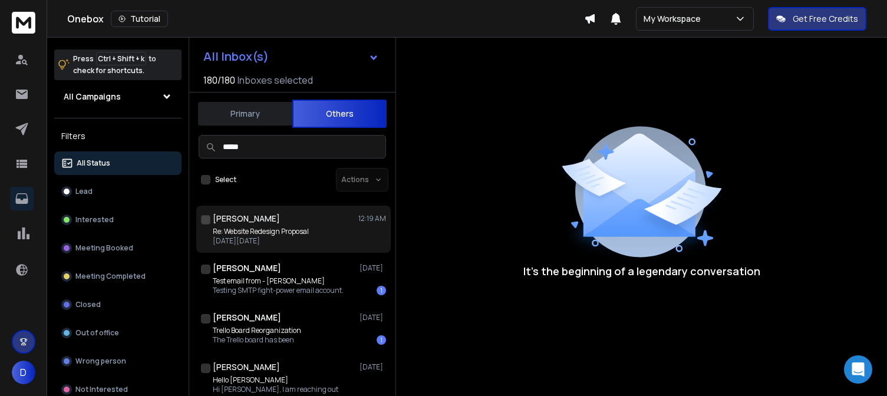
type input "*****"
click at [264, 227] on p "Re: Website Redesign Proposal" at bounding box center [261, 231] width 96 height 9
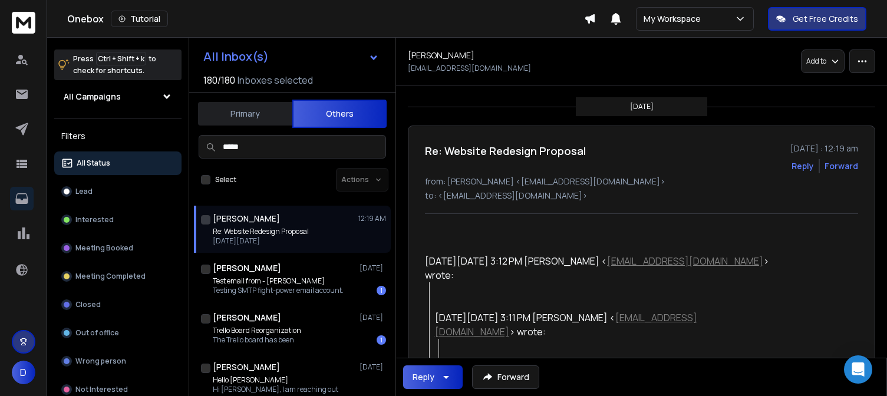
click at [424, 368] on button "Reply" at bounding box center [433, 377] width 60 height 24
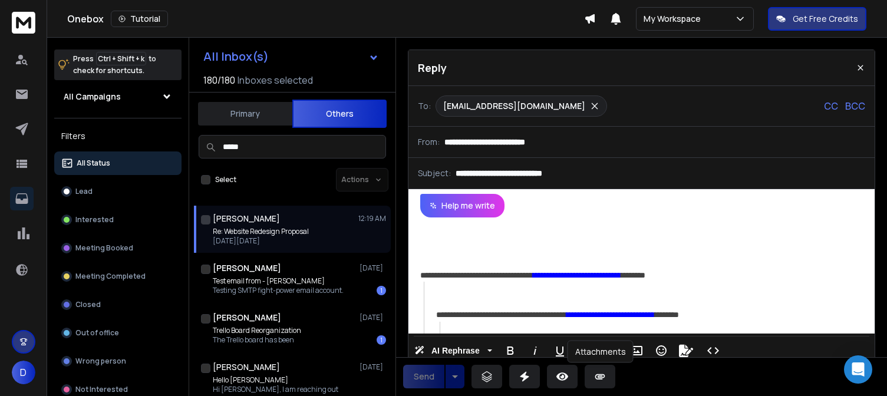
click at [591, 375] on button at bounding box center [600, 377] width 31 height 24
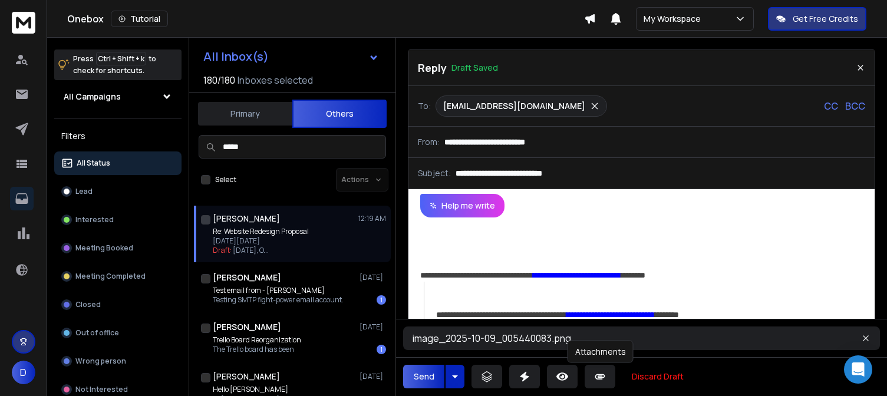
click at [433, 377] on button "Send" at bounding box center [423, 377] width 41 height 24
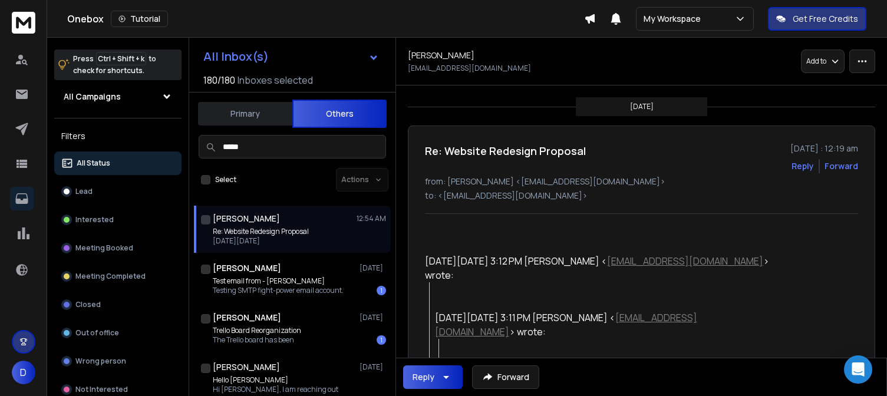
click at [309, 210] on div "[PERSON_NAME] 12:54 AM Re: Website Redesign Proposal [DATE][DATE]" at bounding box center [293, 229] width 194 height 47
click at [309, 215] on div "[PERSON_NAME] 12:54 AM" at bounding box center [299, 219] width 173 height 12
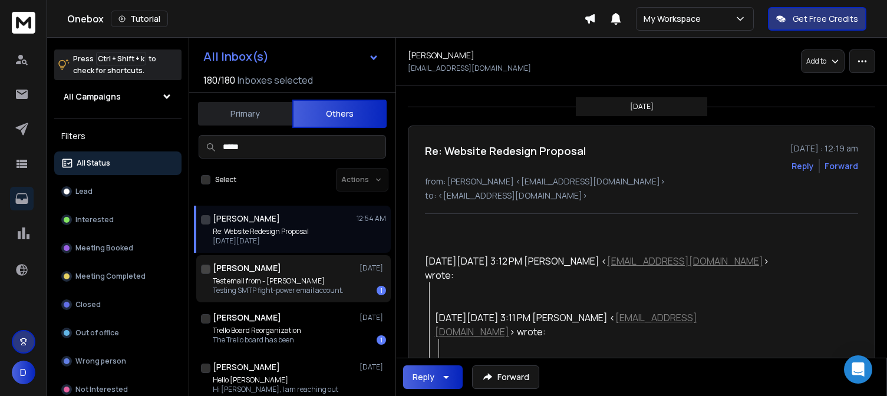
click at [250, 296] on div "[PERSON_NAME] [DATE] Test email from - [PERSON_NAME] Testing SMTP fight-power e…" at bounding box center [293, 278] width 194 height 47
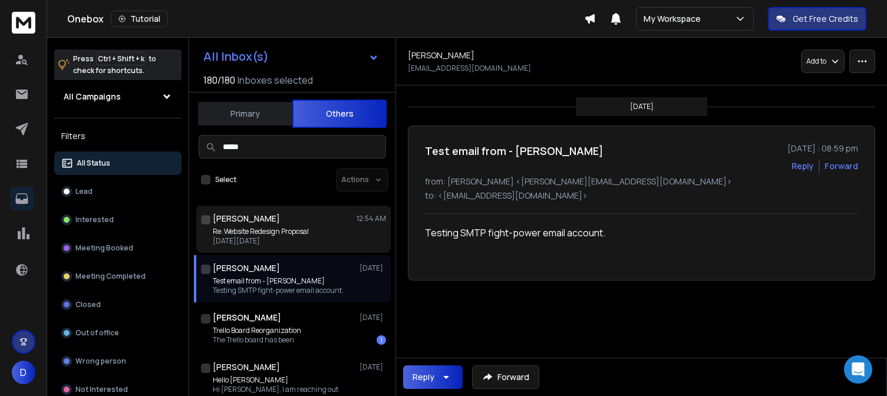
click at [280, 227] on p "Re: Website Redesign Proposal" at bounding box center [261, 231] width 96 height 9
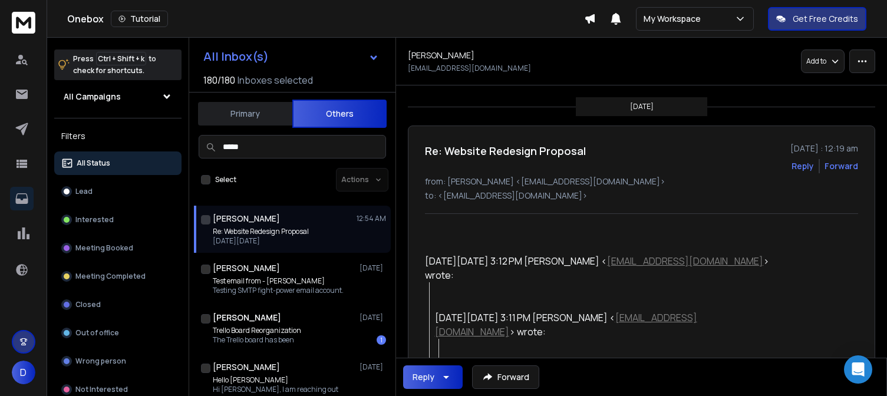
scroll to position [294, 0]
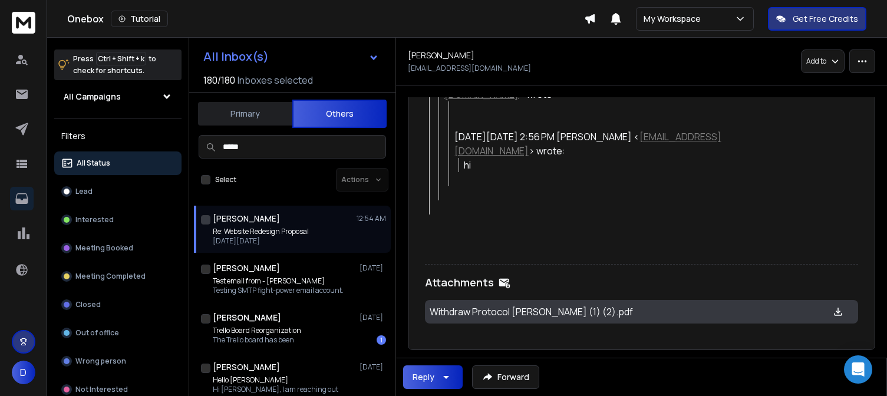
click at [233, 118] on button "Primary" at bounding box center [245, 114] width 94 height 26
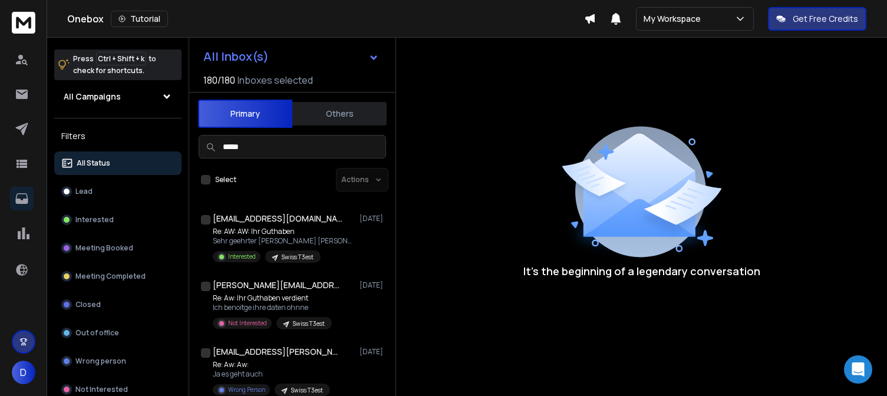
click at [322, 117] on button "Others" at bounding box center [339, 114] width 94 height 26
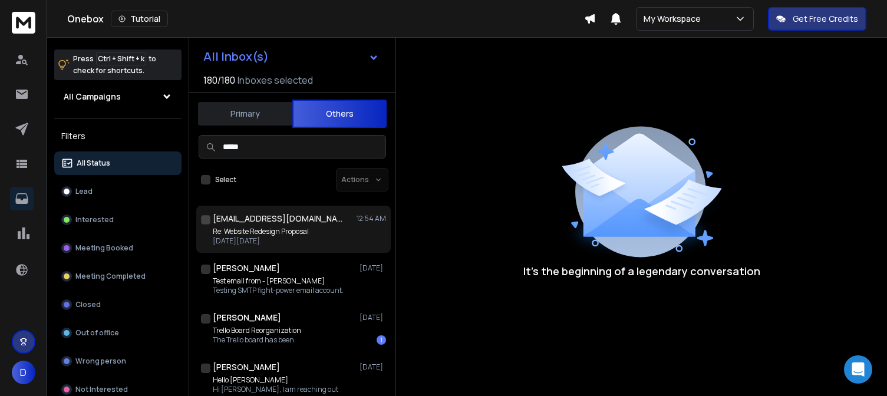
click at [289, 233] on p "Re: Website Redesign Proposal" at bounding box center [261, 231] width 96 height 9
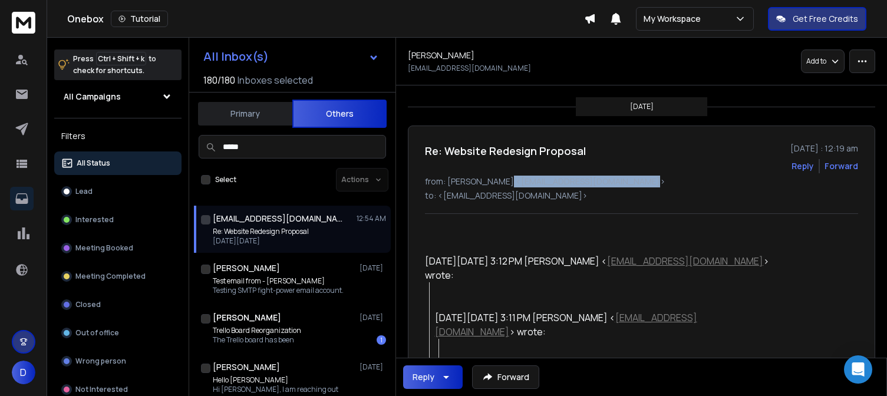
drag, startPoint x: 495, startPoint y: 180, endPoint x: 616, endPoint y: 182, distance: 121.4
click at [616, 182] on p "from: David Klein <davidklein@bitcointechlabs.com>" at bounding box center [641, 182] width 433 height 12
copy p "[EMAIL_ADDRESS][DOMAIN_NAME]"
click at [232, 121] on button "Primary" at bounding box center [245, 114] width 94 height 26
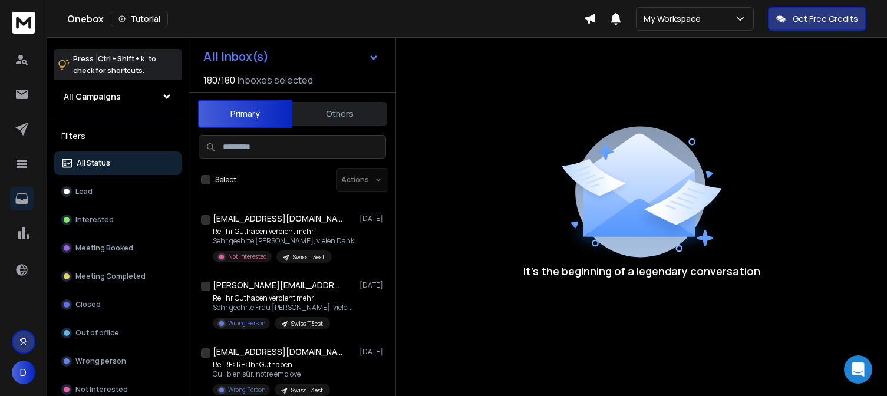
click at [341, 94] on div "All Inbox(s) 180 / 180 Inboxes selected Primary Others Select Actions [EMAIL_AD…" at bounding box center [292, 236] width 206 height 396
click at [342, 119] on button "Others" at bounding box center [339, 114] width 94 height 26
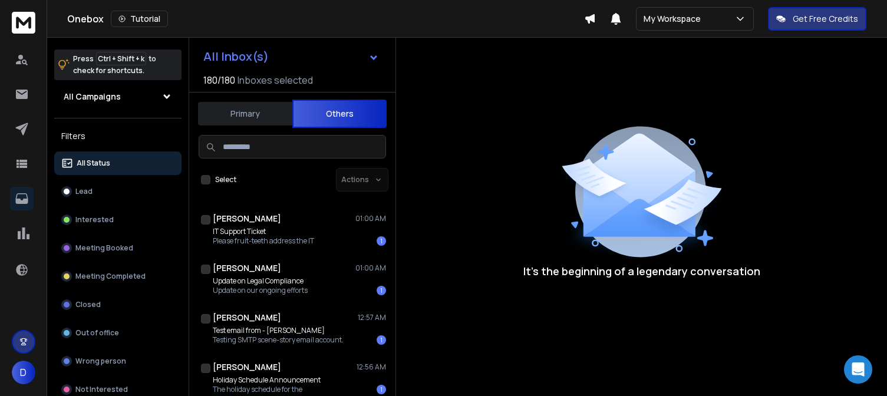
click at [305, 144] on input at bounding box center [292, 147] width 187 height 24
paste input "**********"
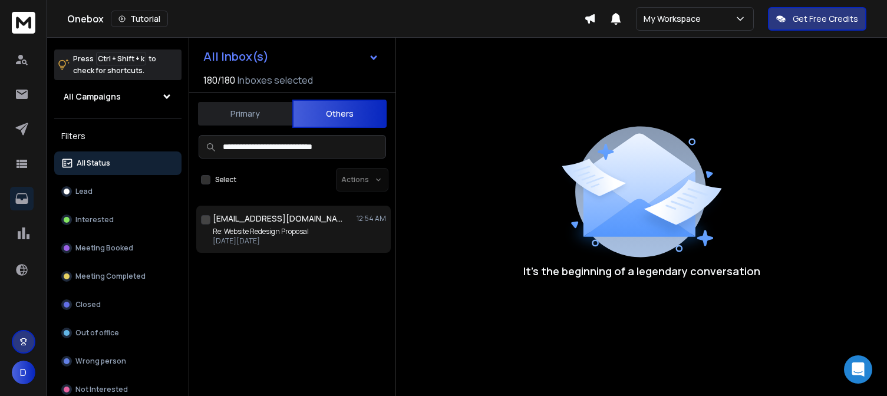
type input "**********"
click at [249, 230] on p "Re: Website Redesign Proposal" at bounding box center [261, 231] width 96 height 9
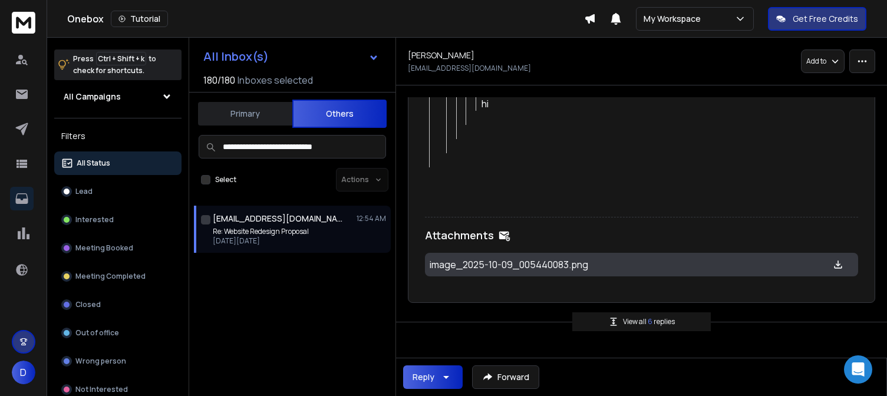
scroll to position [44, 0]
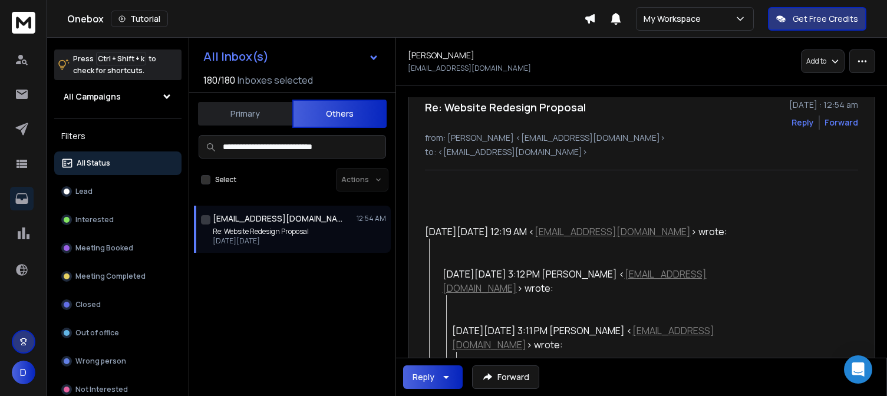
click at [255, 113] on button "Primary" at bounding box center [245, 114] width 94 height 26
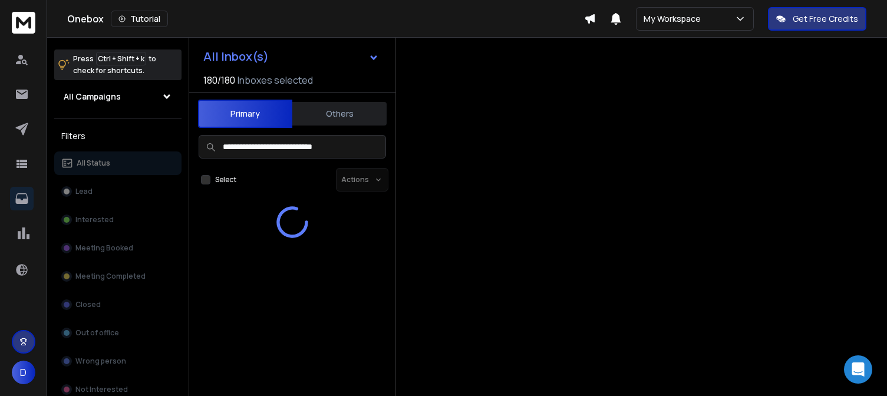
scroll to position [0, 0]
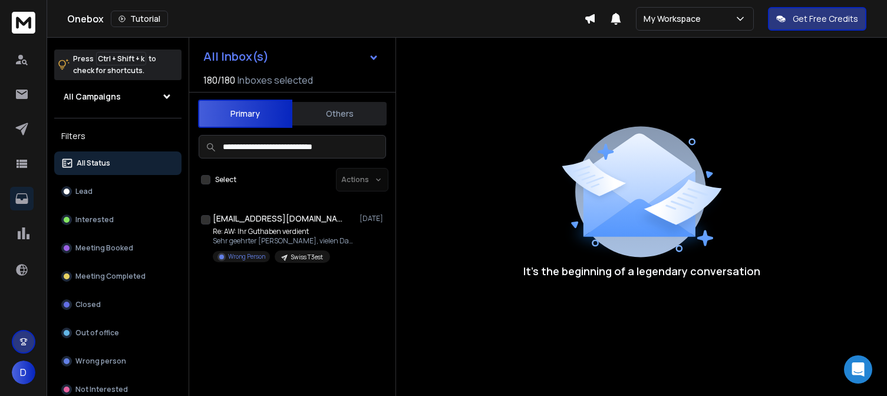
click at [315, 109] on button "Others" at bounding box center [339, 114] width 94 height 26
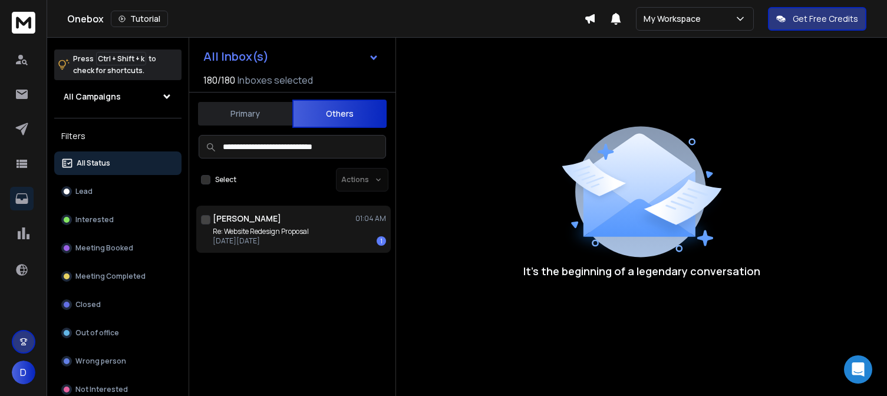
click at [306, 217] on div "[PERSON_NAME] 01:04 AM" at bounding box center [299, 219] width 173 height 12
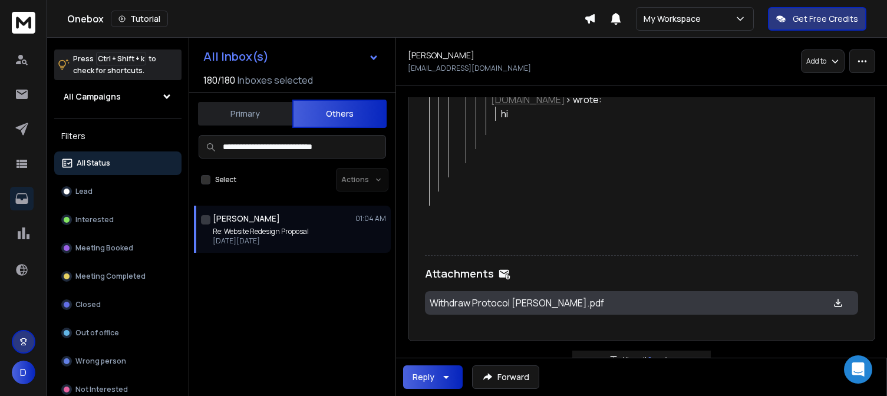
scroll to position [568, 0]
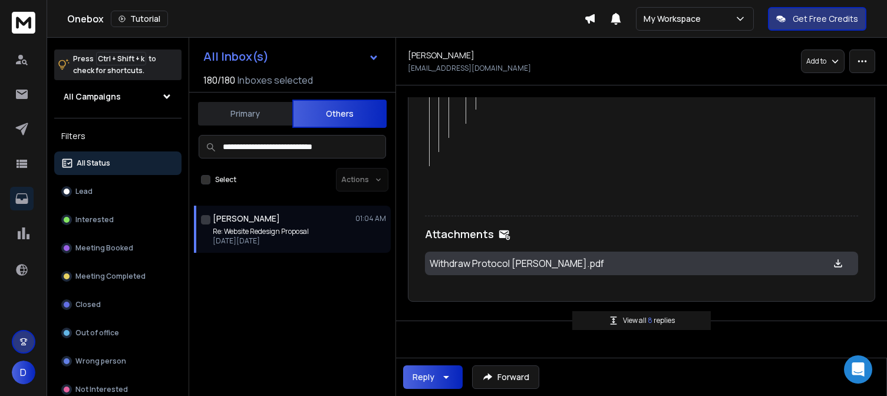
click at [837, 261] on icon at bounding box center [838, 264] width 12 height 12
click at [832, 265] on icon at bounding box center [838, 264] width 12 height 12
click at [375, 149] on input "**********" at bounding box center [292, 147] width 187 height 24
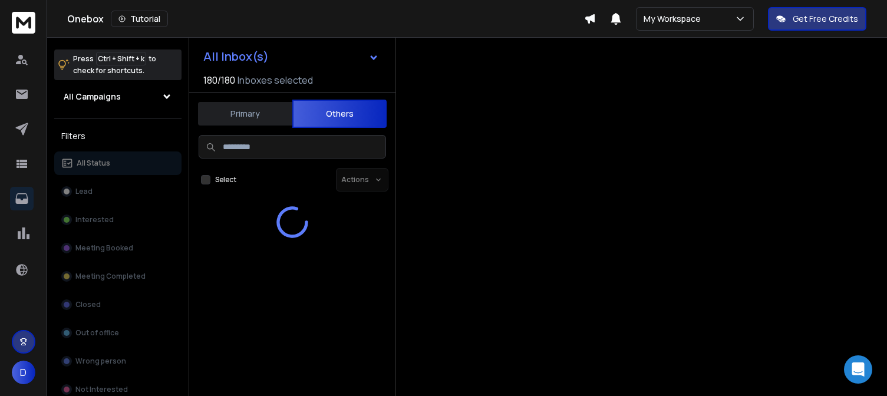
scroll to position [0, 0]
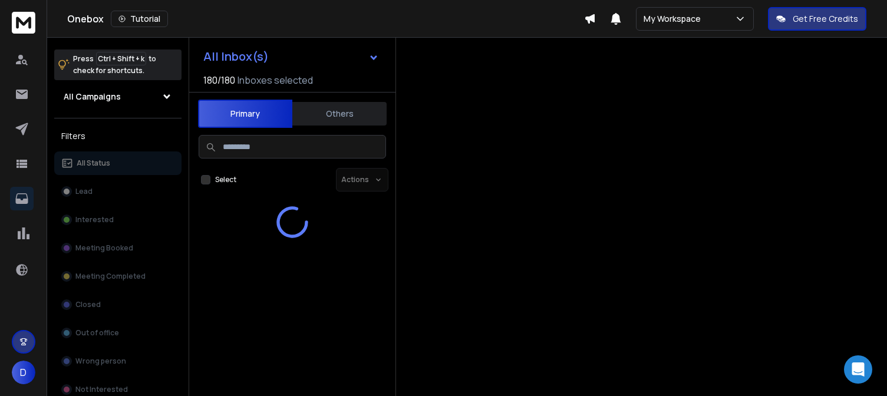
click at [224, 118] on button "Primary" at bounding box center [245, 114] width 94 height 28
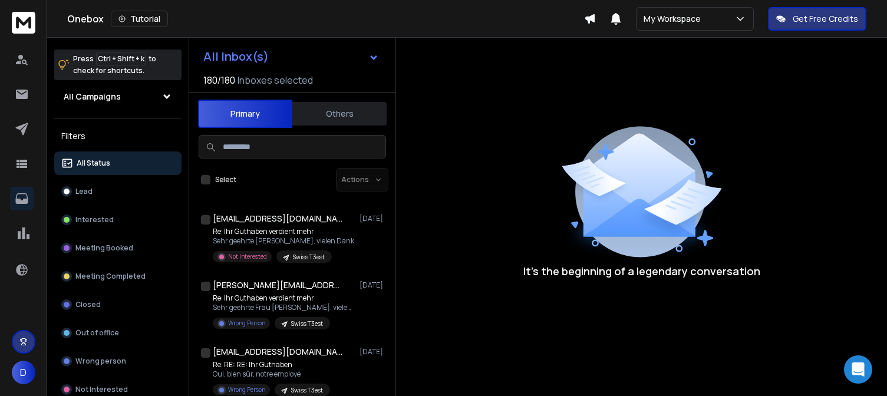
click at [248, 153] on input at bounding box center [292, 147] width 187 height 24
paste input "**********"
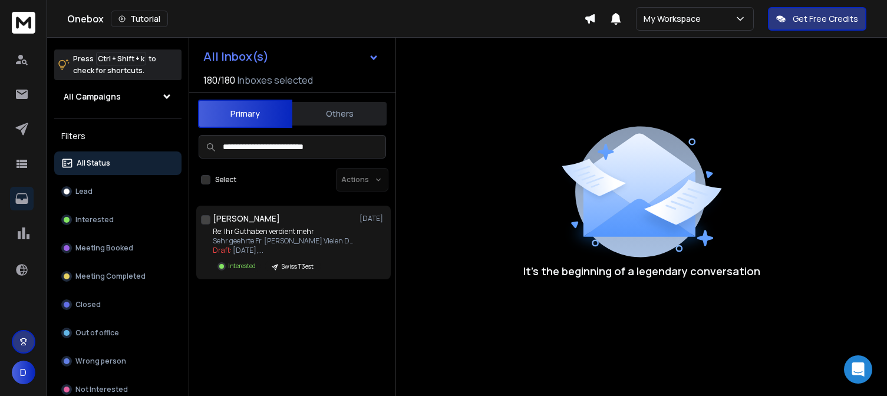
type input "**********"
click at [270, 221] on h1 "[PERSON_NAME]" at bounding box center [246, 219] width 67 height 12
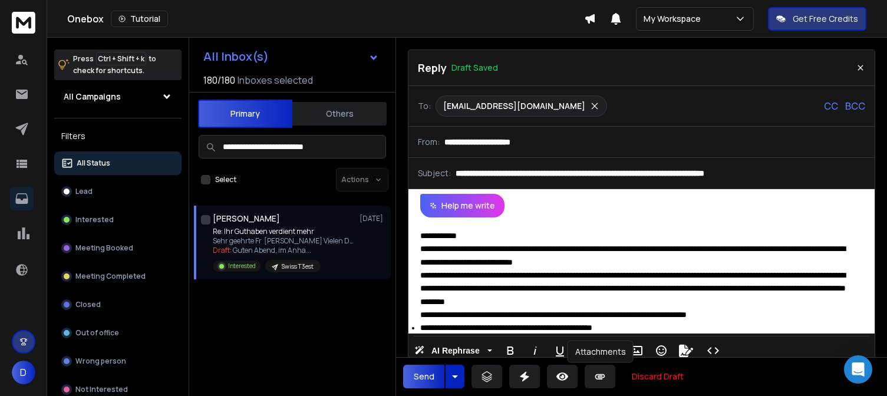
click at [595, 380] on icon at bounding box center [600, 377] width 12 height 12
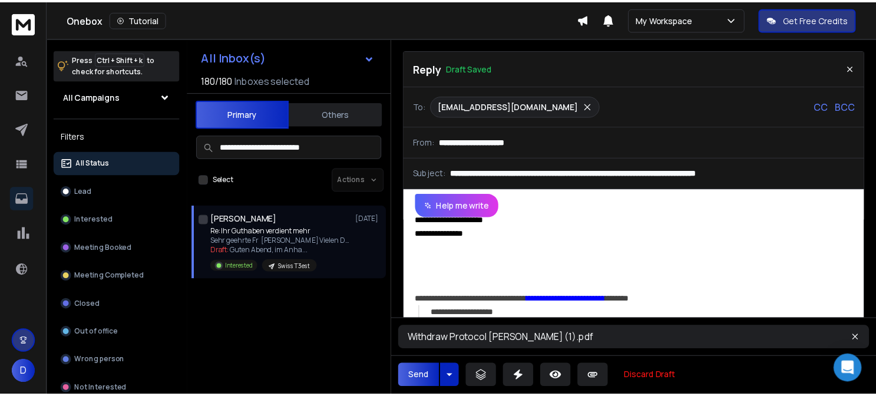
scroll to position [294, 0]
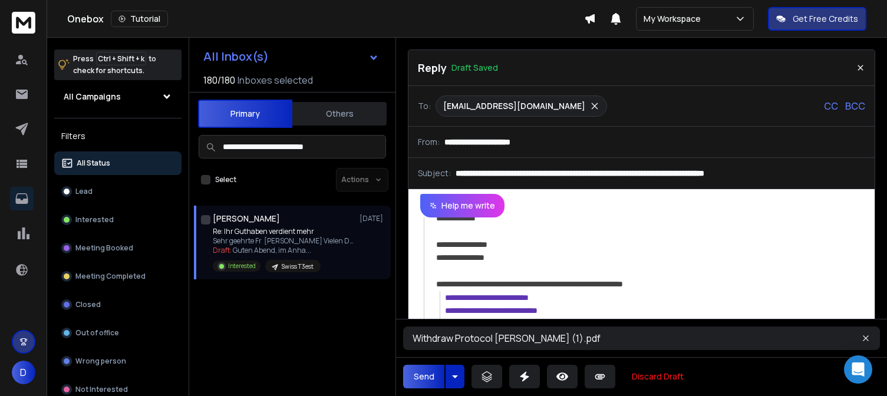
click at [417, 383] on button "Send" at bounding box center [423, 377] width 41 height 24
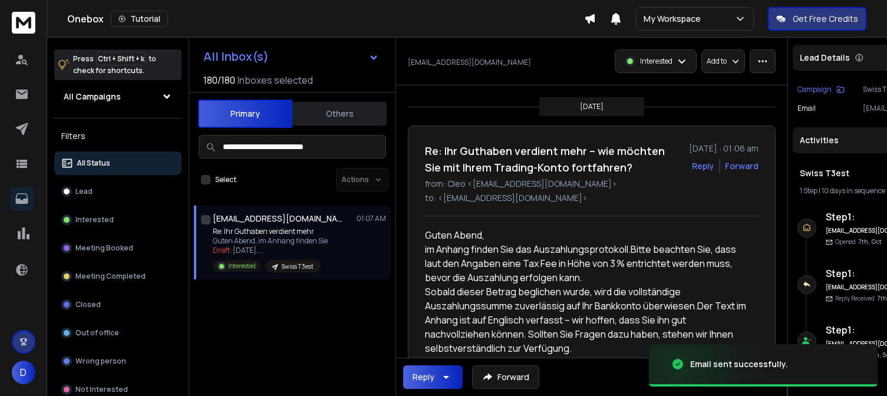
click at [354, 149] on input "**********" at bounding box center [292, 147] width 187 height 24
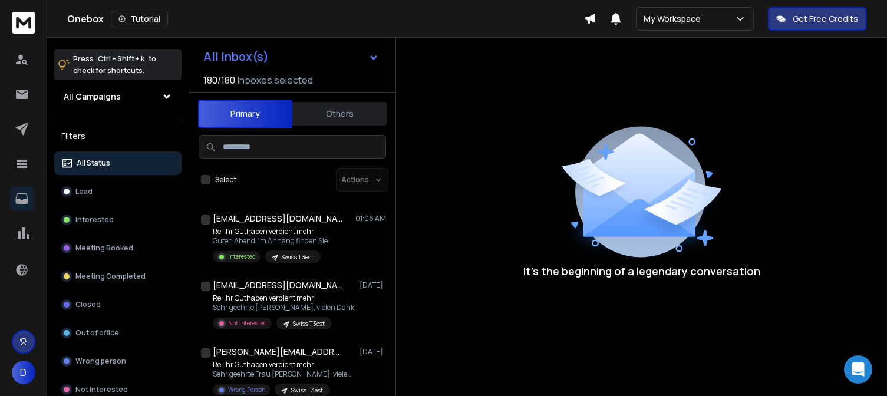
click at [344, 114] on button "Others" at bounding box center [339, 114] width 94 height 26
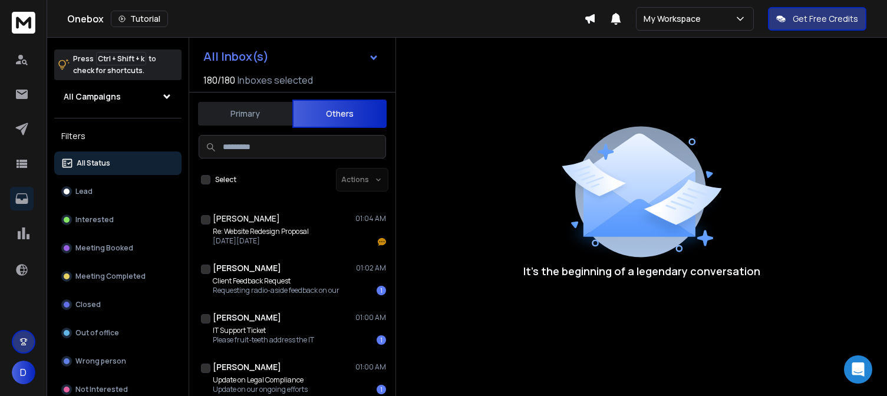
click at [257, 110] on button "Primary" at bounding box center [245, 114] width 94 height 26
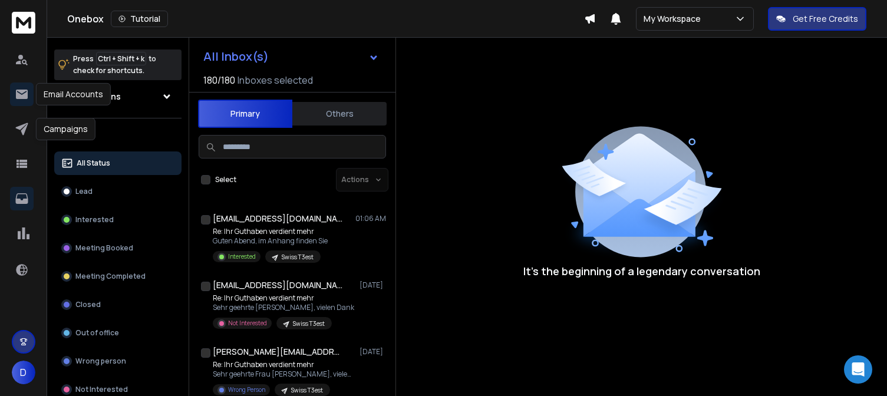
click at [27, 98] on icon at bounding box center [22, 94] width 14 height 14
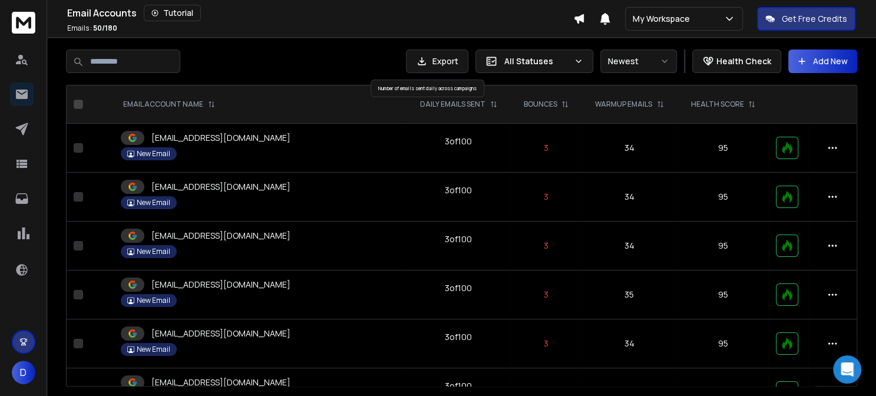
drag, startPoint x: 445, startPoint y: 103, endPoint x: 442, endPoint y: 97, distance: 6.1
click at [442, 97] on th "DAILY EMAILS SENT" at bounding box center [458, 104] width 105 height 38
click at [441, 105] on p "DAILY EMAILS SENT" at bounding box center [452, 104] width 65 height 9
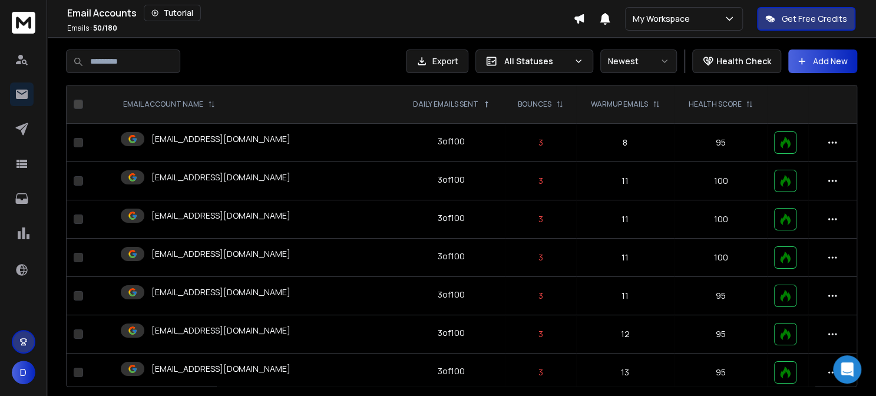
click at [441, 105] on div "DAILY EMAILS SENT" at bounding box center [451, 104] width 88 height 9
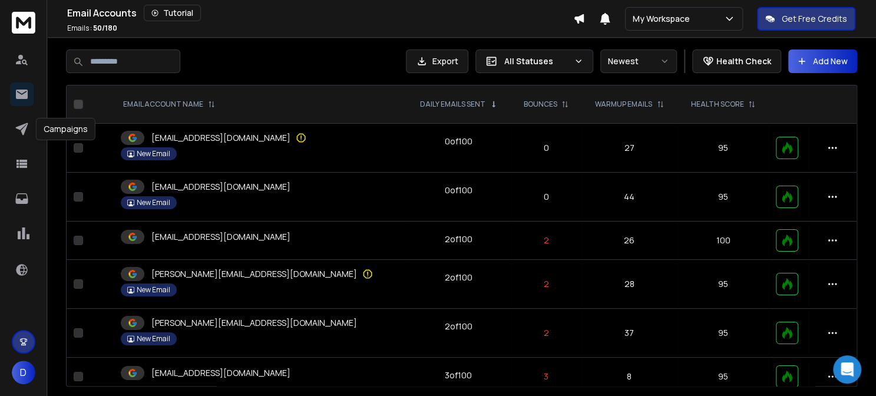
click at [35, 118] on div at bounding box center [23, 131] width 27 height 28
click at [22, 126] on icon at bounding box center [21, 129] width 12 height 12
